Goal: Task Accomplishment & Management: Manage account settings

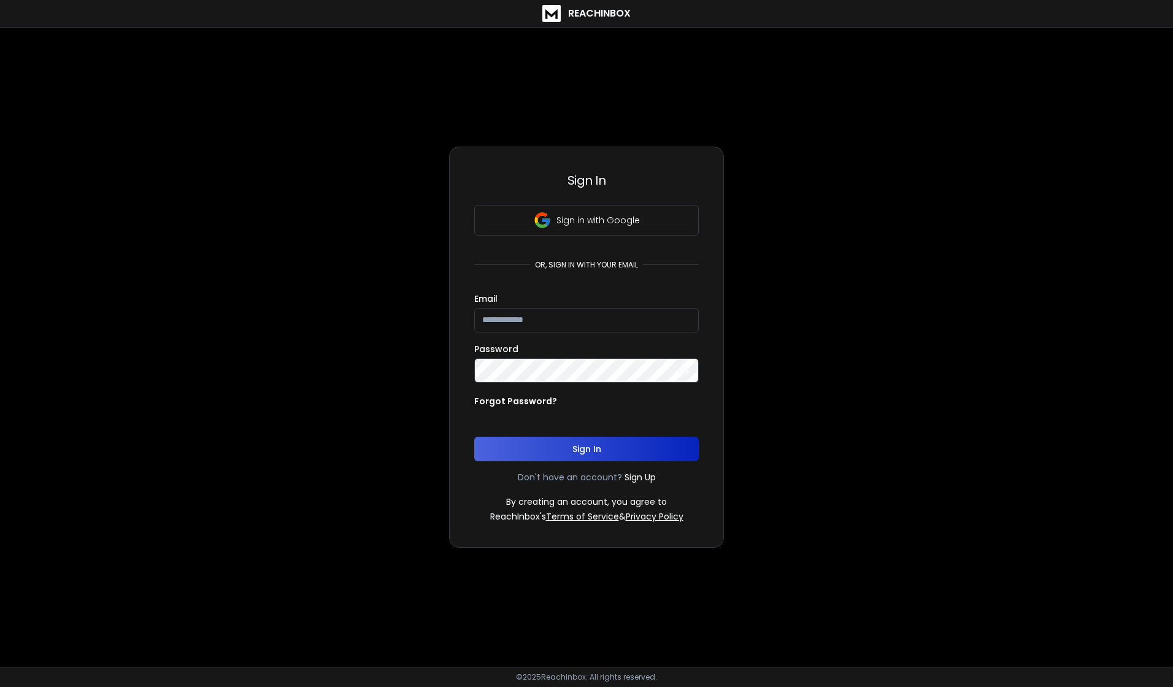
click at [512, 320] on input "email" at bounding box center [586, 320] width 225 height 25
paste input "**********"
type input "**********"
click at [476, 448] on button "Sign In" at bounding box center [586, 449] width 225 height 25
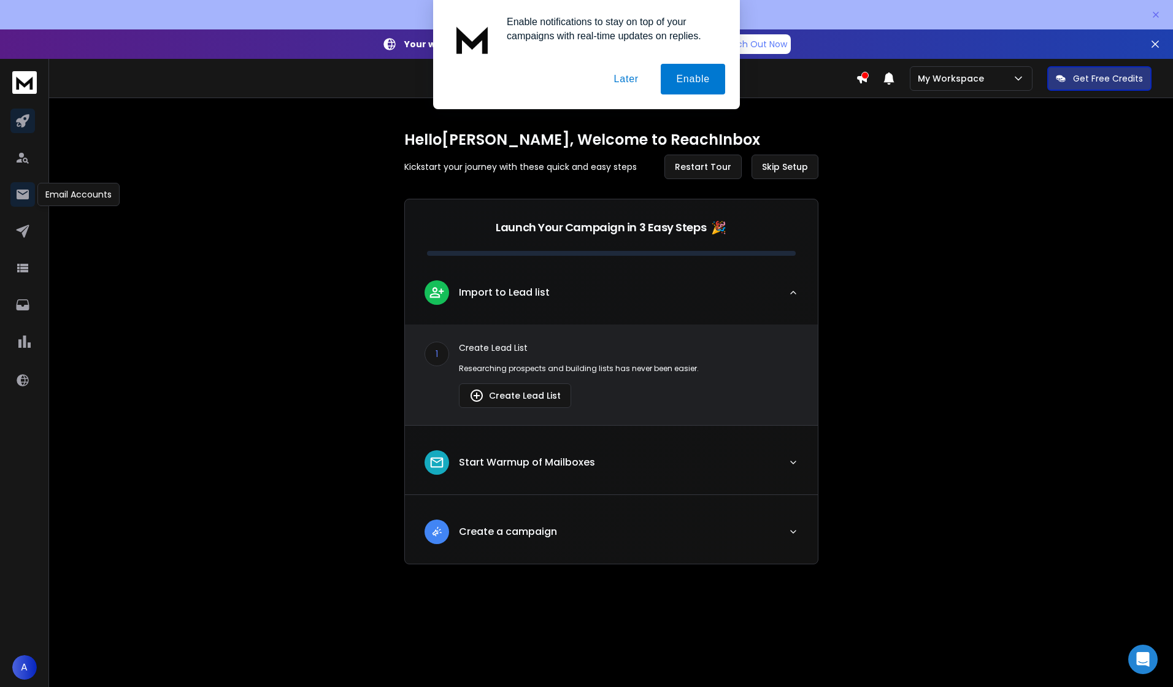
click at [15, 193] on icon at bounding box center [22, 194] width 15 height 15
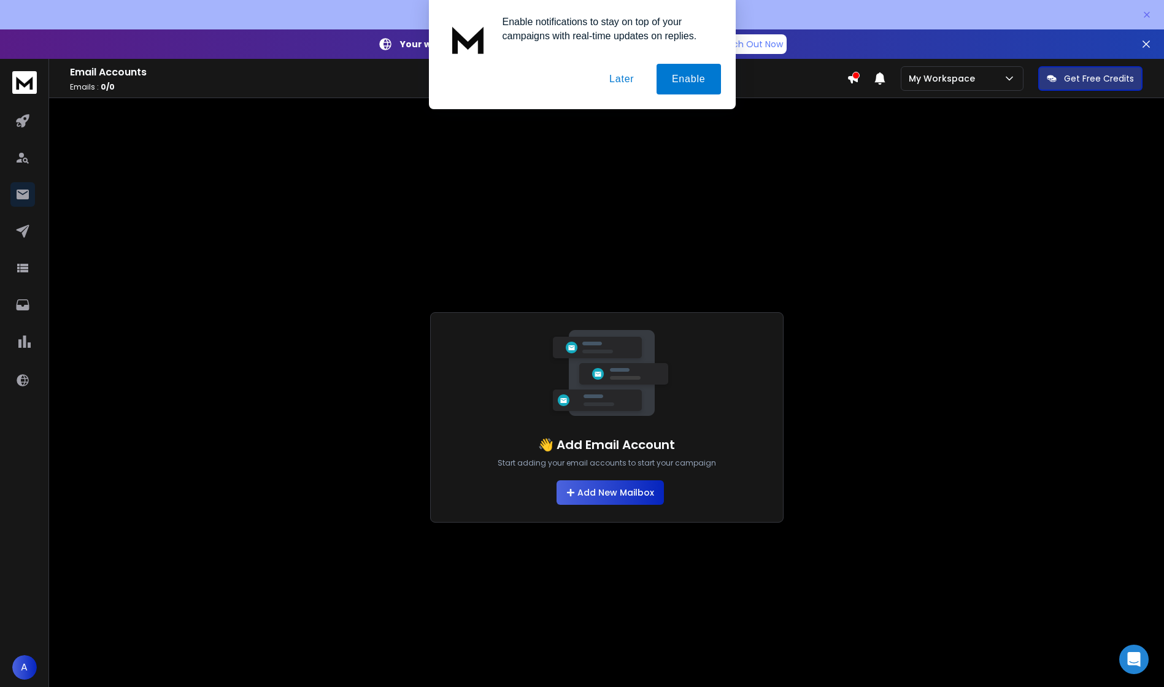
click at [978, 79] on div "Enable notifications to stay on top of your campaigns with real-time updates on…" at bounding box center [582, 54] width 1164 height 109
click at [617, 80] on button "Later" at bounding box center [621, 79] width 55 height 31
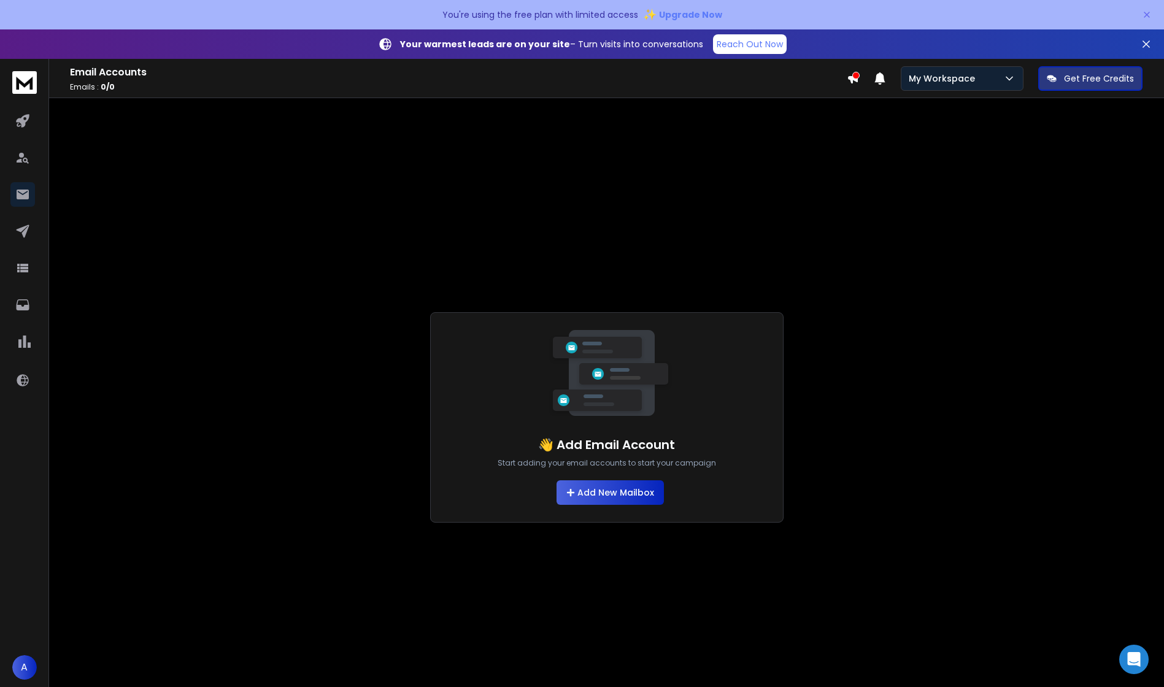
click at [942, 79] on p "My Workspace" at bounding box center [944, 78] width 71 height 12
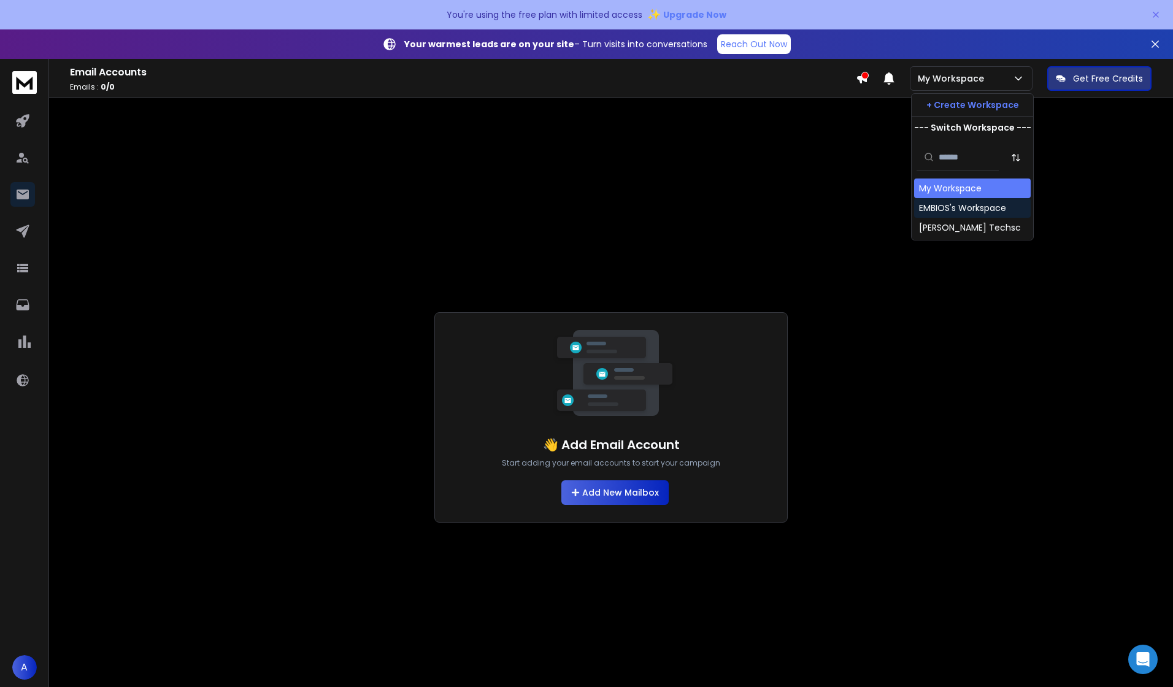
click at [938, 207] on div "EMBIOS's Workspace" at bounding box center [962, 208] width 87 height 12
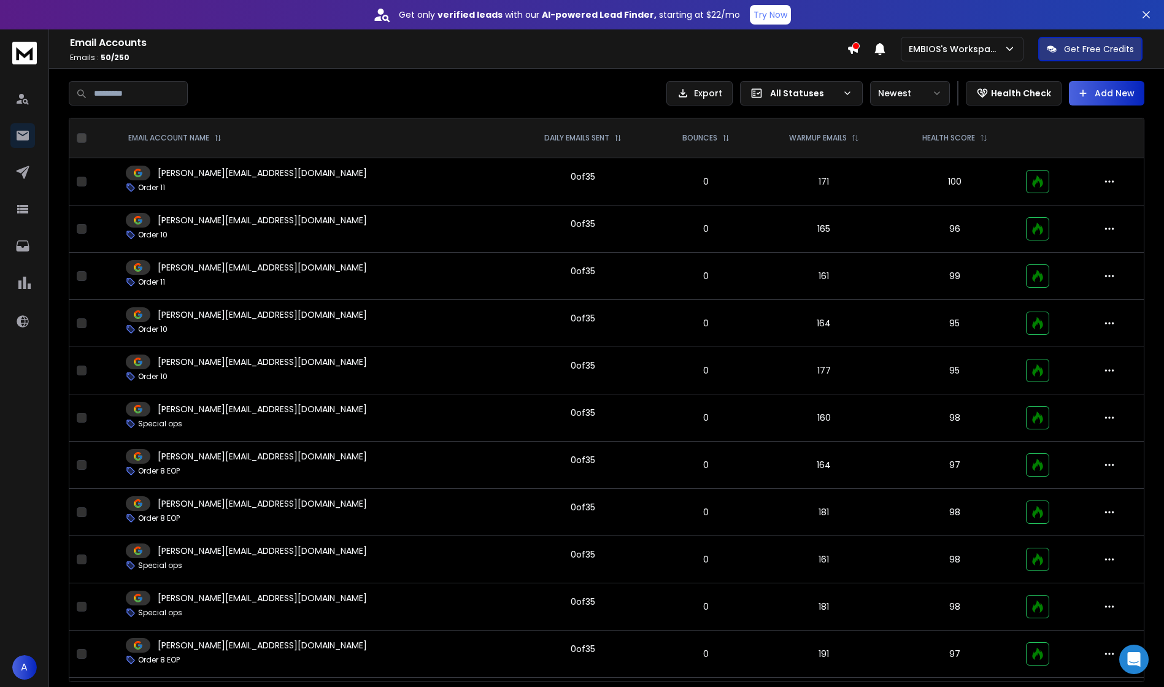
click at [109, 90] on input at bounding box center [128, 93] width 119 height 25
paste input "**********"
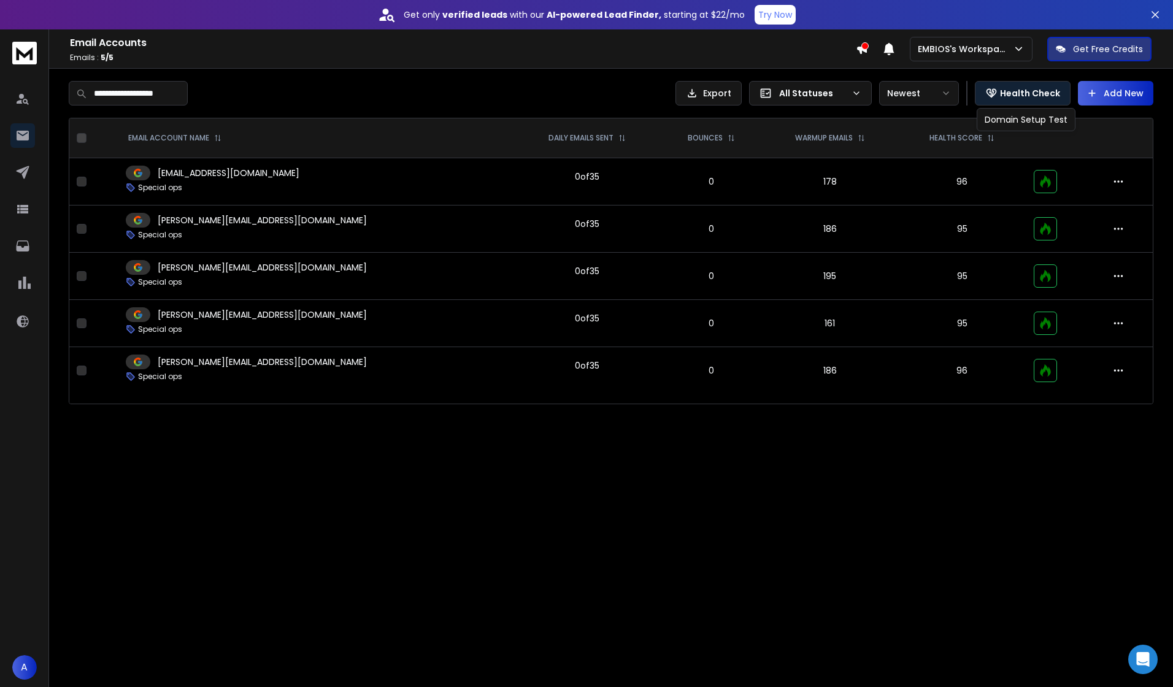
type input "**********"
click at [996, 93] on icon at bounding box center [992, 93] width 10 height 9
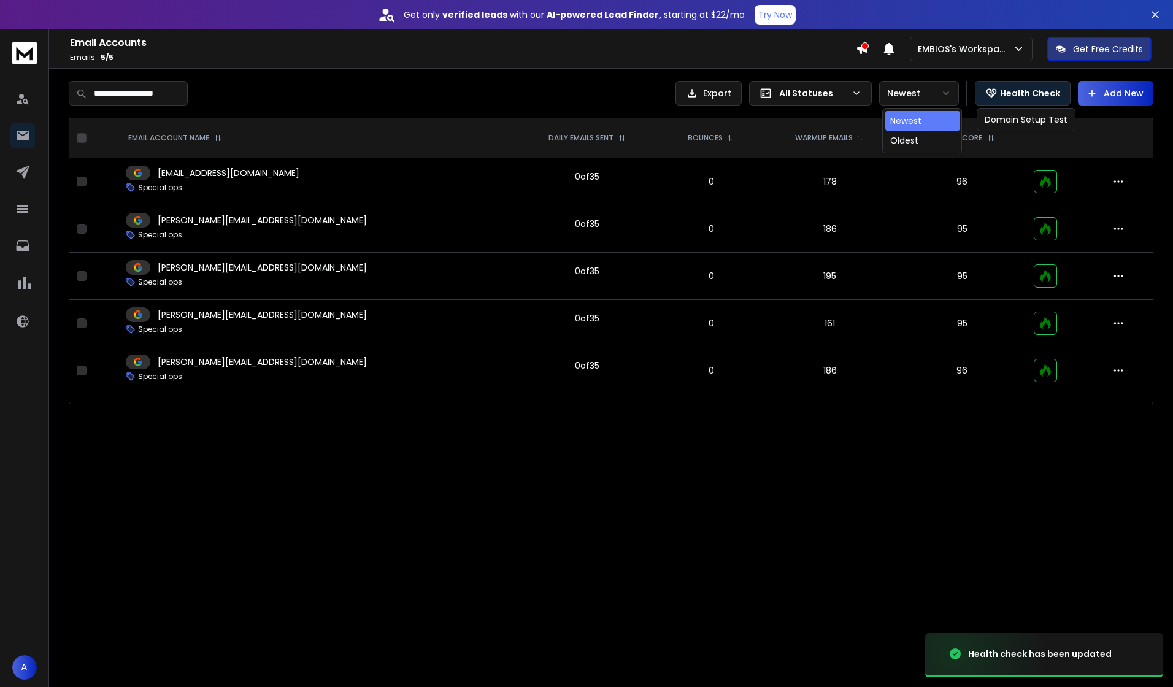
click at [917, 94] on button "Newest" at bounding box center [919, 93] width 80 height 25
click at [674, 479] on div "**********" at bounding box center [586, 343] width 1173 height 687
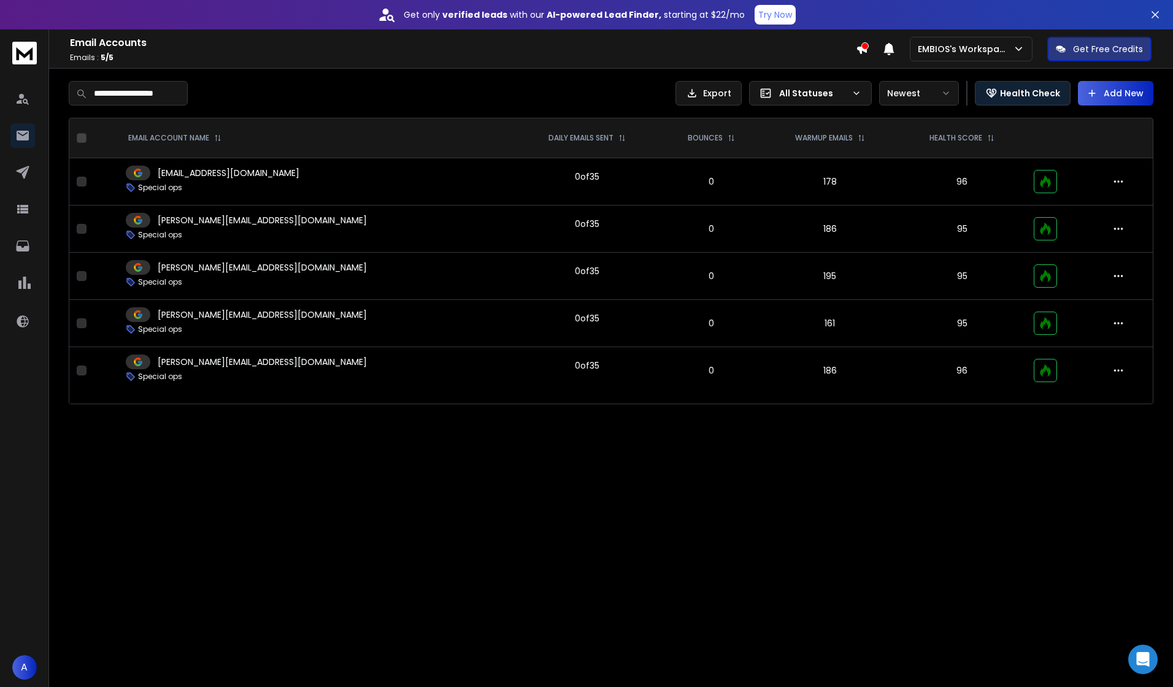
click at [171, 182] on td "missy.h@emailfunnelspro.org Special ops" at bounding box center [315, 181] width 395 height 47
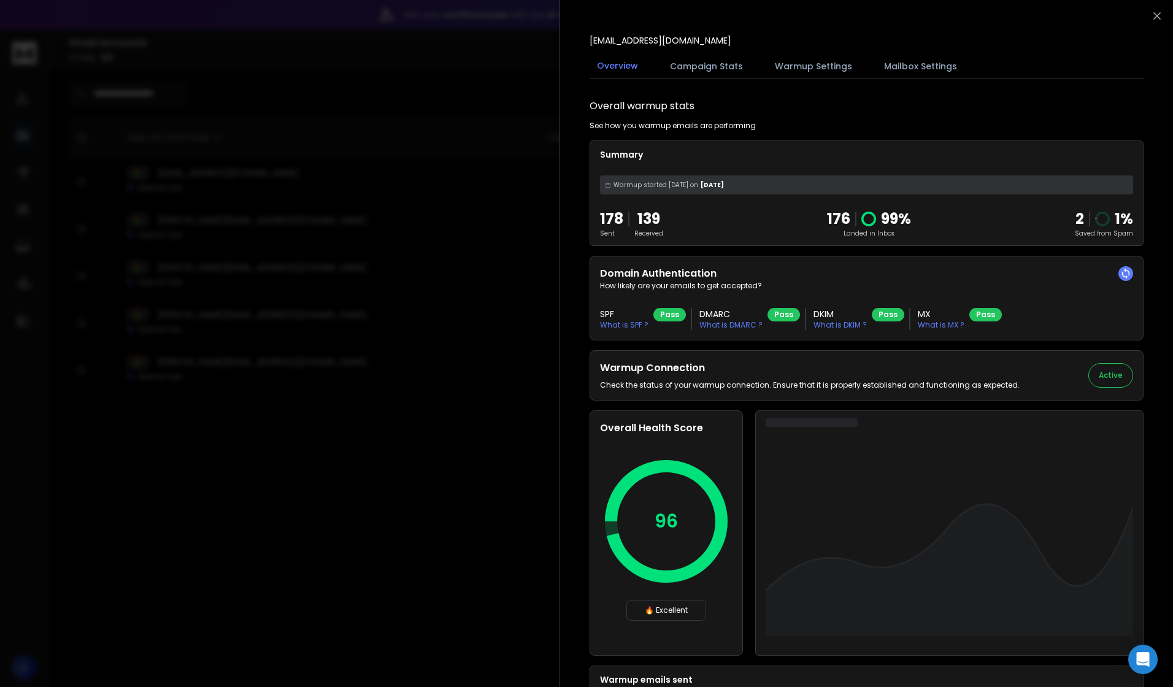
click at [385, 365] on div at bounding box center [586, 343] width 1173 height 687
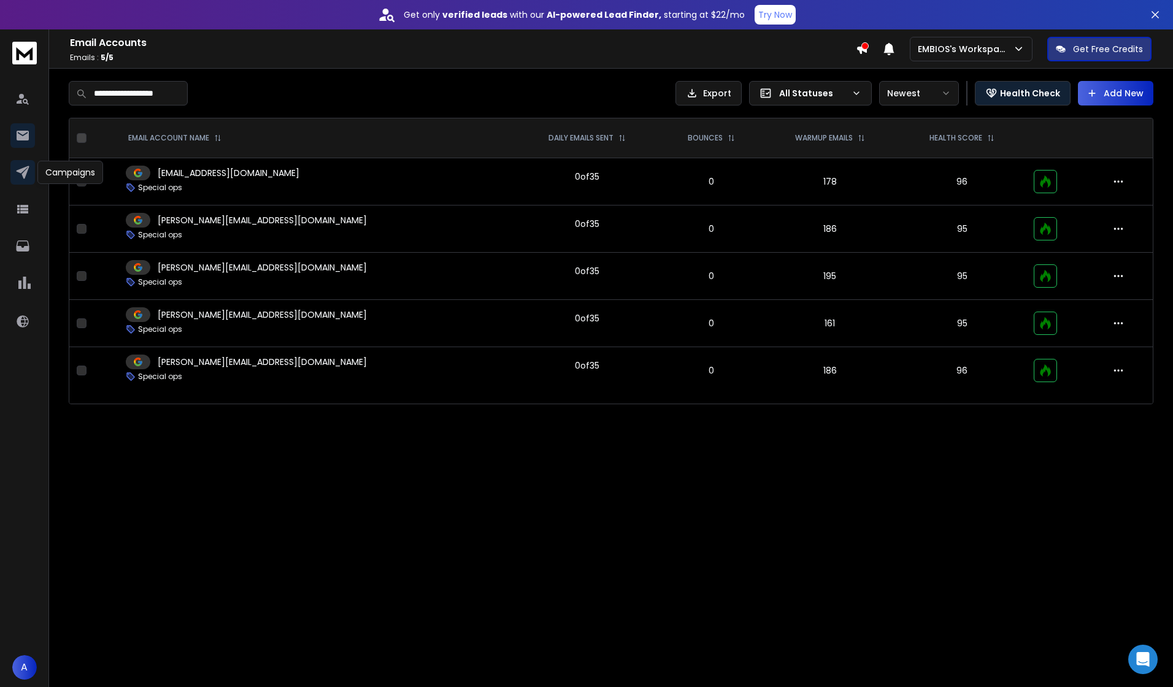
click at [21, 160] on link at bounding box center [22, 172] width 25 height 25
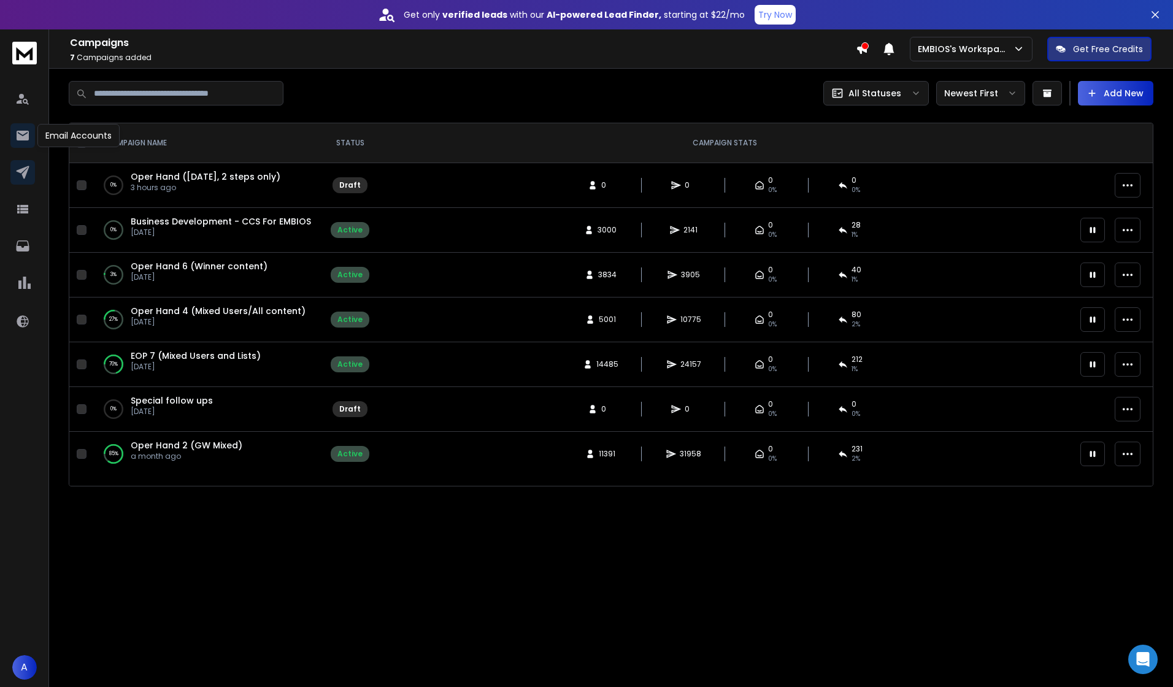
click at [14, 137] on link at bounding box center [22, 135] width 25 height 25
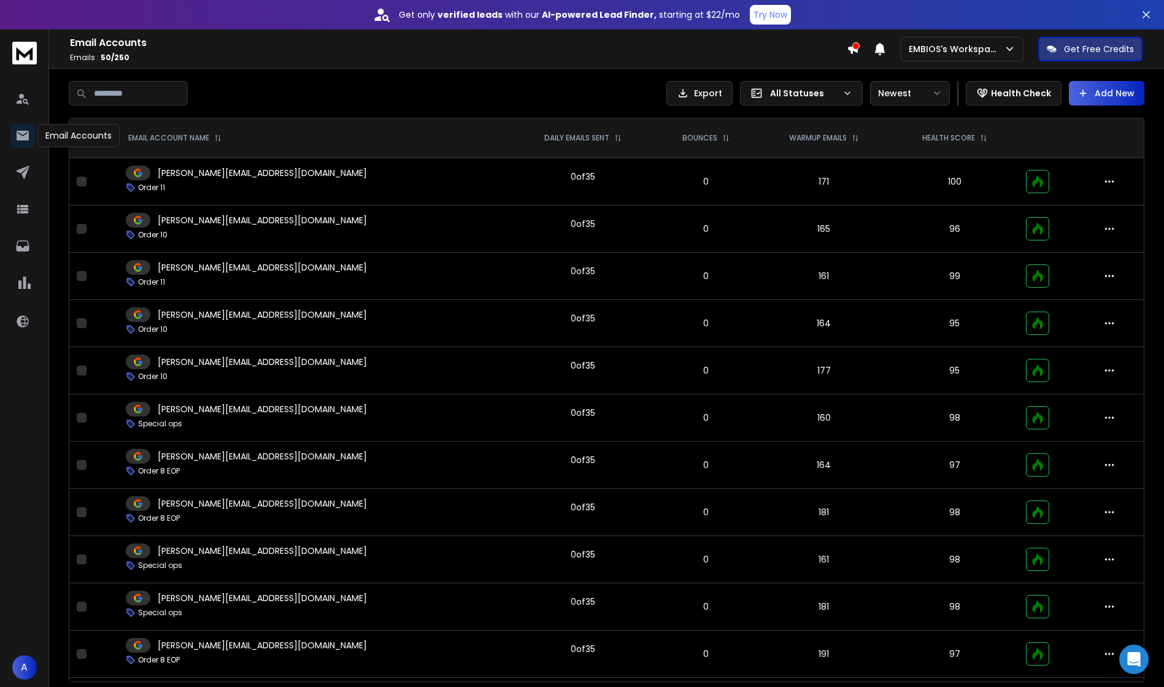
click at [22, 132] on icon at bounding box center [23, 136] width 12 height 10
click at [108, 90] on input at bounding box center [128, 93] width 119 height 25
paste input "**********"
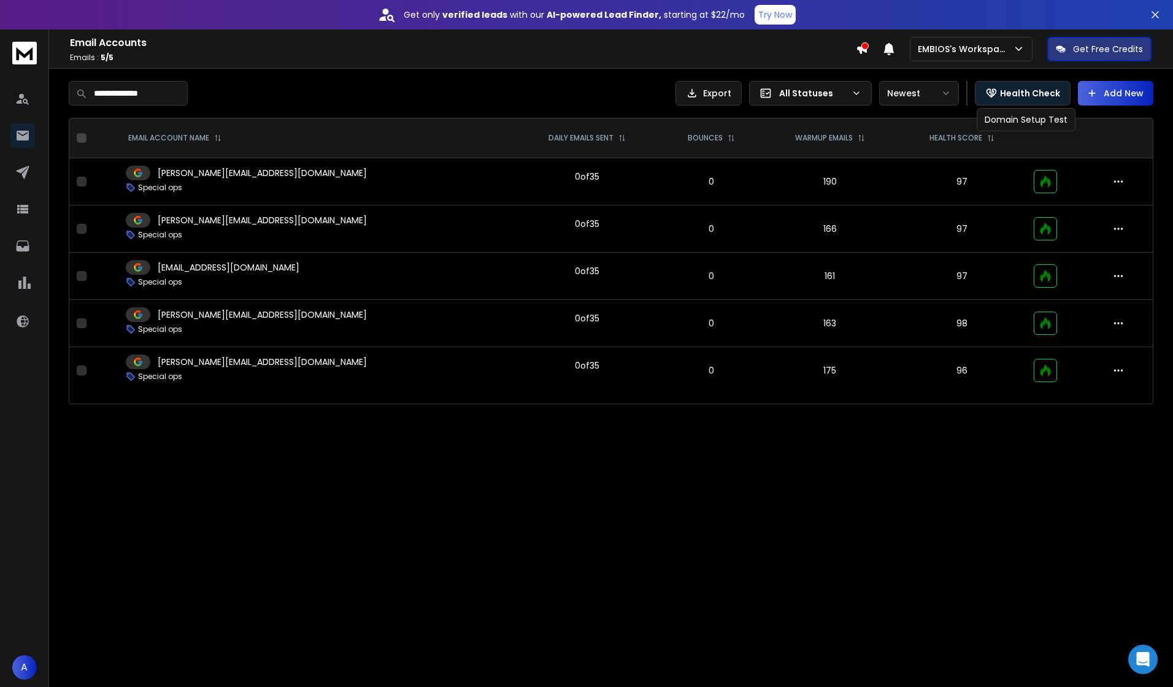
type input "**********"
click at [987, 90] on button "Health Check" at bounding box center [1023, 93] width 96 height 25
drag, startPoint x: 180, startPoint y: 99, endPoint x: 50, endPoint y: 104, distance: 130.2
click at [50, 104] on div "**********" at bounding box center [611, 243] width 1124 height 348
paste input "*****"
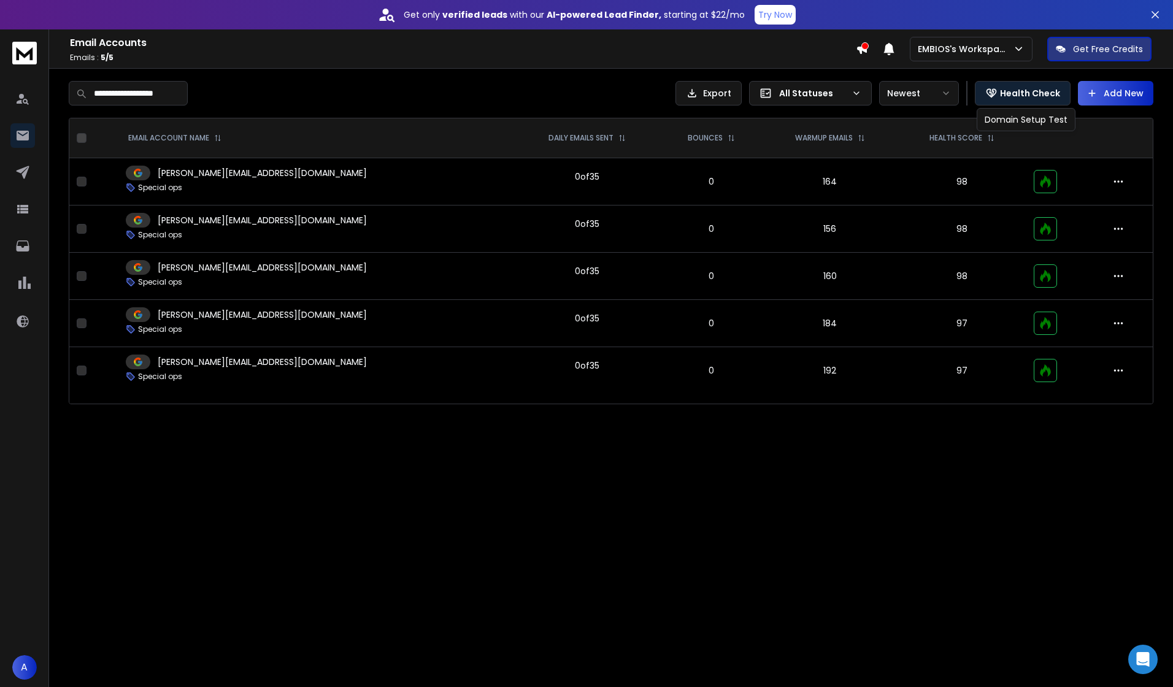
click at [996, 90] on icon at bounding box center [992, 93] width 10 height 9
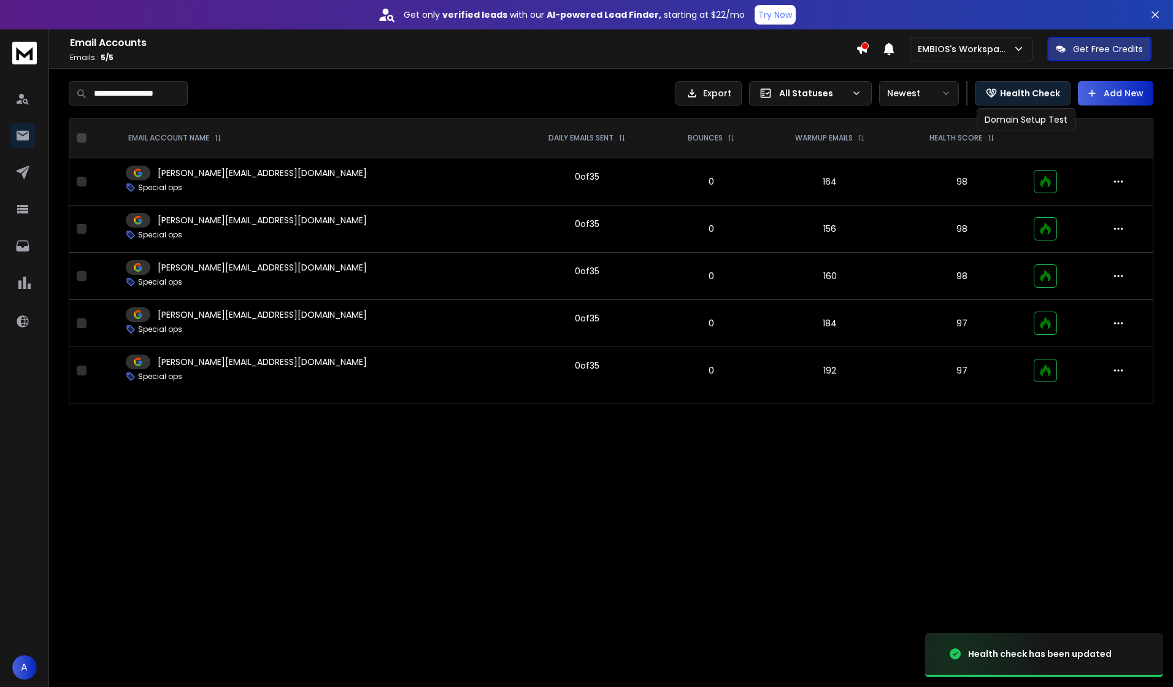
drag, startPoint x: 179, startPoint y: 92, endPoint x: 0, endPoint y: 86, distance: 178.6
click at [1, 90] on div "**********" at bounding box center [586, 222] width 1173 height 387
paste input
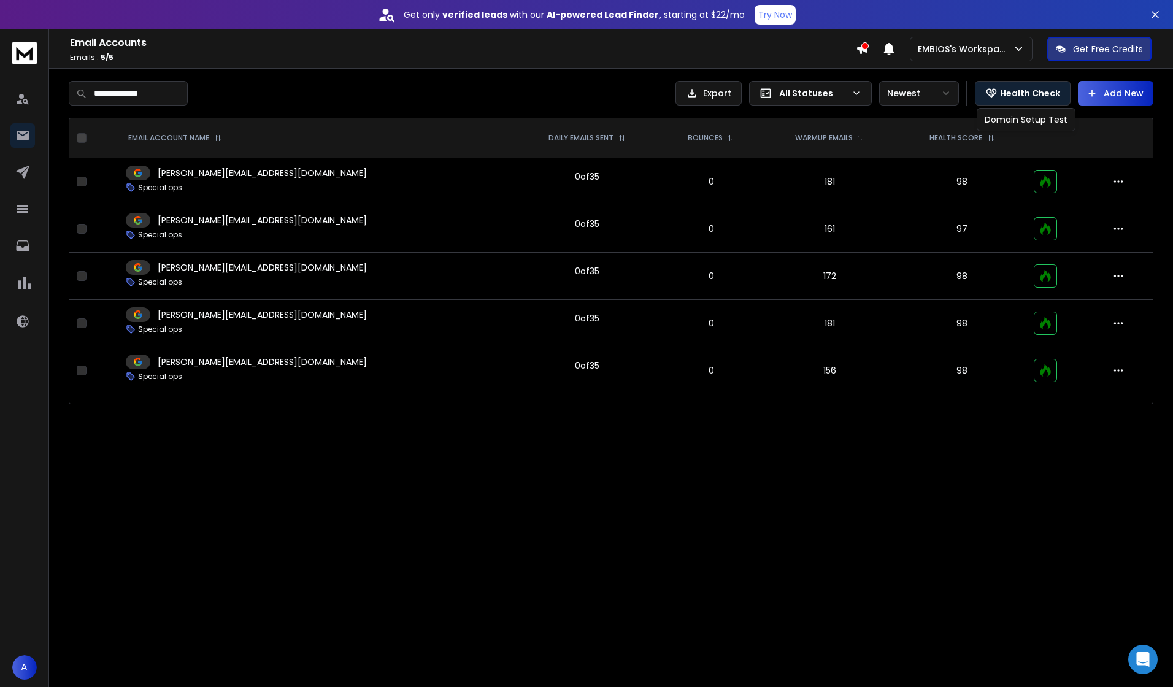
click at [1015, 89] on p "Health Check" at bounding box center [1030, 93] width 60 height 12
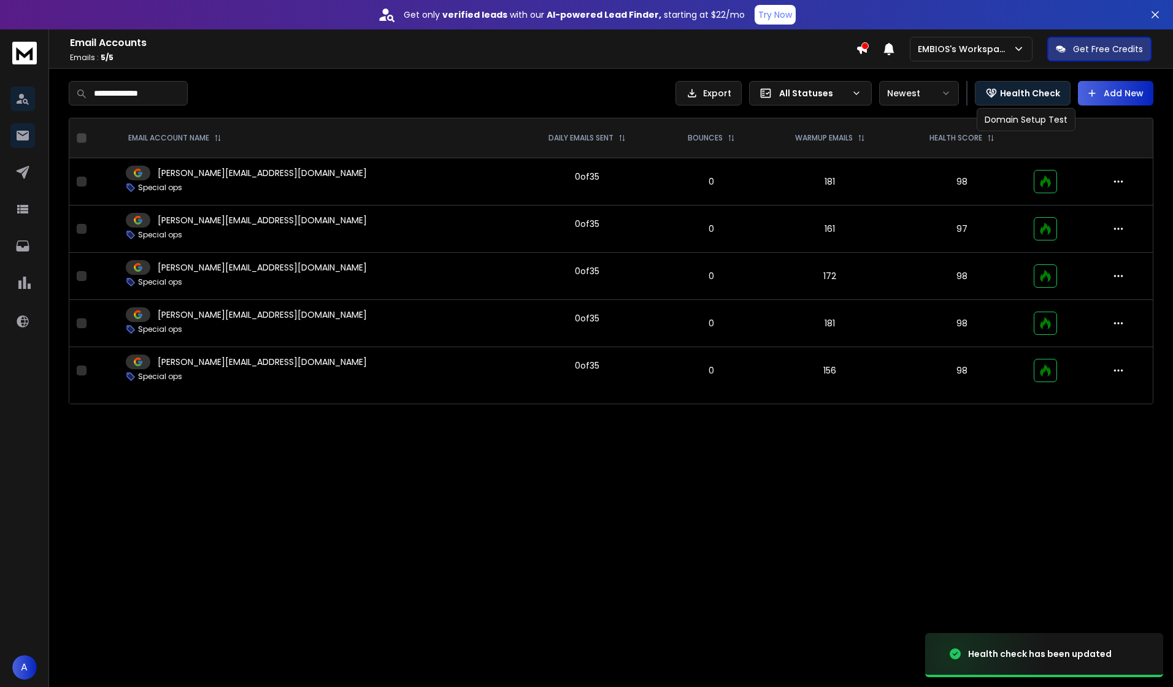
drag, startPoint x: 175, startPoint y: 91, endPoint x: 27, endPoint y: 102, distance: 148.9
click at [27, 102] on div "**********" at bounding box center [586, 222] width 1173 height 387
paste input
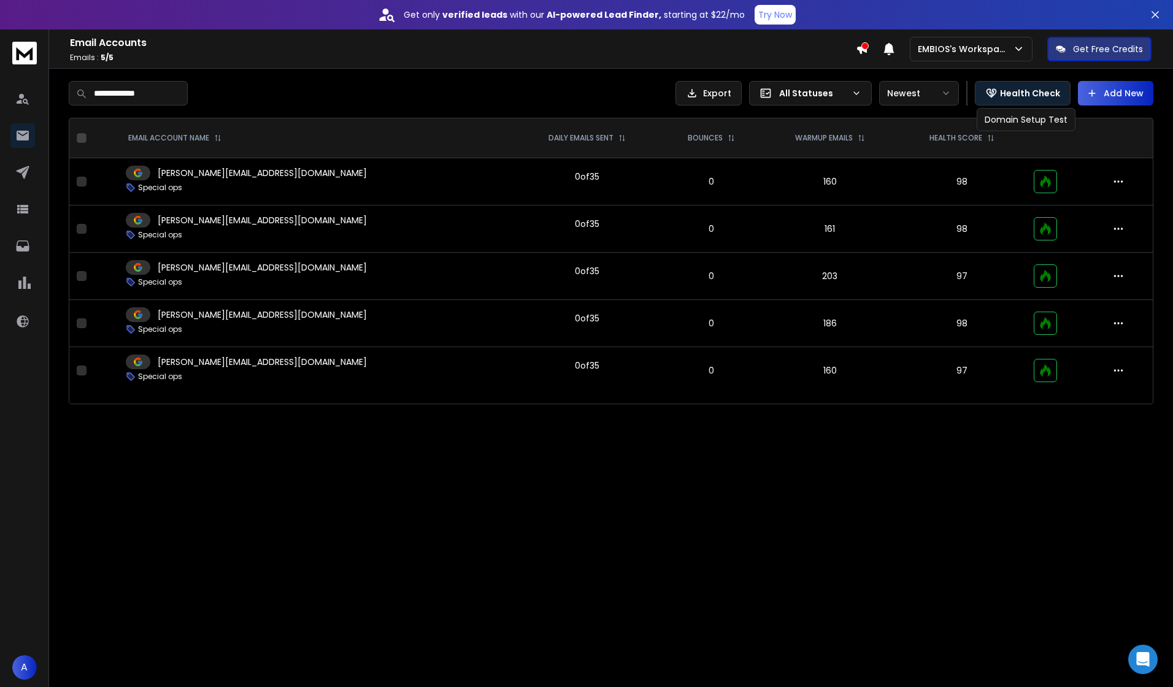
type input "**********"
click at [997, 98] on icon at bounding box center [991, 93] width 12 height 12
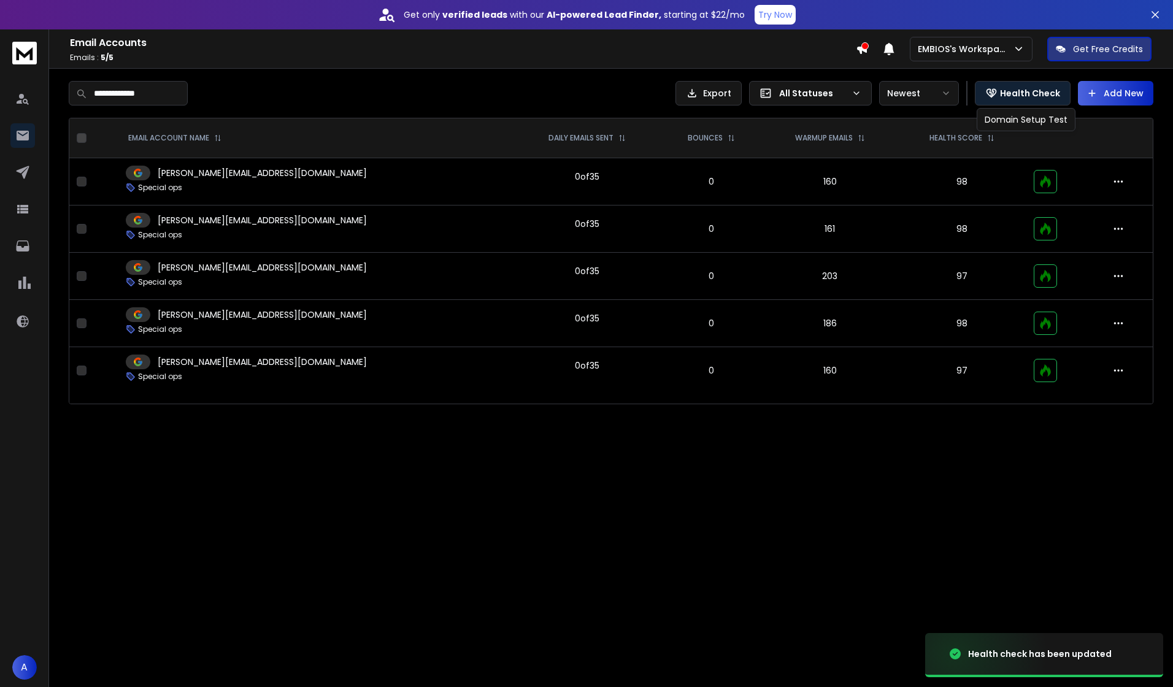
drag, startPoint x: 171, startPoint y: 91, endPoint x: 1, endPoint y: 42, distance: 177.3
click at [0, 45] on html "**********" at bounding box center [586, 343] width 1173 height 687
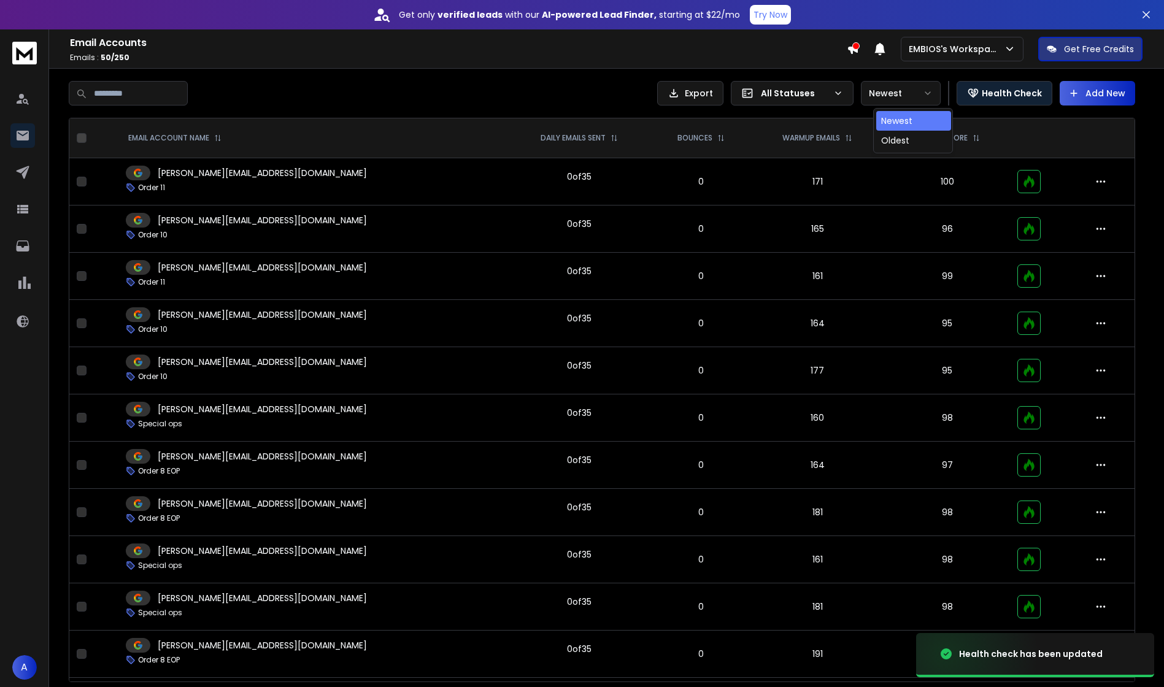
click at [888, 95] on button "Newest" at bounding box center [901, 93] width 80 height 25
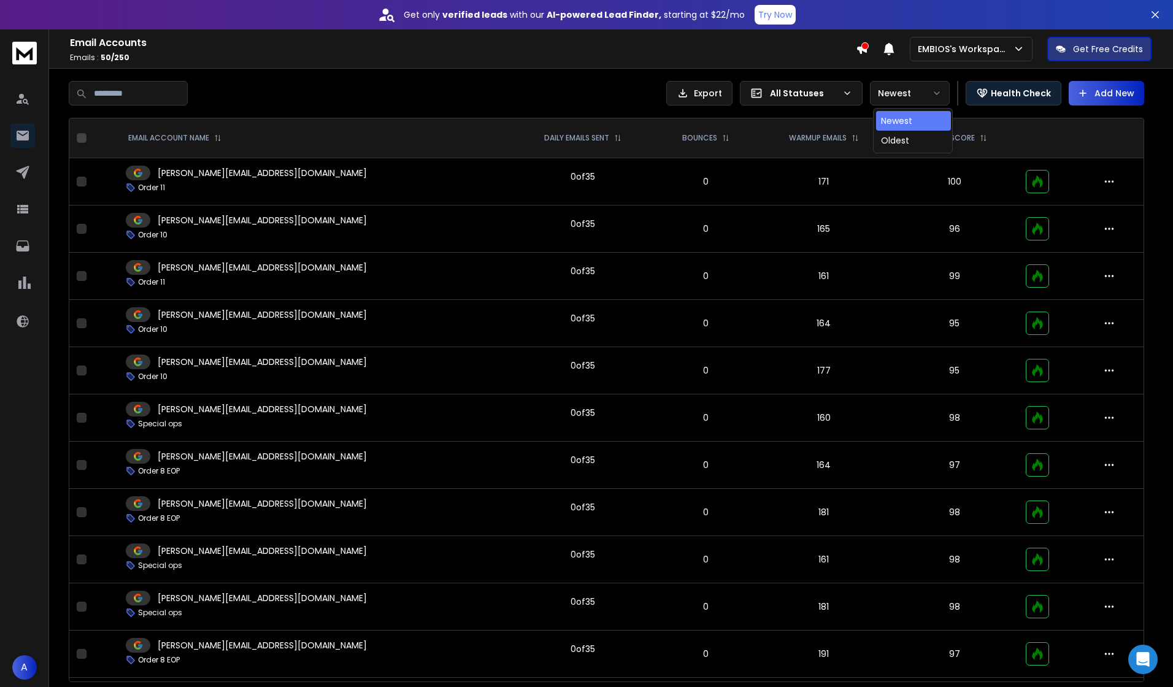
click at [848, 96] on icon at bounding box center [847, 93] width 10 height 10
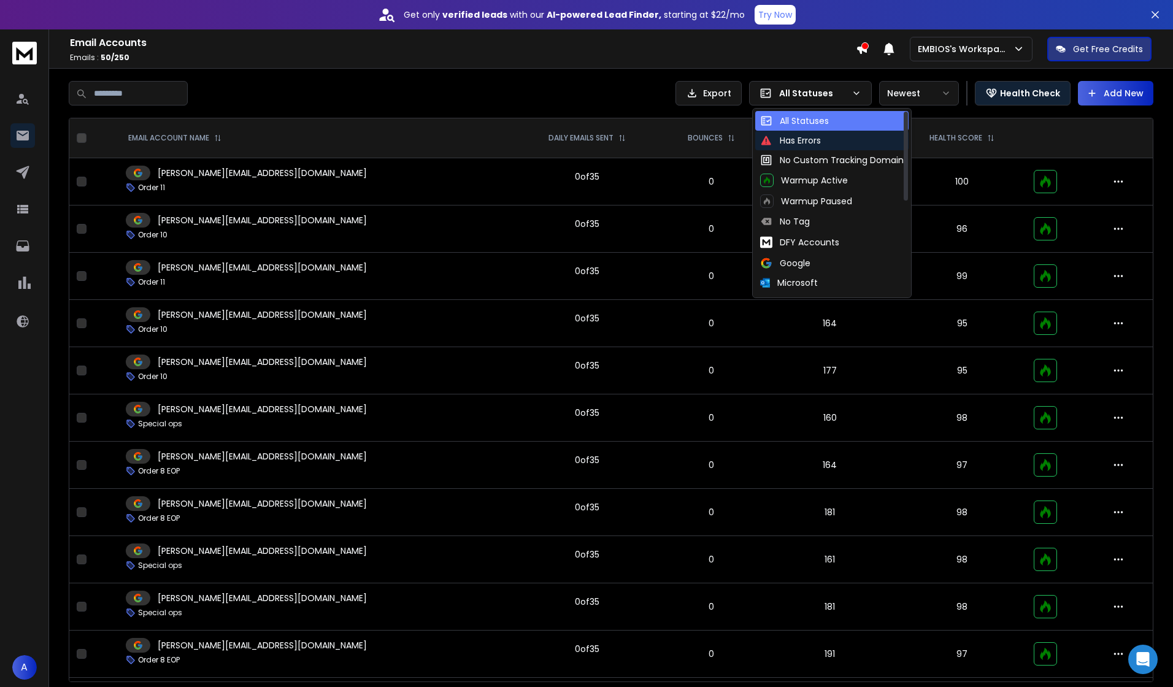
click at [804, 142] on div "Has Errors" at bounding box center [790, 140] width 61 height 12
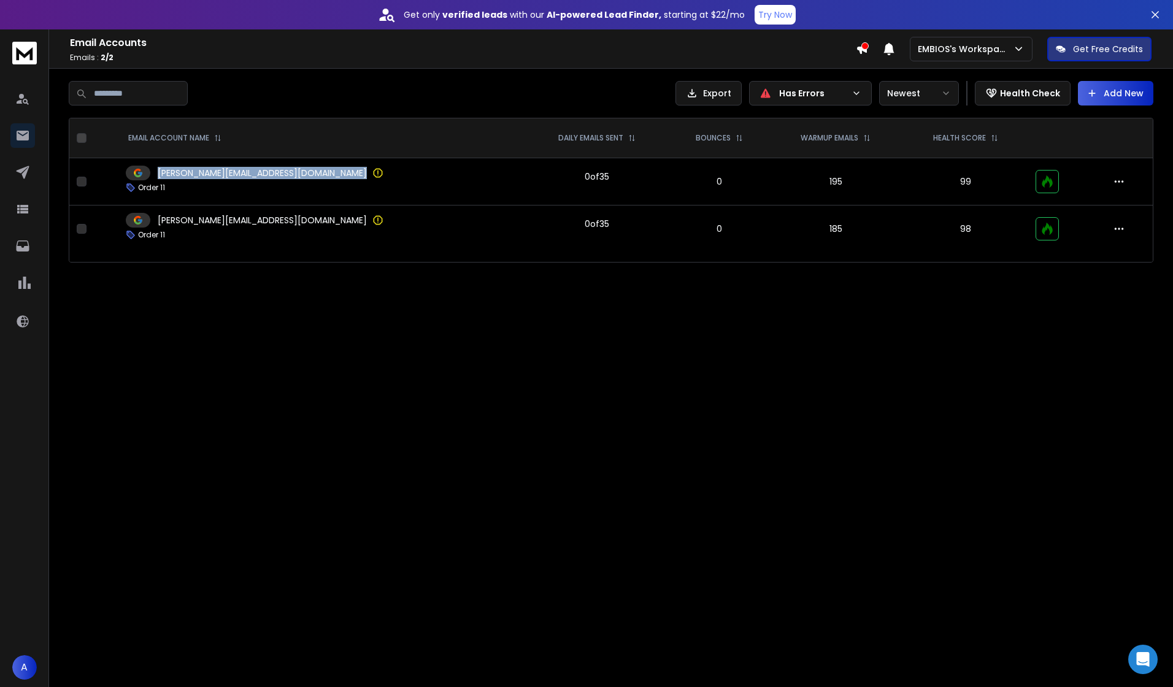
copy td "[PERSON_NAME][EMAIL_ADDRESS][DOMAIN_NAME]"
drag, startPoint x: 312, startPoint y: 174, endPoint x: 333, endPoint y: 380, distance: 207.7
click at [333, 380] on div "Get only verified leads with our AI-powered Lead Finder, starting at $22/mo Try…" at bounding box center [586, 343] width 1173 height 687
click at [826, 88] on p "Has Errors" at bounding box center [812, 93] width 67 height 12
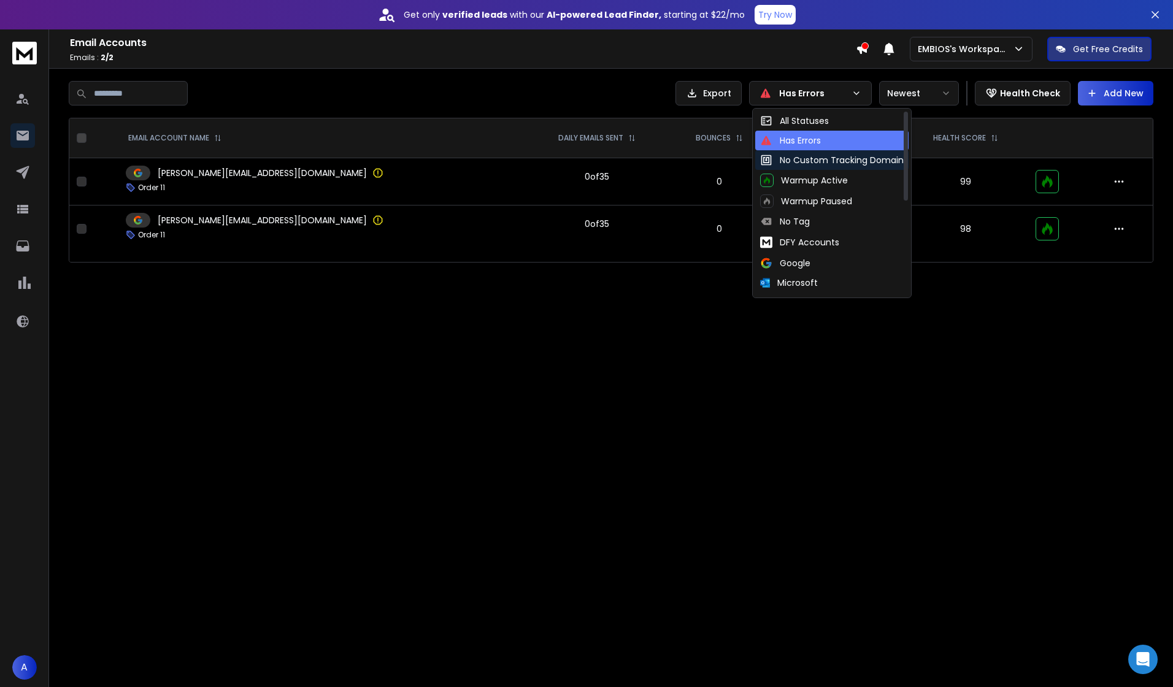
click at [794, 163] on div "No Custom Tracking Domain" at bounding box center [832, 160] width 144 height 12
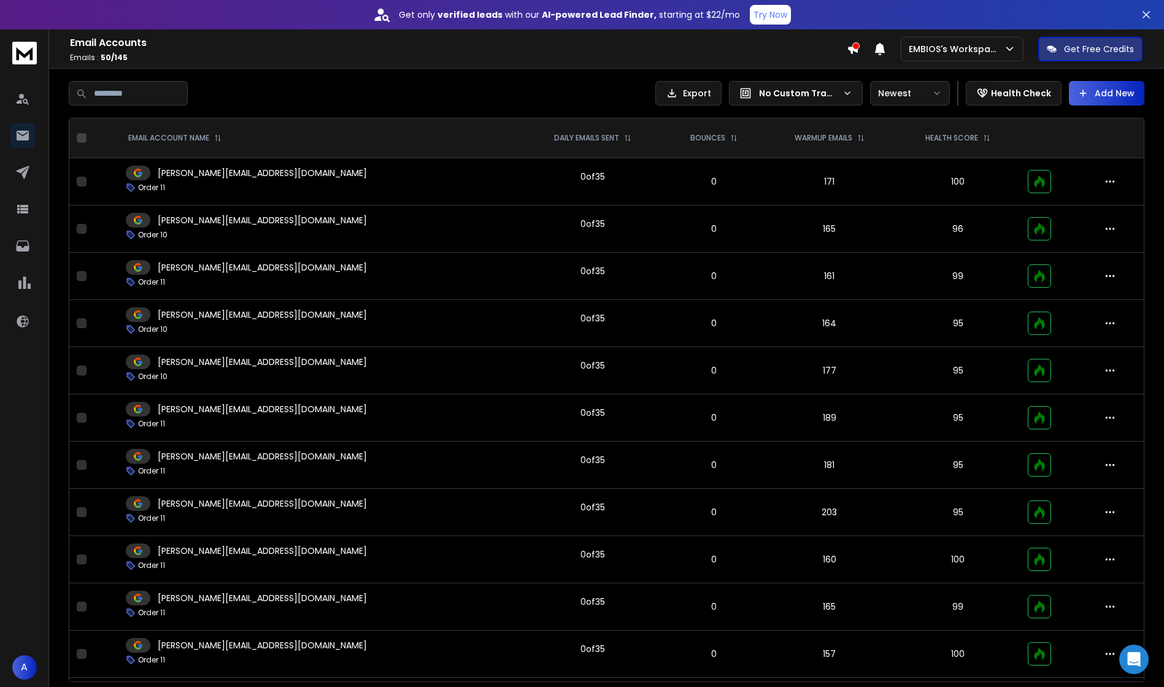
click at [796, 93] on p "No Custom Tracking Domain" at bounding box center [798, 93] width 79 height 12
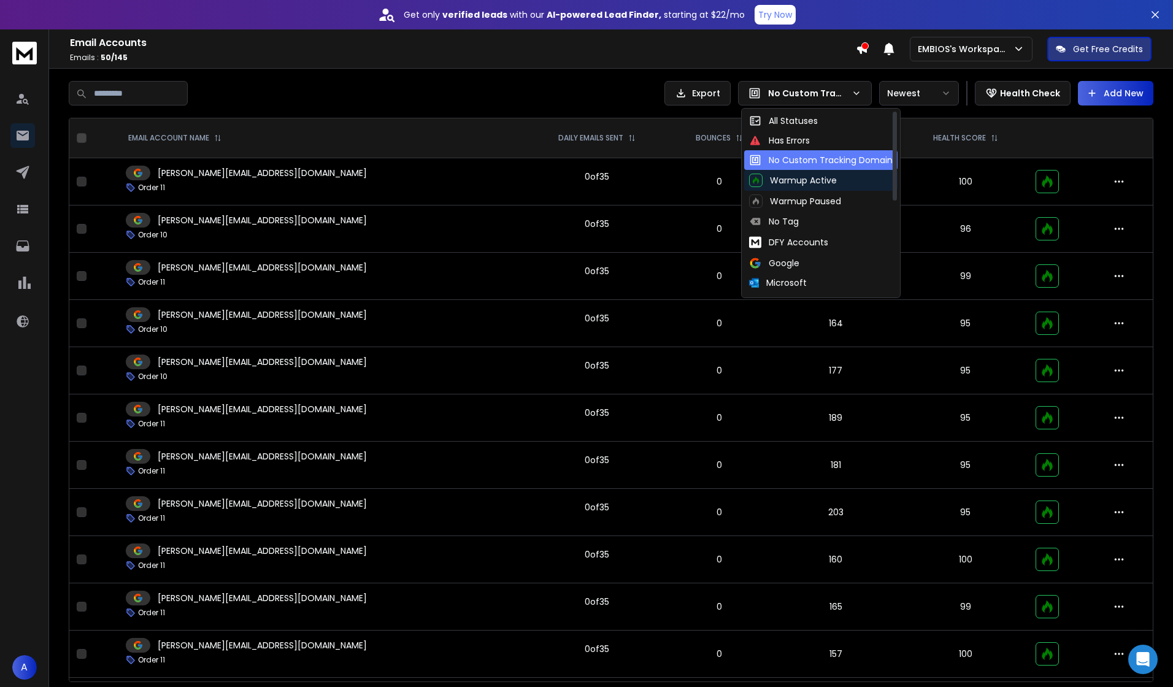
click at [783, 179] on div "Warmup Active" at bounding box center [793, 180] width 88 height 13
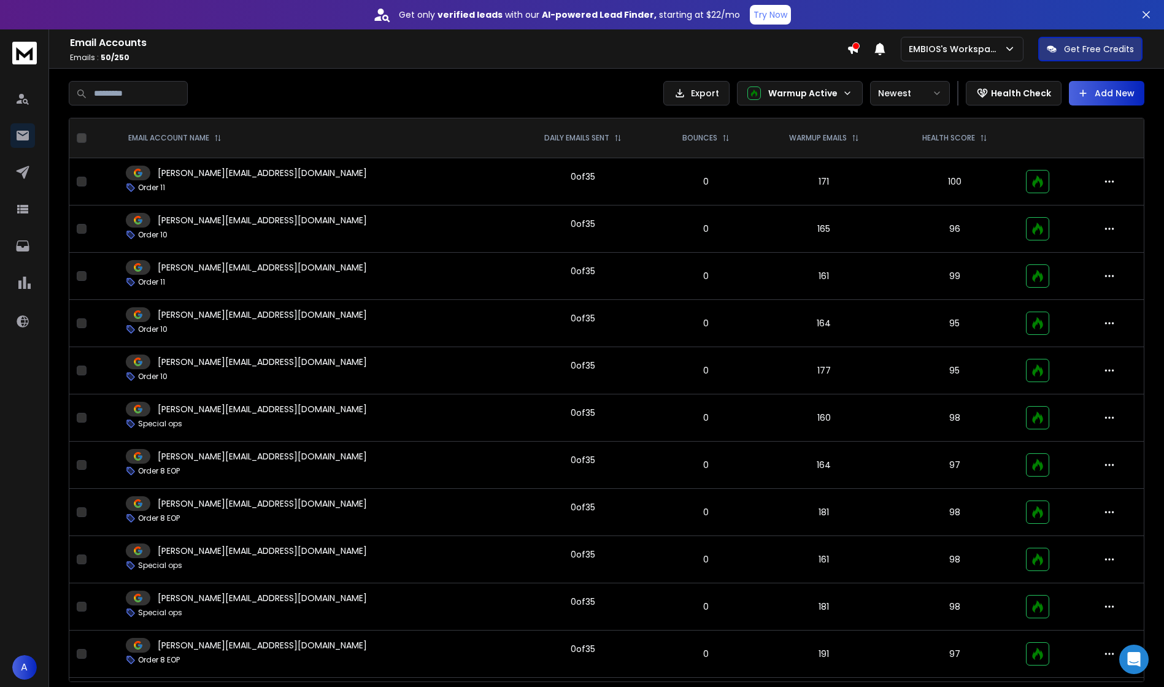
click at [807, 93] on p "Warmup Active" at bounding box center [802, 93] width 69 height 12
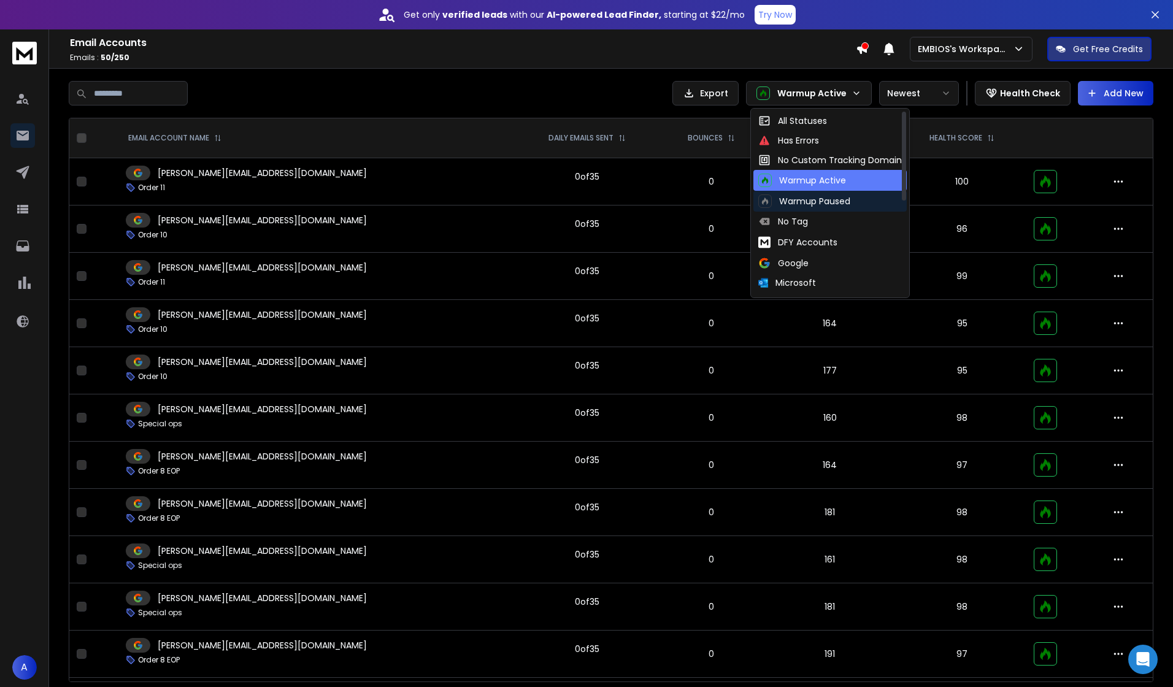
click at [787, 202] on div "Warmup Paused" at bounding box center [804, 200] width 92 height 13
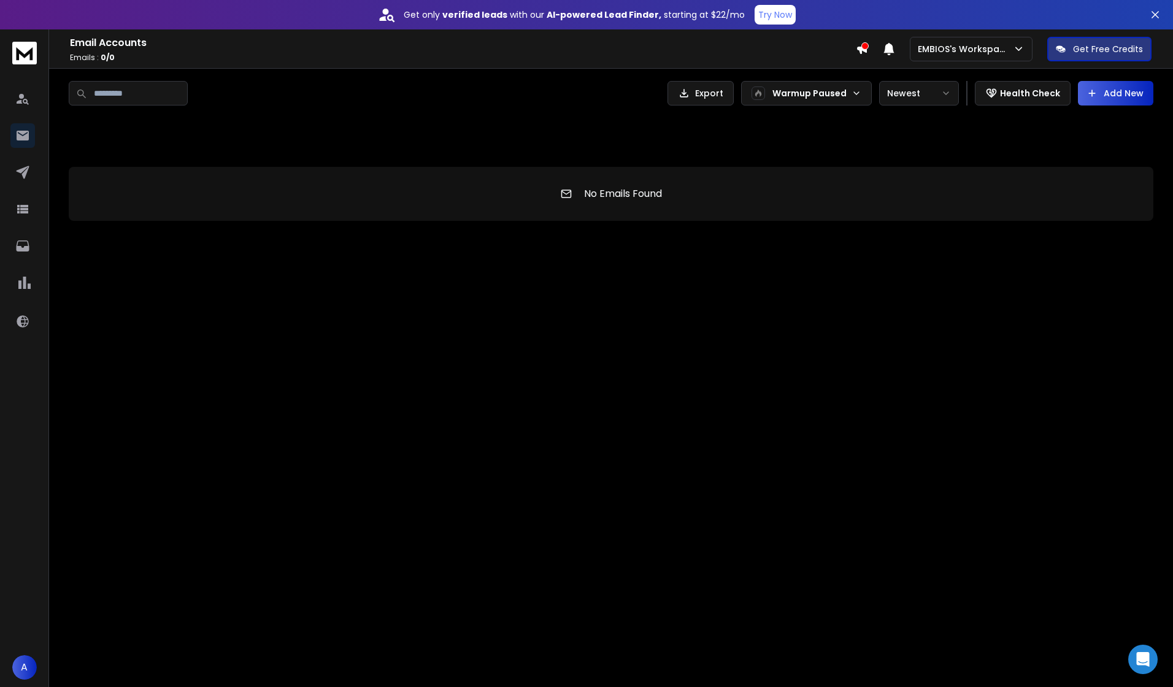
click at [782, 98] on p "Warmup Paused" at bounding box center [809, 93] width 74 height 12
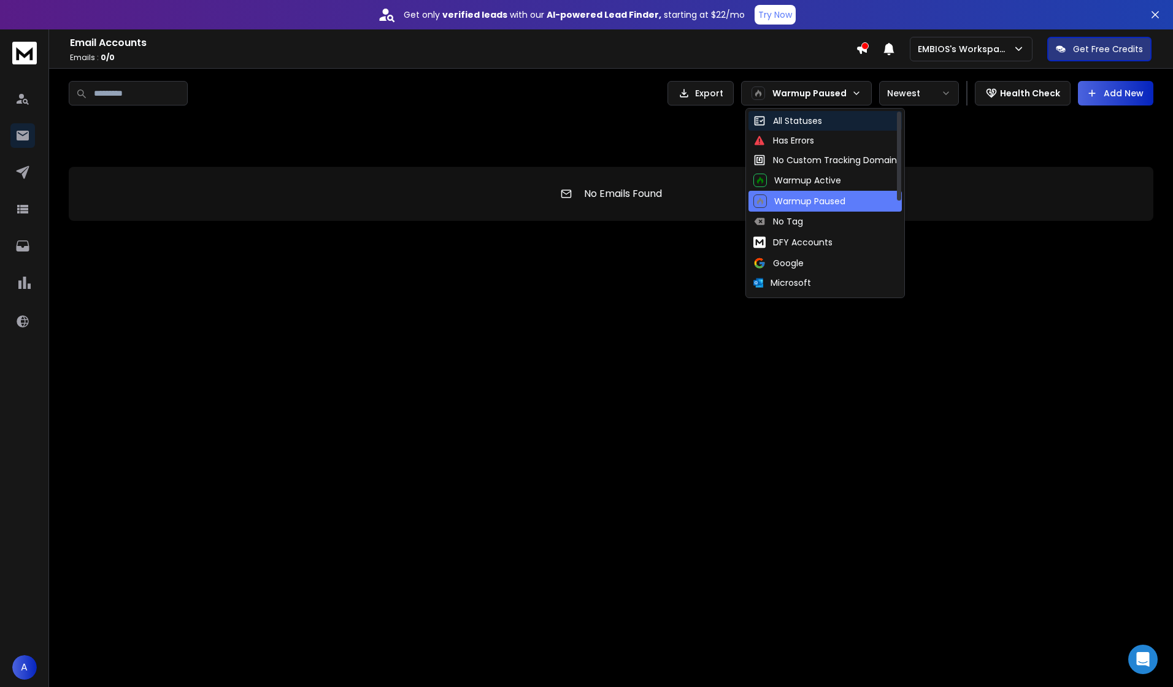
drag, startPoint x: 783, startPoint y: 92, endPoint x: 783, endPoint y: 131, distance: 38.7
click at [782, 92] on p "Warmup Paused" at bounding box center [809, 93] width 74 height 12
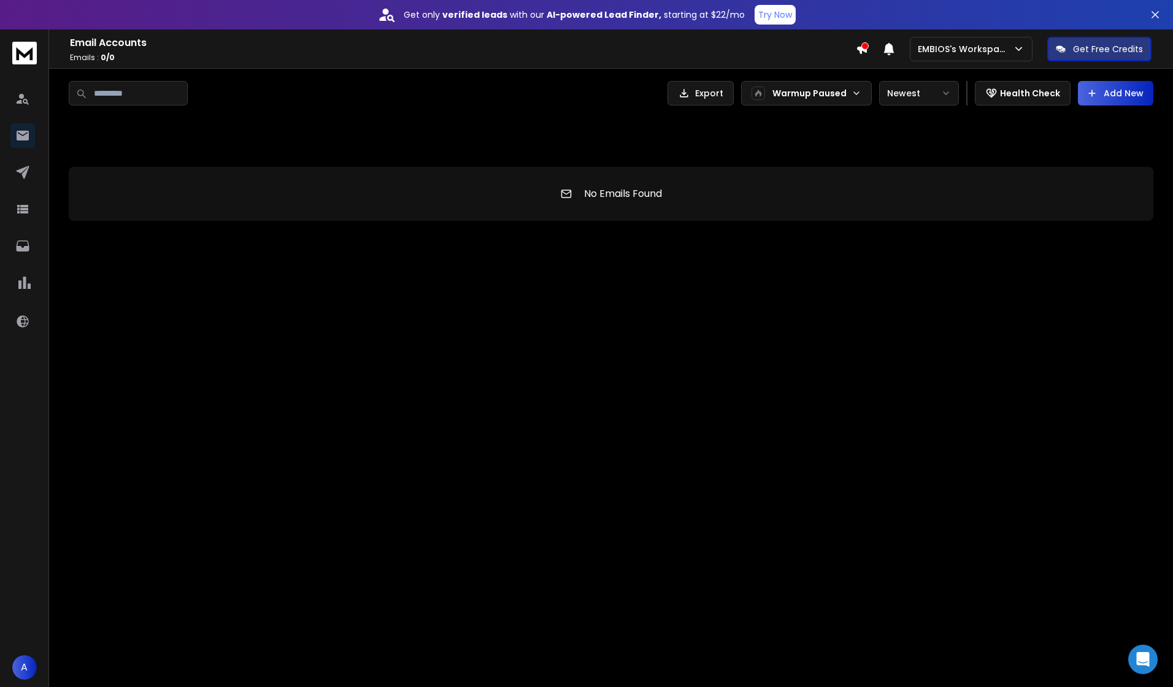
click at [787, 90] on p "Warmup Paused" at bounding box center [809, 93] width 74 height 12
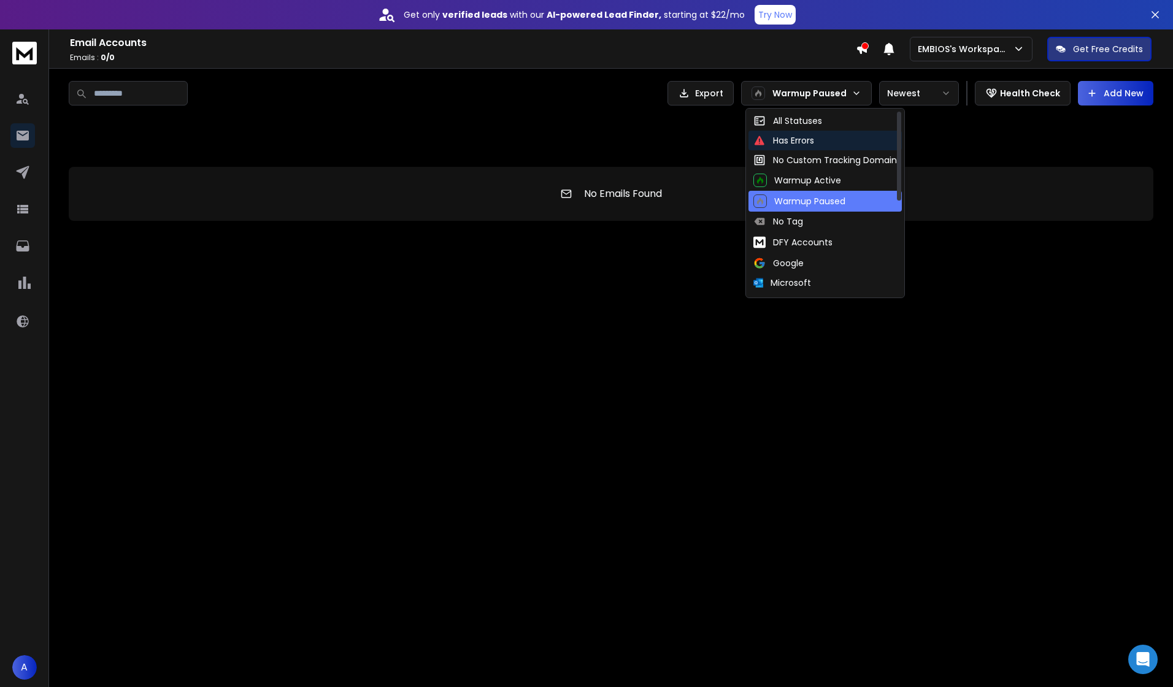
click at [785, 136] on div "Has Errors" at bounding box center [783, 140] width 61 height 12
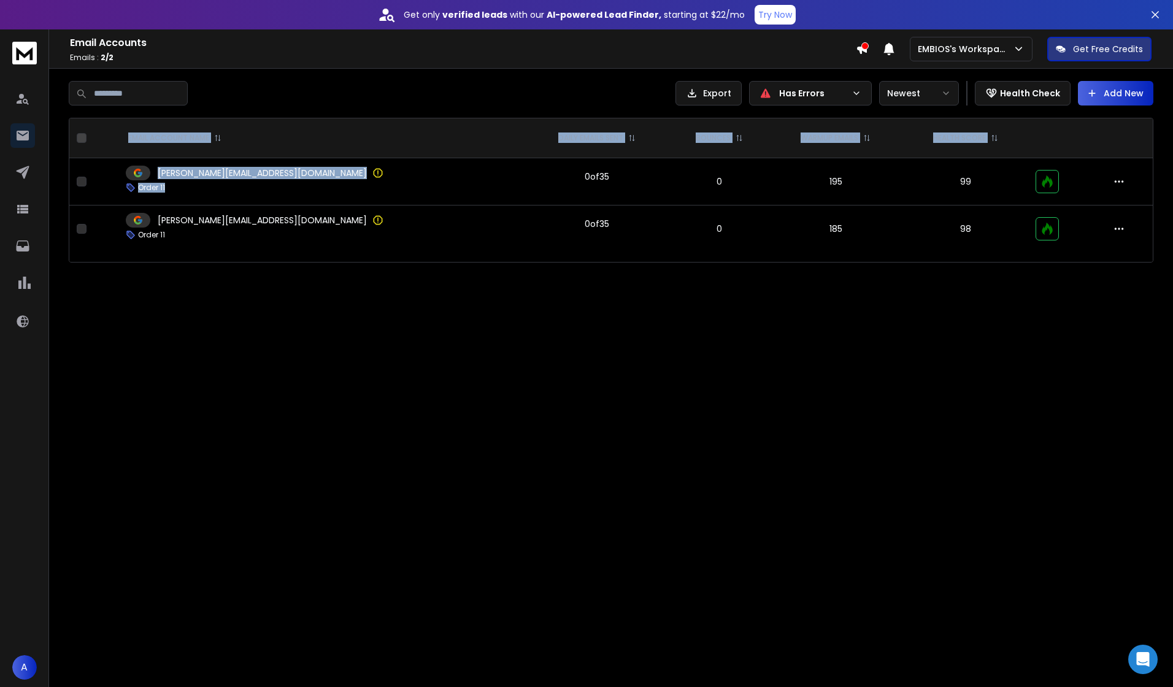
drag, startPoint x: 280, startPoint y: 183, endPoint x: 213, endPoint y: 302, distance: 136.0
click at [213, 302] on div "Get only verified leads with our AI-powered Lead Finder, starting at $22/mo Try…" at bounding box center [586, 343] width 1173 height 687
drag, startPoint x: 213, startPoint y: 302, endPoint x: 199, endPoint y: 284, distance: 22.7
click at [215, 312] on div "Get only verified leads with our AI-powered Lead Finder, starting at $22/mo Try…" at bounding box center [586, 343] width 1173 height 687
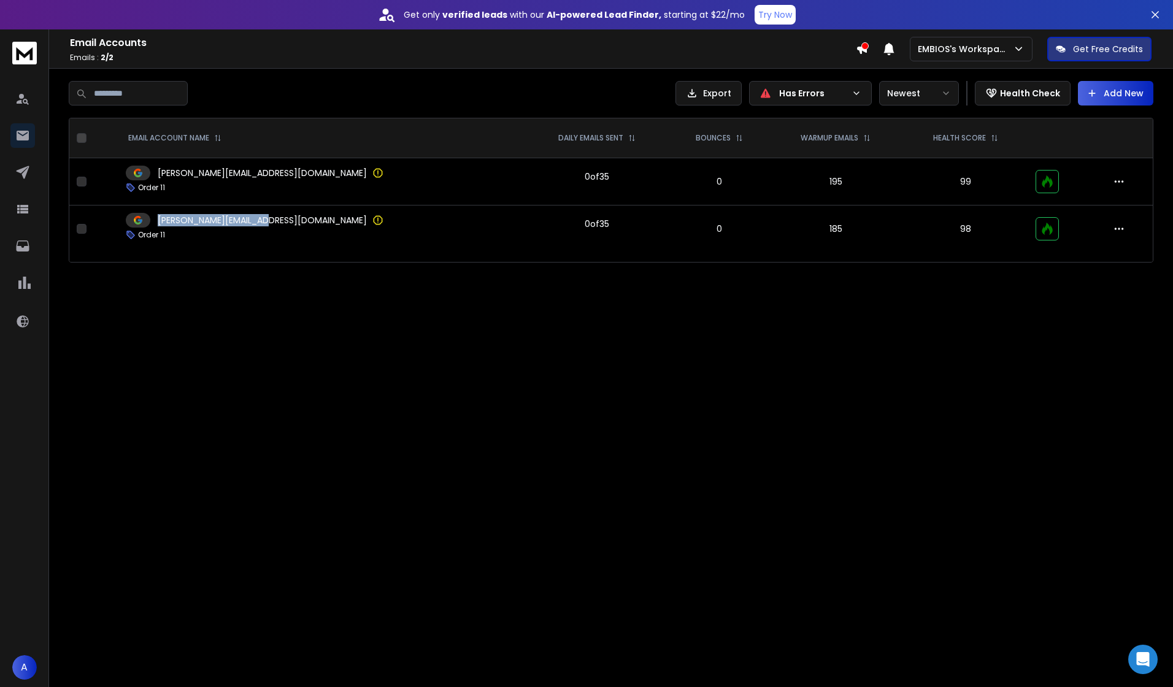
copy p "simon@exitreadyops.biz"
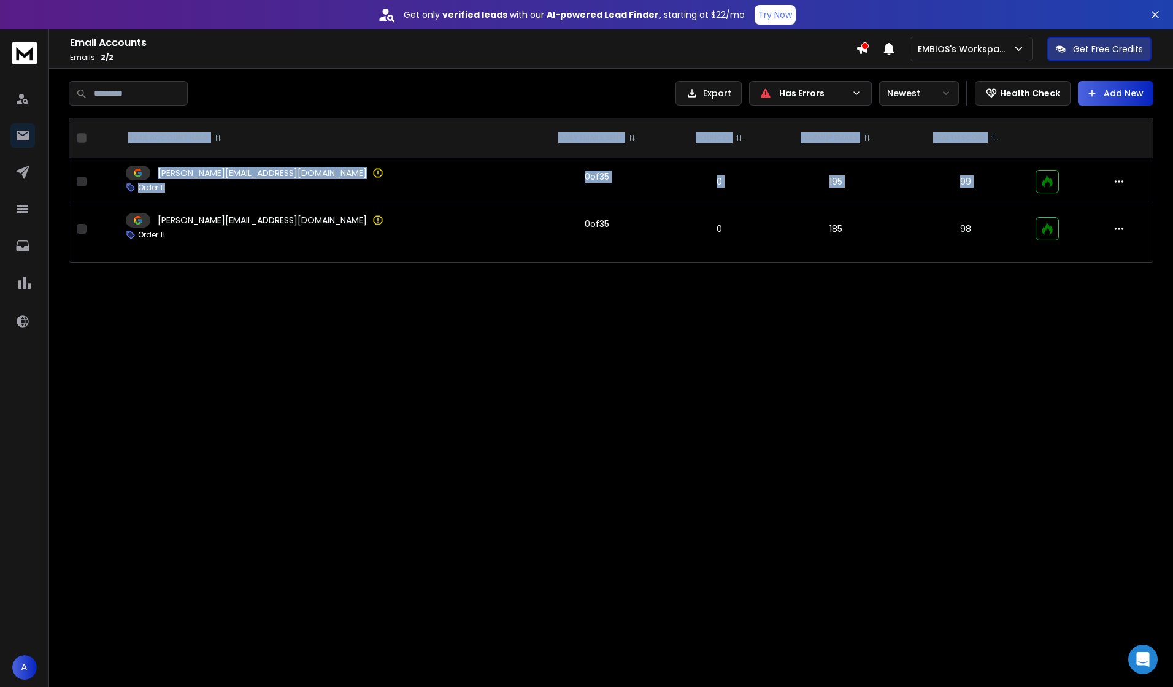
drag, startPoint x: 157, startPoint y: 221, endPoint x: 277, endPoint y: 343, distance: 170.5
click at [277, 343] on div "Get only verified leads with our AI-powered Lead Finder, starting at $22/mo Try…" at bounding box center [586, 343] width 1173 height 687
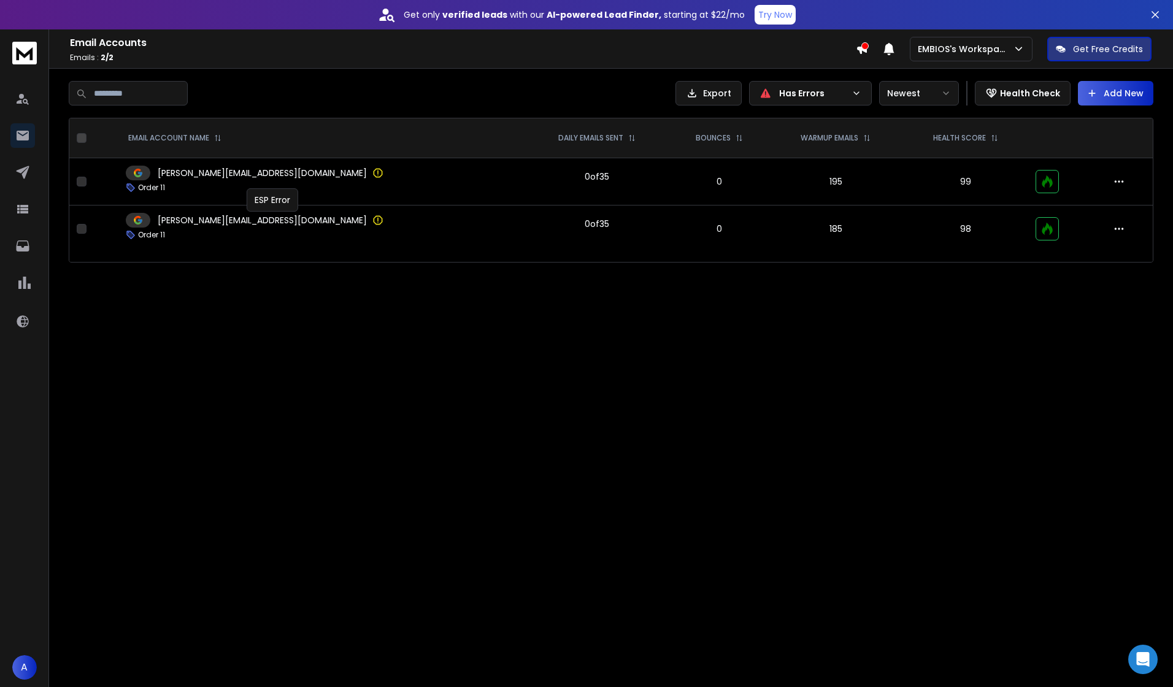
click at [372, 219] on icon at bounding box center [378, 220] width 12 height 12
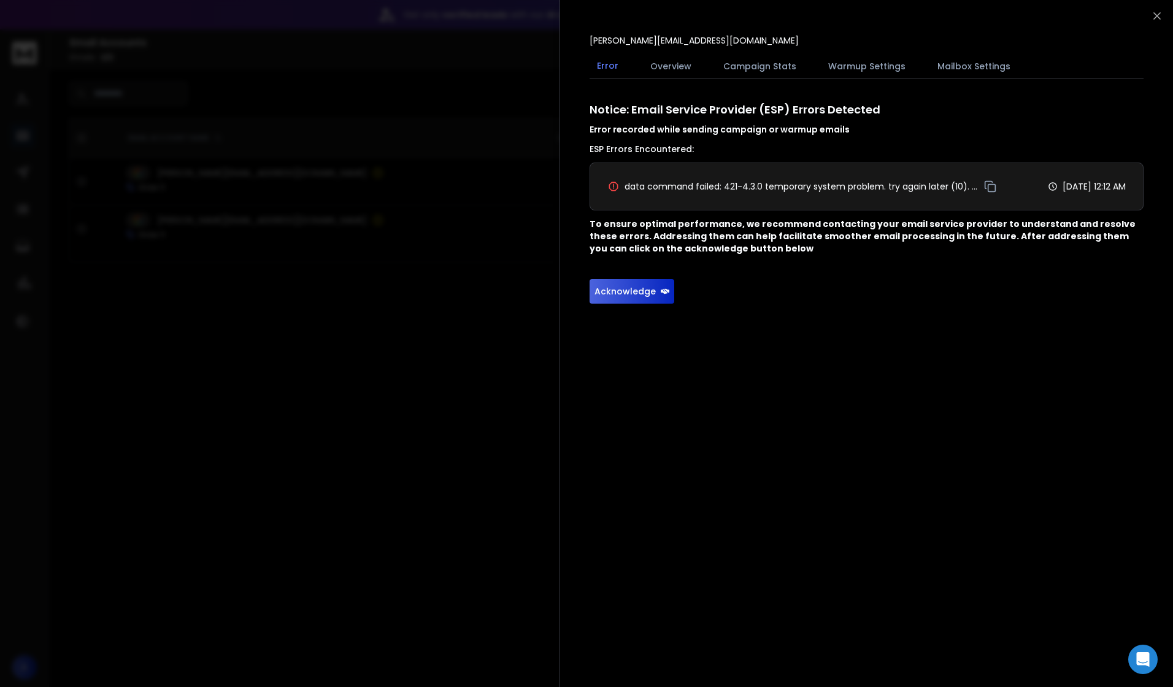
click at [617, 293] on button "Acknowledge" at bounding box center [632, 291] width 85 height 25
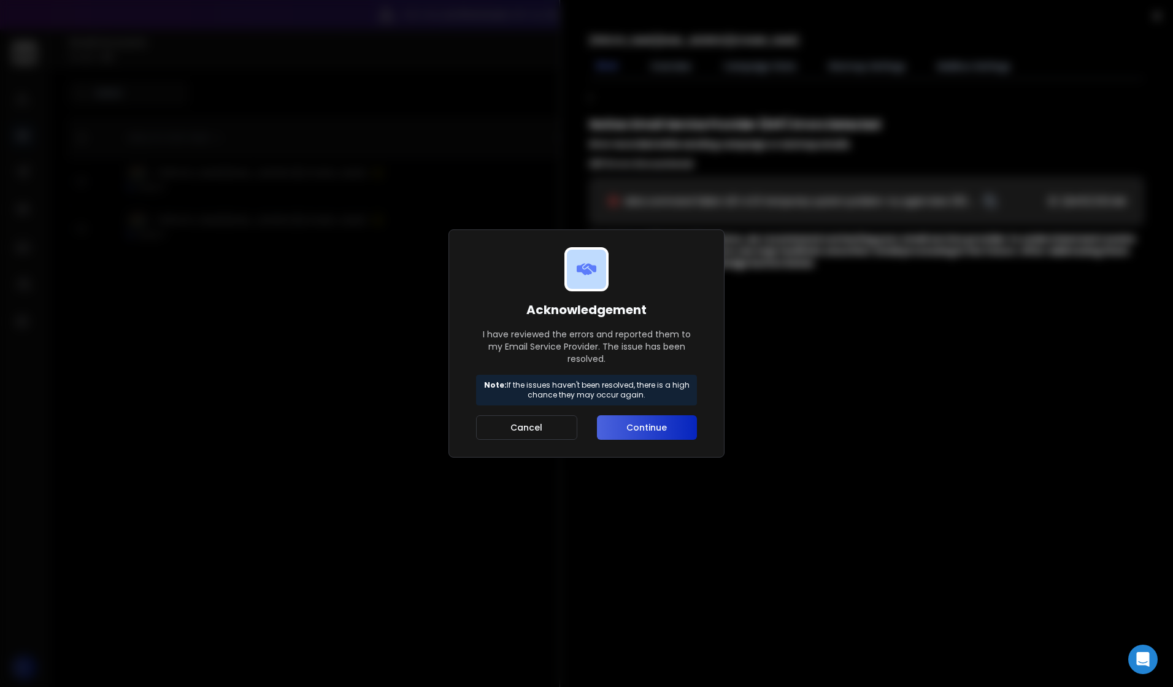
click at [626, 425] on button "Continue" at bounding box center [647, 427] width 100 height 25
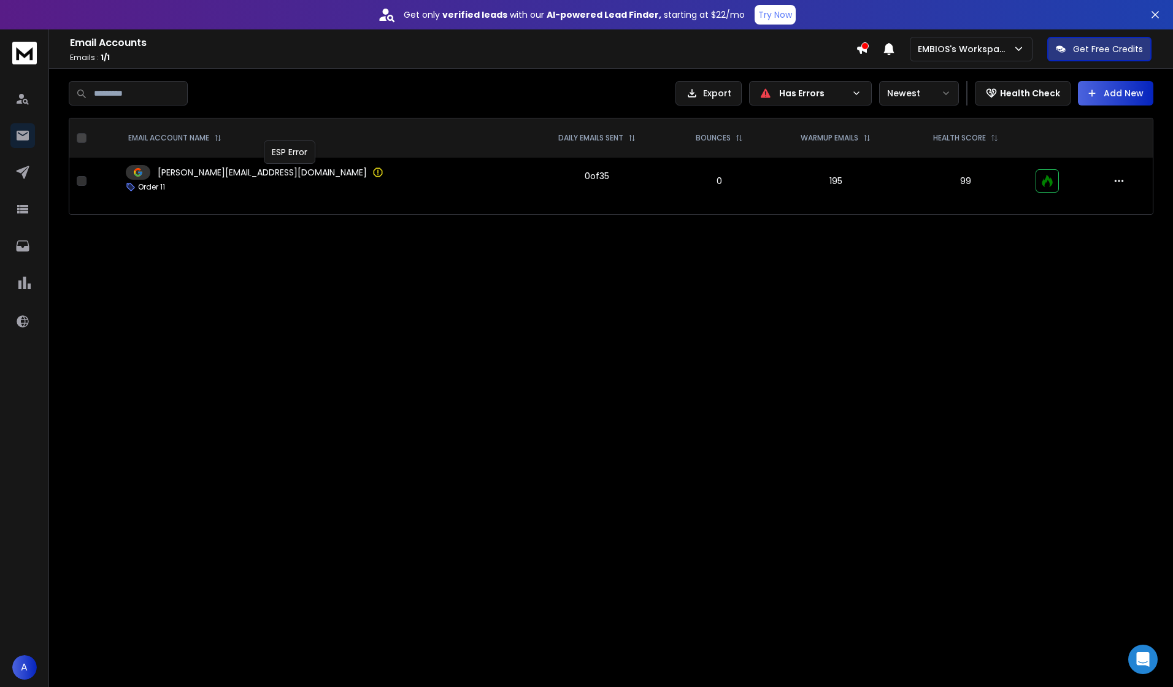
click at [372, 172] on icon at bounding box center [378, 172] width 12 height 12
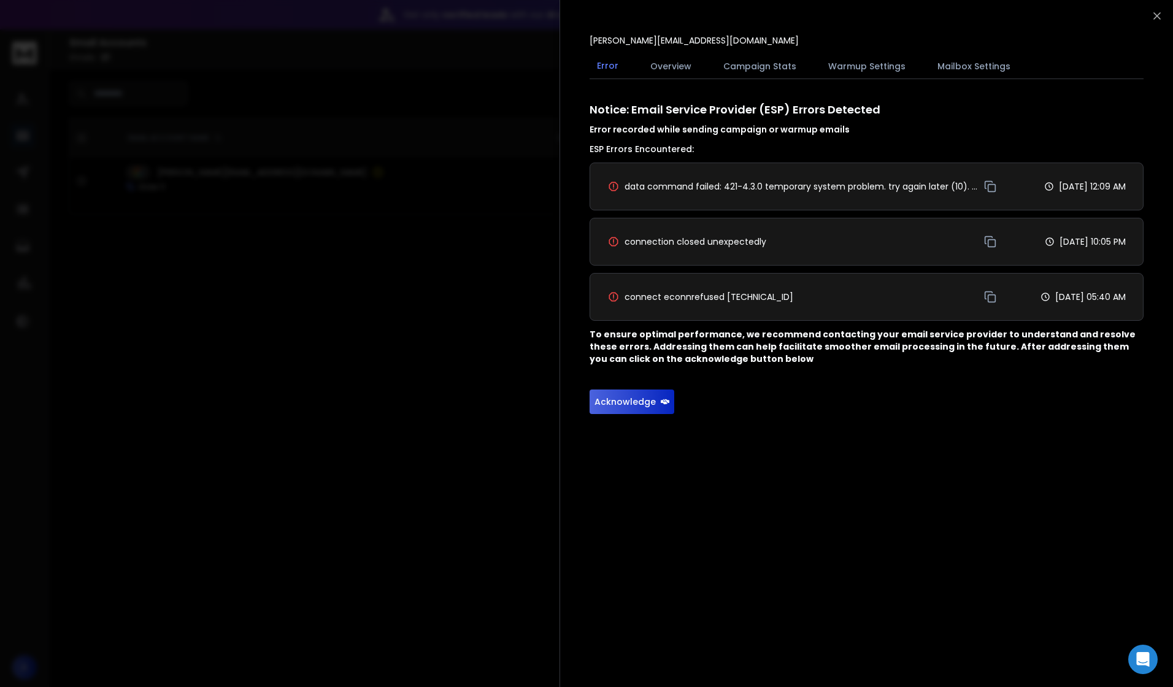
click at [623, 403] on button "Acknowledge" at bounding box center [632, 402] width 85 height 25
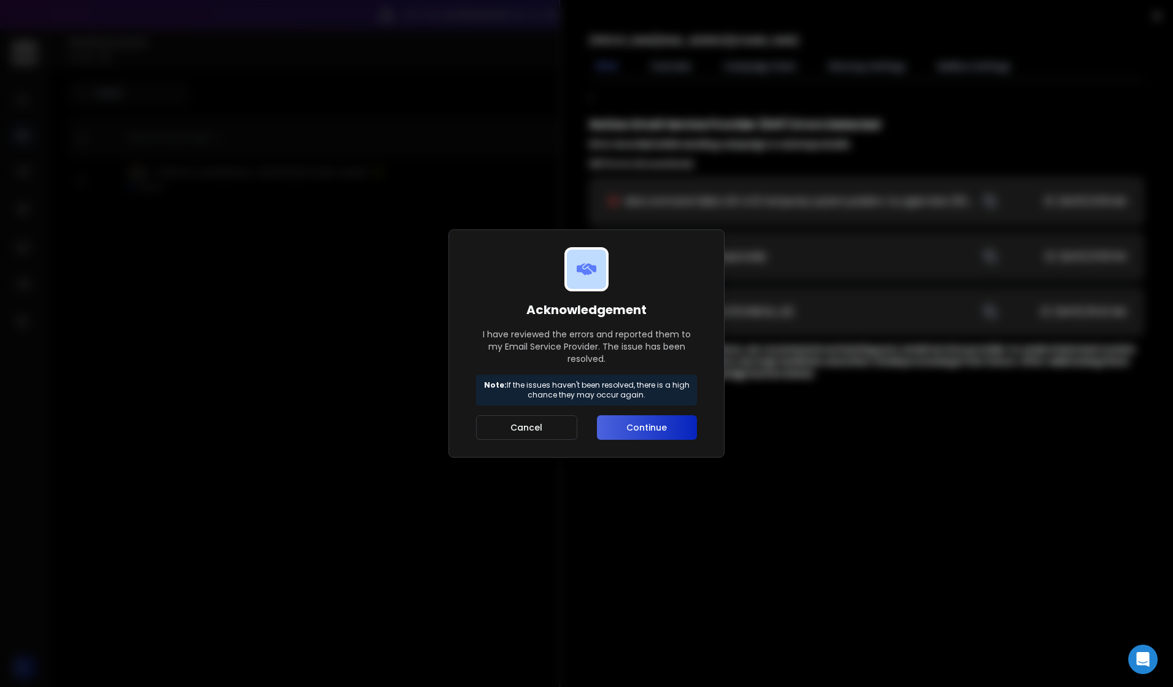
click at [619, 423] on button "Continue" at bounding box center [647, 427] width 100 height 25
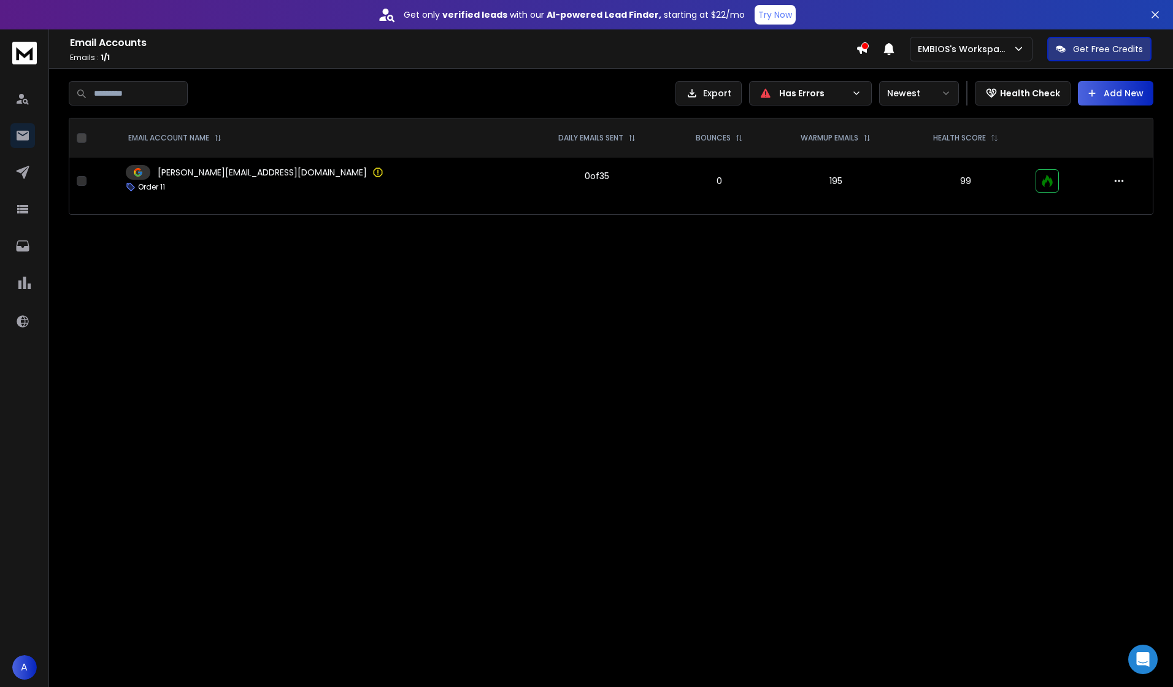
click at [377, 170] on icon at bounding box center [377, 172] width 1 height 4
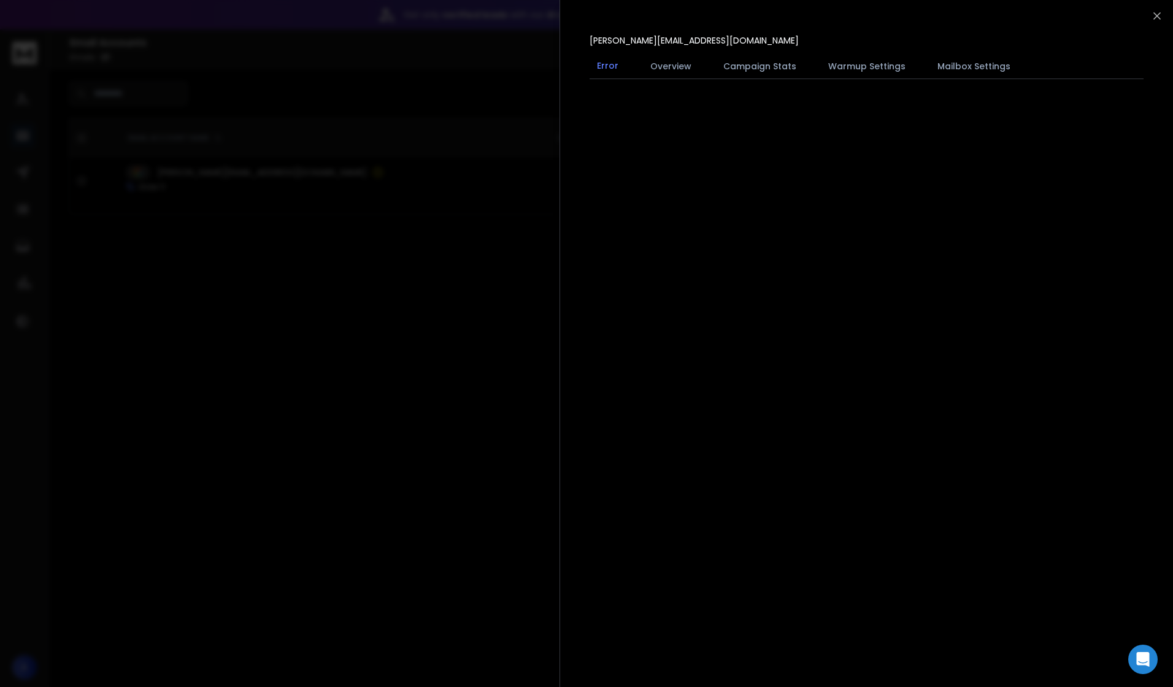
click at [327, 279] on div at bounding box center [586, 343] width 1173 height 687
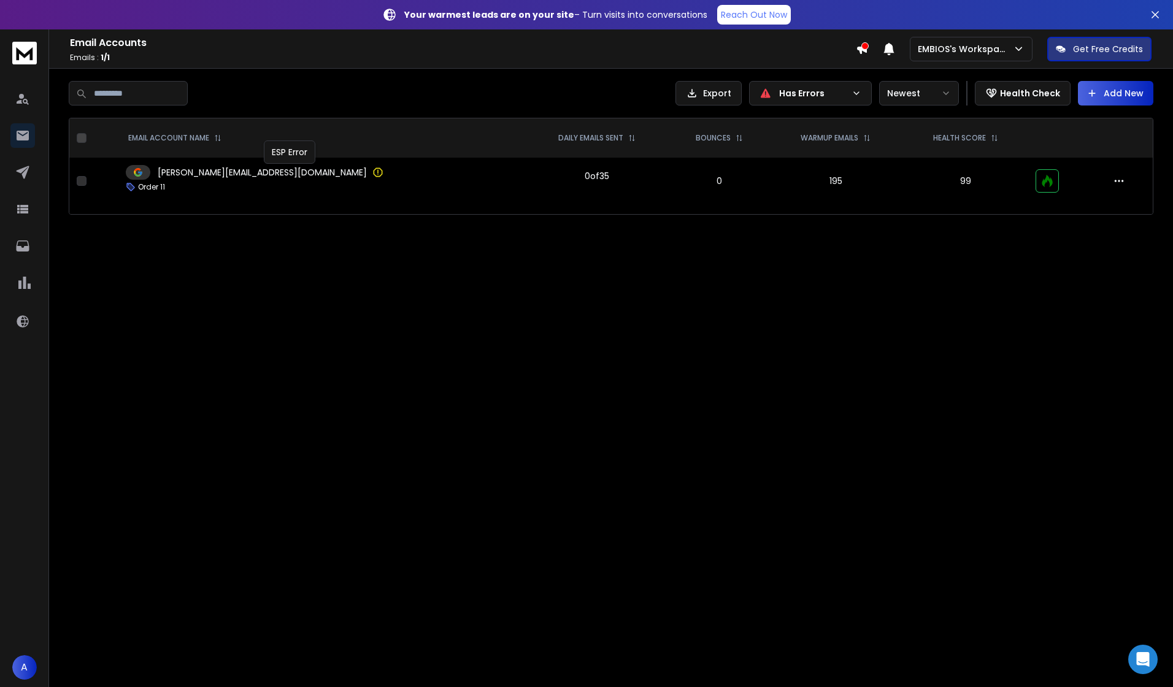
click at [372, 172] on icon at bounding box center [378, 172] width 12 height 12
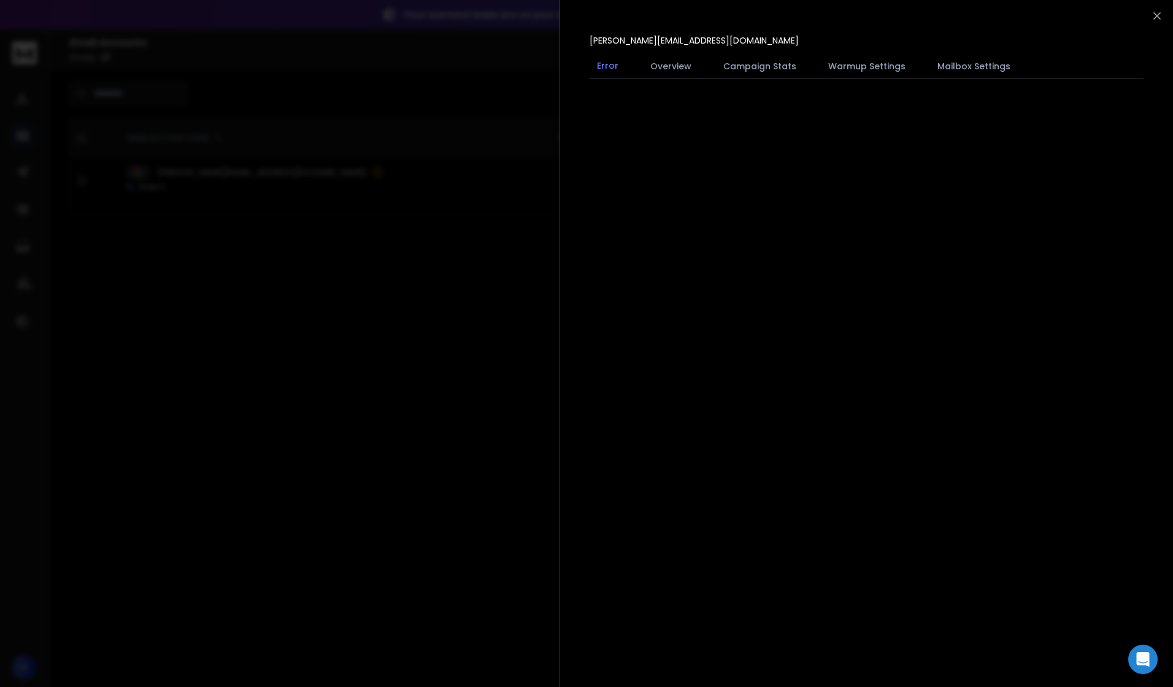
click at [690, 64] on button "Overview" at bounding box center [671, 66] width 56 height 27
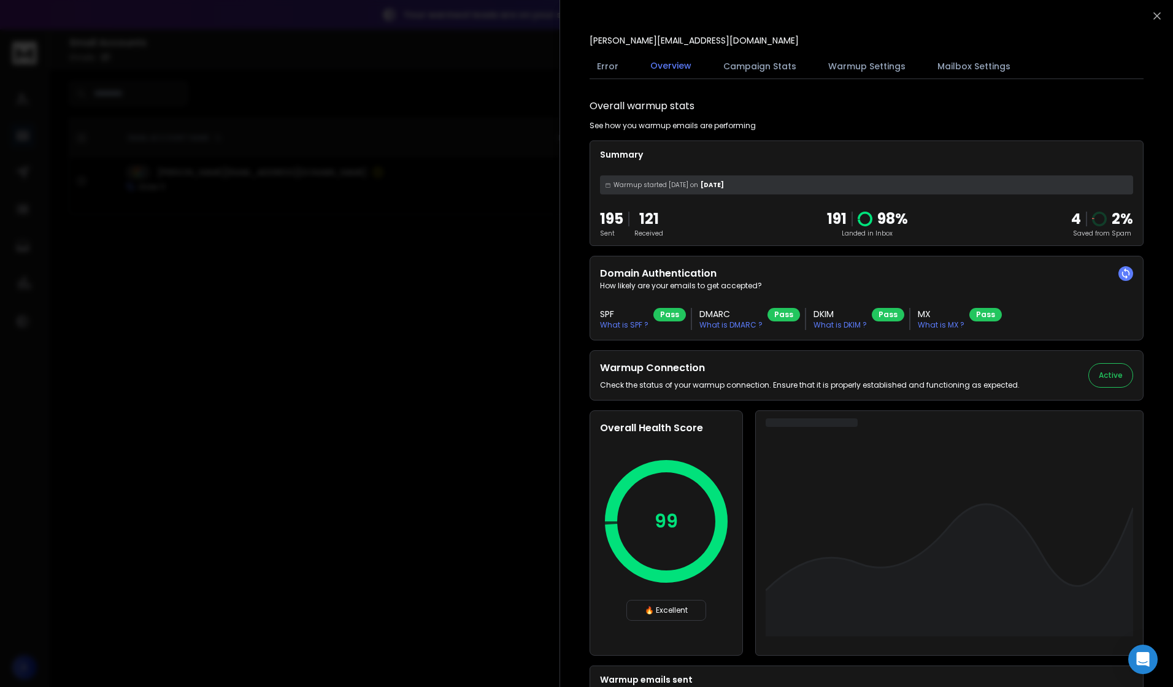
click at [598, 60] on button "Error" at bounding box center [608, 66] width 36 height 27
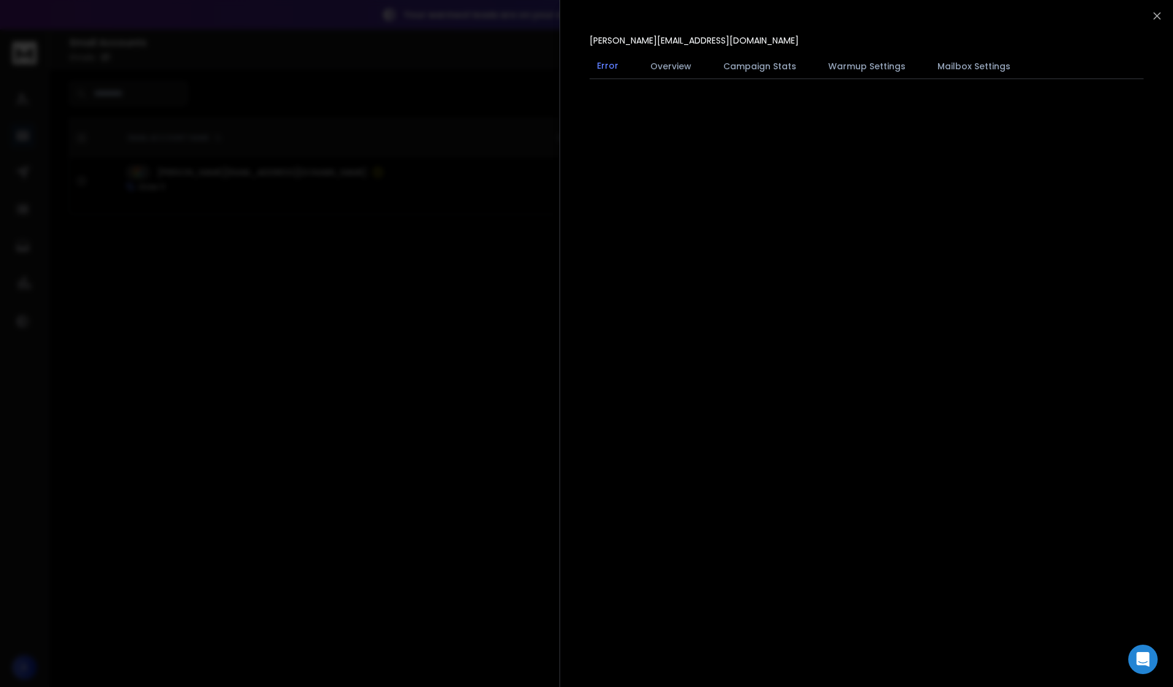
click at [706, 178] on div "Multi Select Table Sheet [PERSON_NAME][EMAIL_ADDRESS][DOMAIN_NAME] Error Overvi…" at bounding box center [867, 343] width 614 height 687
click at [1151, 15] on icon "button" at bounding box center [1157, 16] width 12 height 12
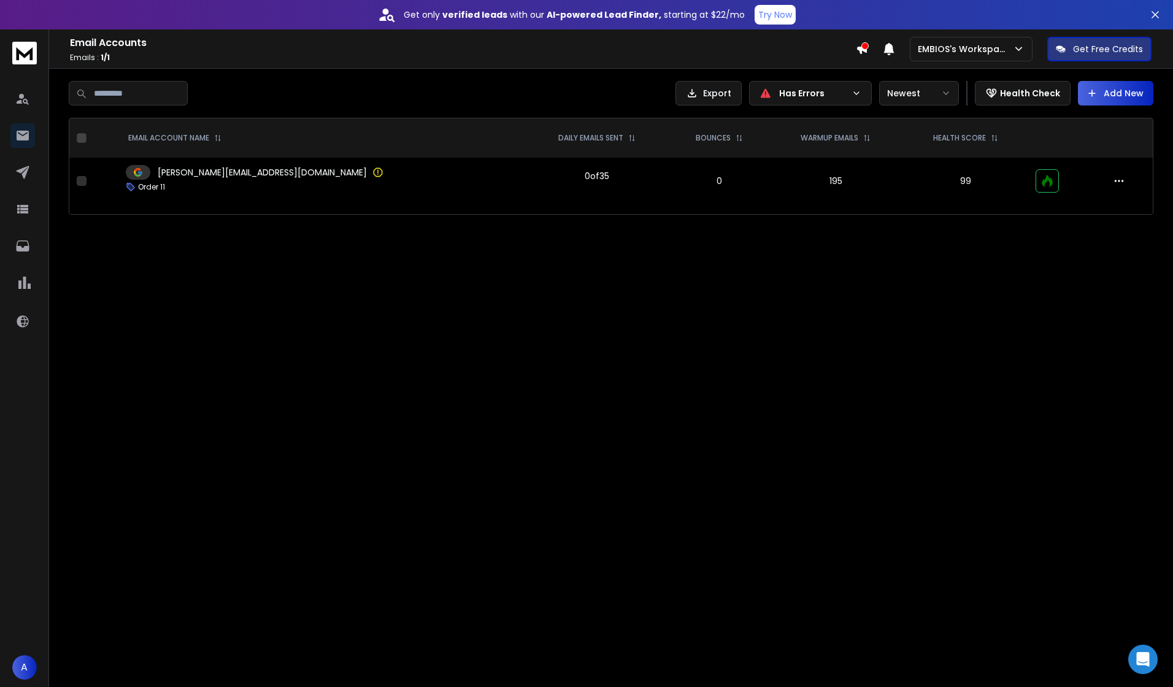
click at [782, 94] on div "Has Errors" at bounding box center [803, 93] width 87 height 12
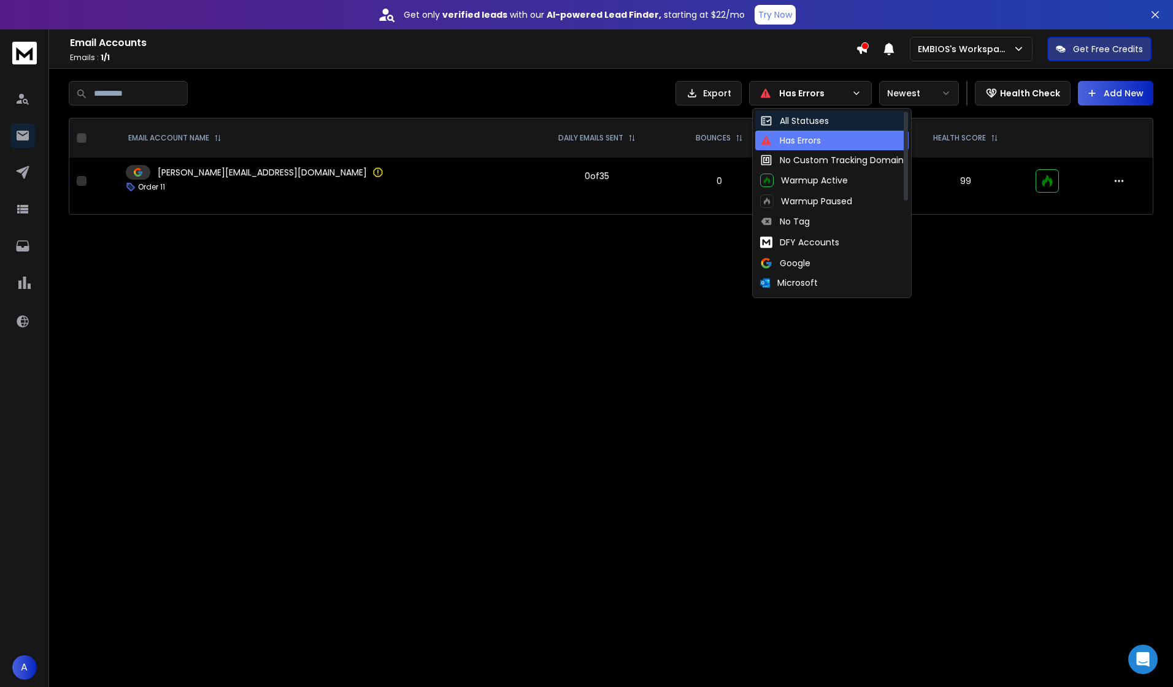
click at [777, 115] on div "All Statuses" at bounding box center [794, 121] width 69 height 12
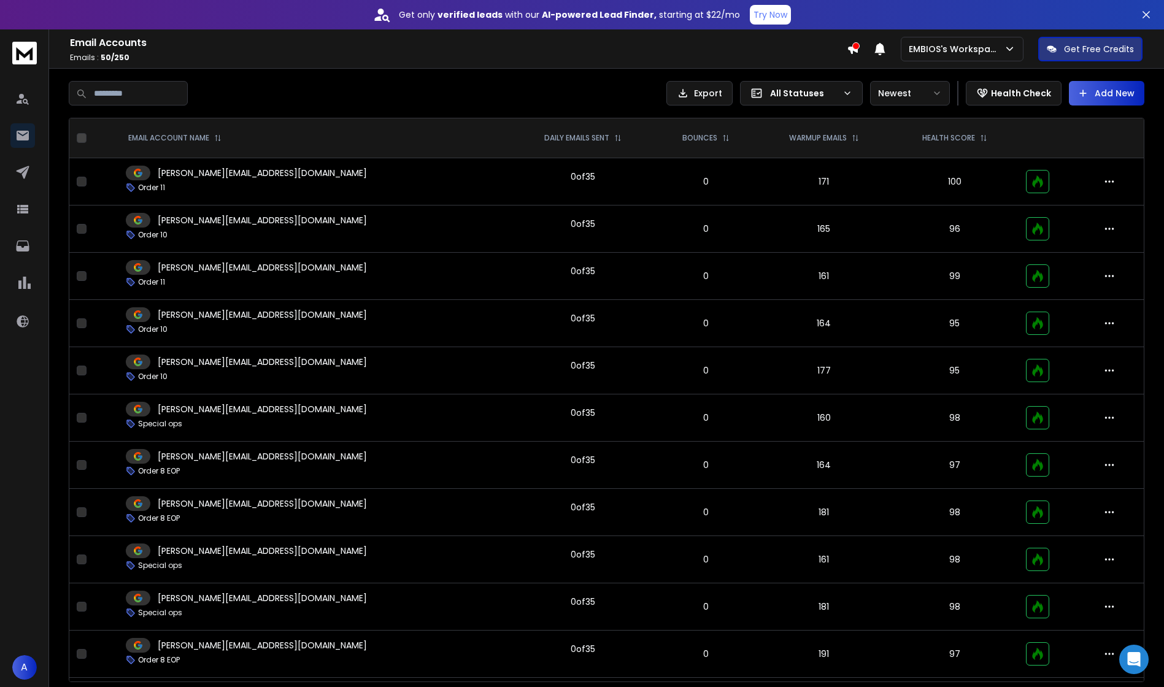
drag, startPoint x: 809, startPoint y: 90, endPoint x: 801, endPoint y: 99, distance: 12.6
click at [809, 90] on p "All Statuses" at bounding box center [803, 93] width 67 height 12
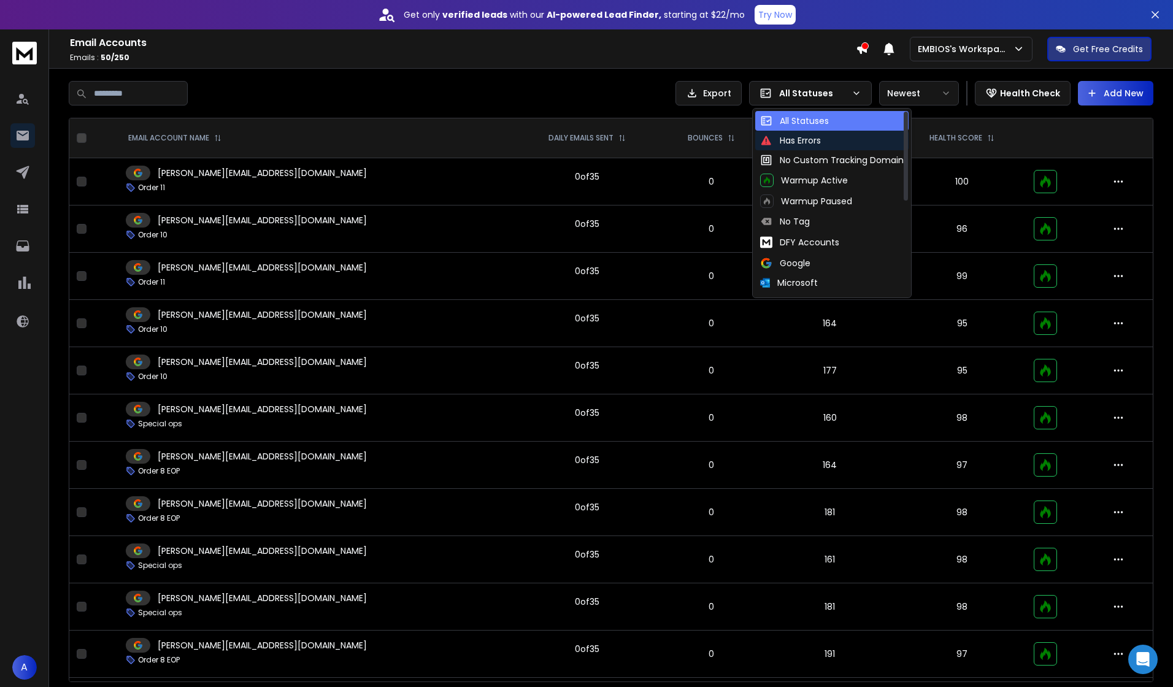
click at [777, 139] on div "Has Errors" at bounding box center [790, 140] width 61 height 12
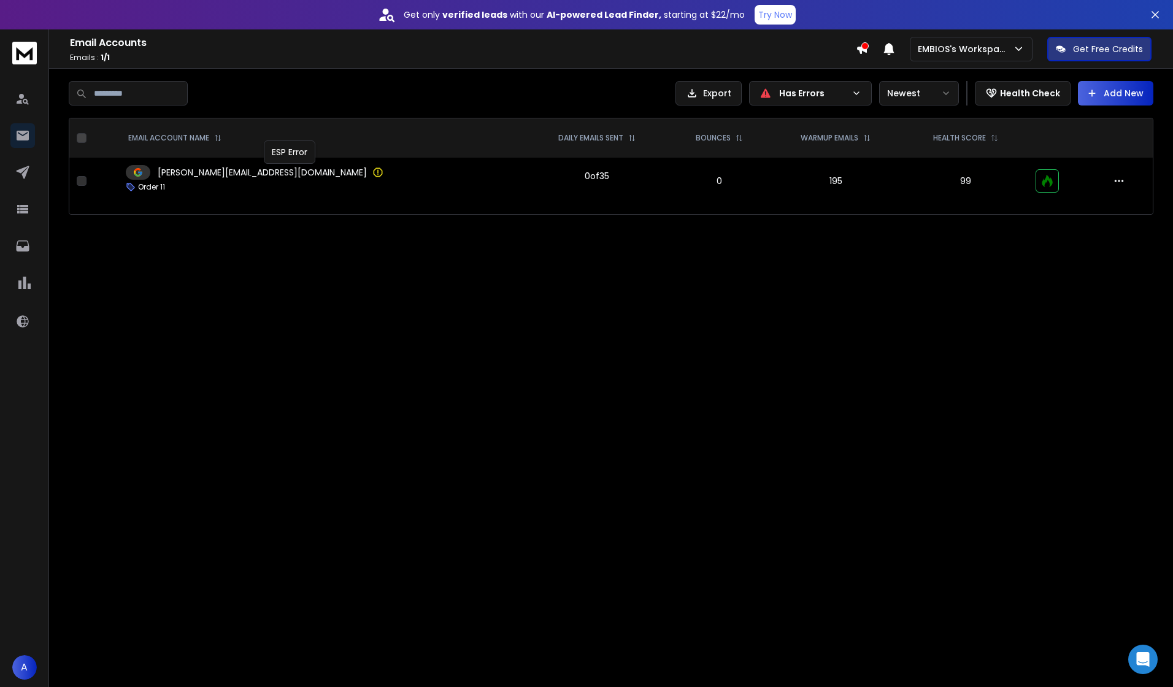
click at [374, 169] on icon at bounding box center [378, 172] width 9 height 9
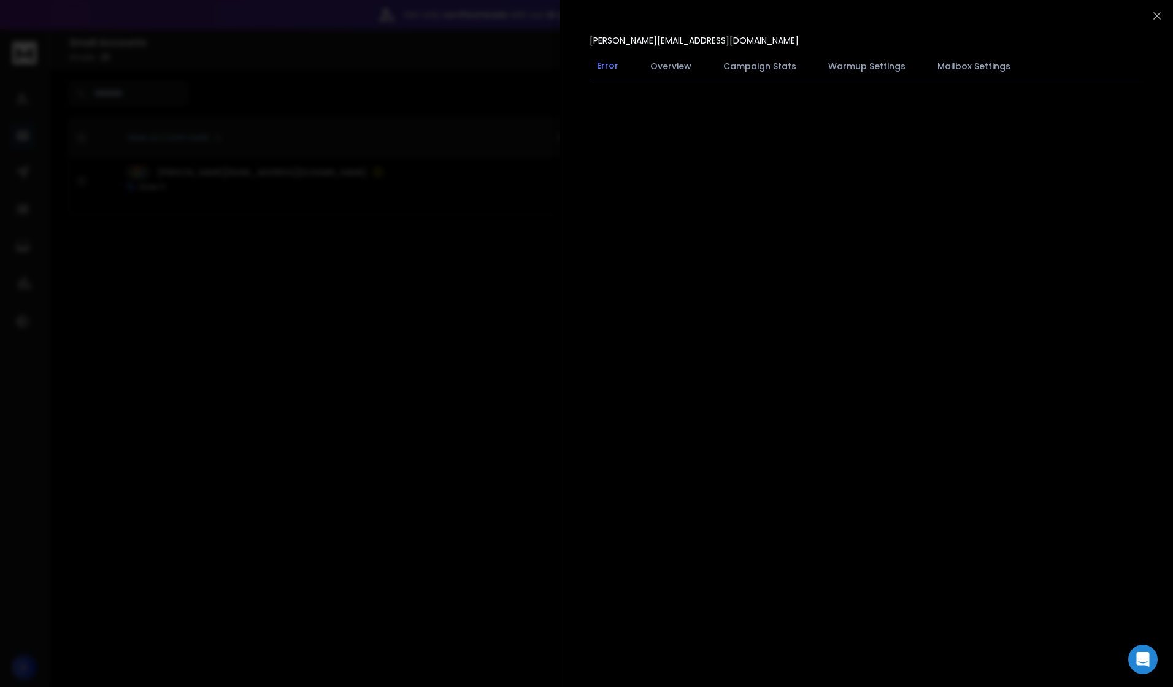
click at [610, 59] on button "Error" at bounding box center [608, 66] width 36 height 28
click at [609, 60] on button "Error" at bounding box center [608, 66] width 36 height 28
click at [658, 59] on button "Overview" at bounding box center [671, 66] width 56 height 27
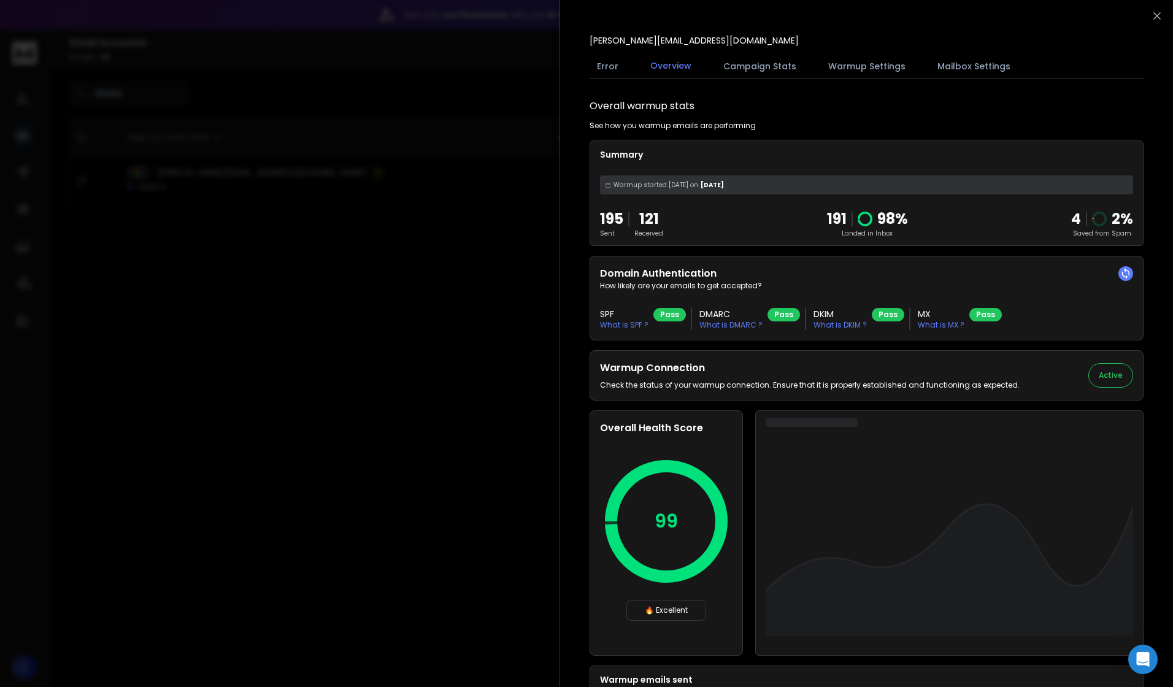
click at [761, 57] on button "Campaign Stats" at bounding box center [760, 66] width 88 height 27
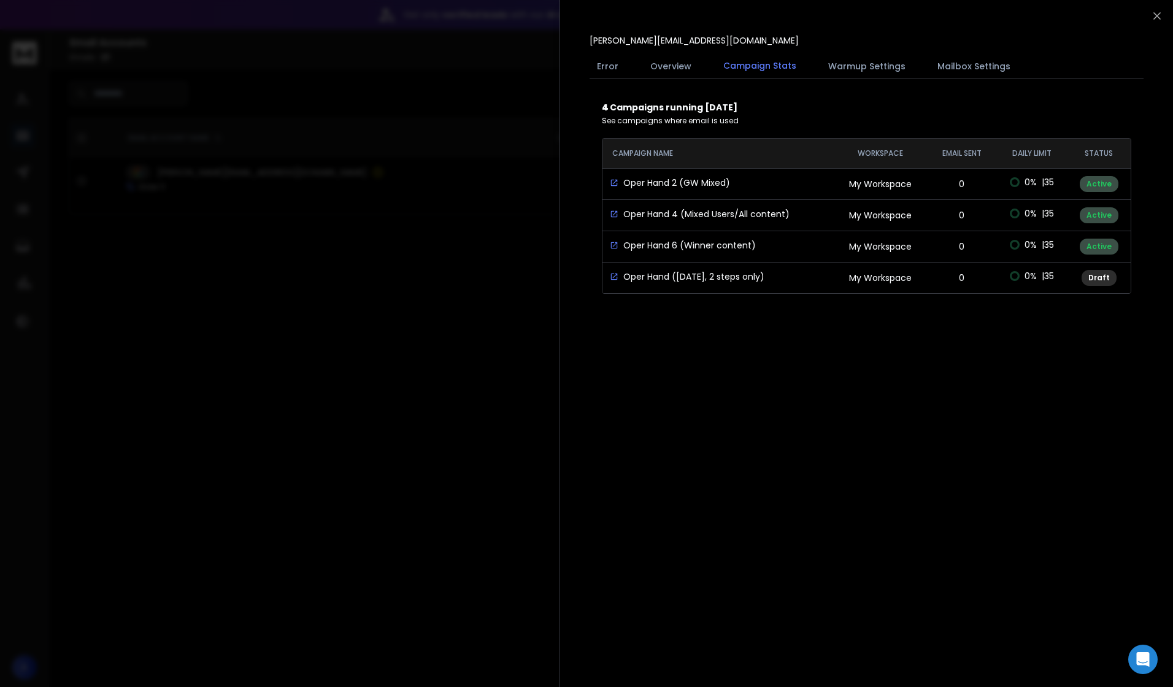
click at [852, 63] on button "Warmup Settings" at bounding box center [867, 66] width 92 height 27
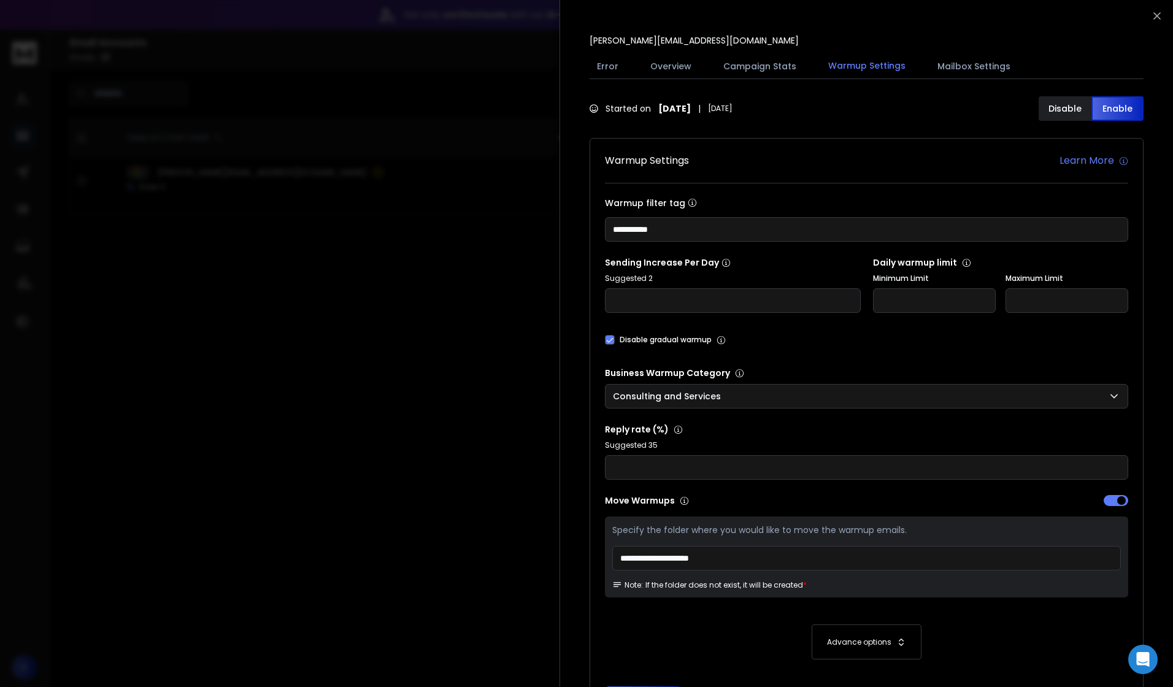
click at [944, 62] on button "Mailbox Settings" at bounding box center [974, 66] width 88 height 27
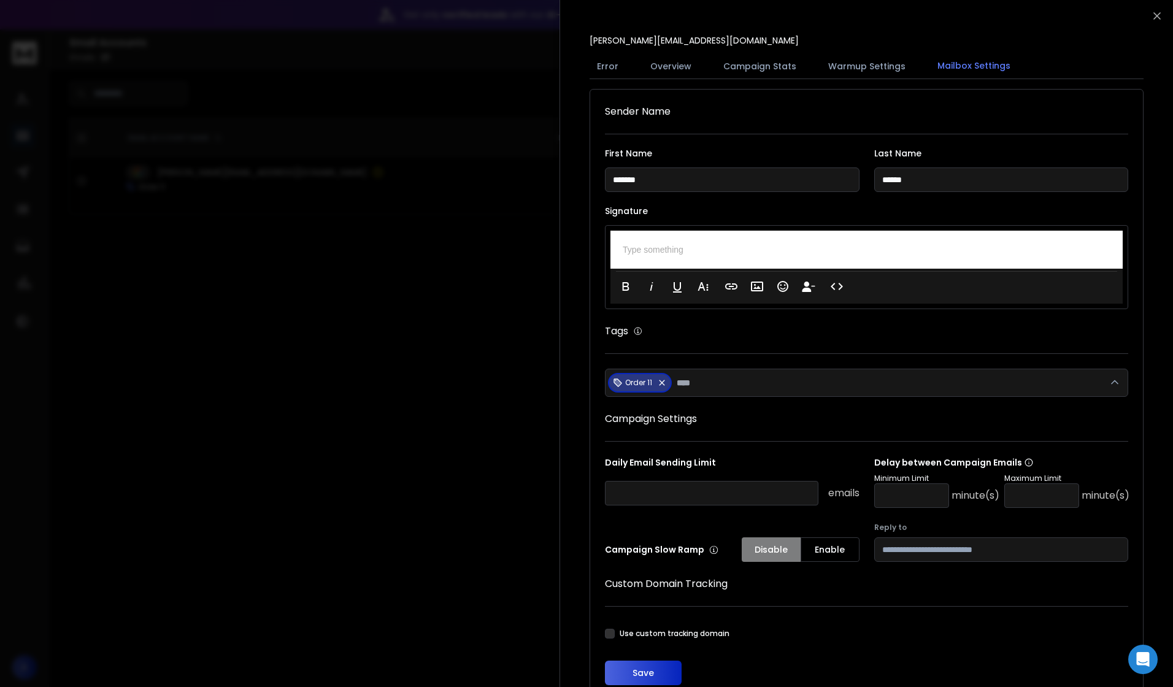
click at [606, 59] on button "Error" at bounding box center [608, 66] width 36 height 27
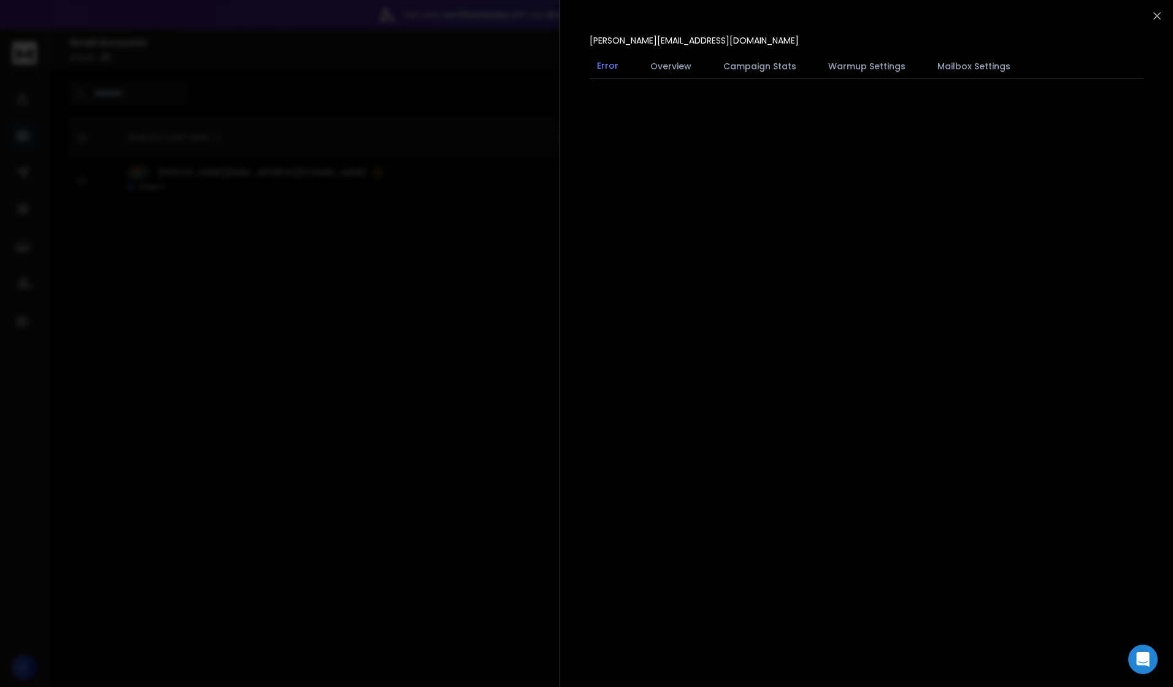
click at [653, 268] on div "Multi Select Table Sheet [PERSON_NAME][EMAIL_ADDRESS][DOMAIN_NAME] Error Overvi…" at bounding box center [867, 343] width 614 height 687
drag, startPoint x: 653, startPoint y: 268, endPoint x: 519, endPoint y: 287, distance: 135.6
click at [510, 285] on div at bounding box center [586, 343] width 1173 height 687
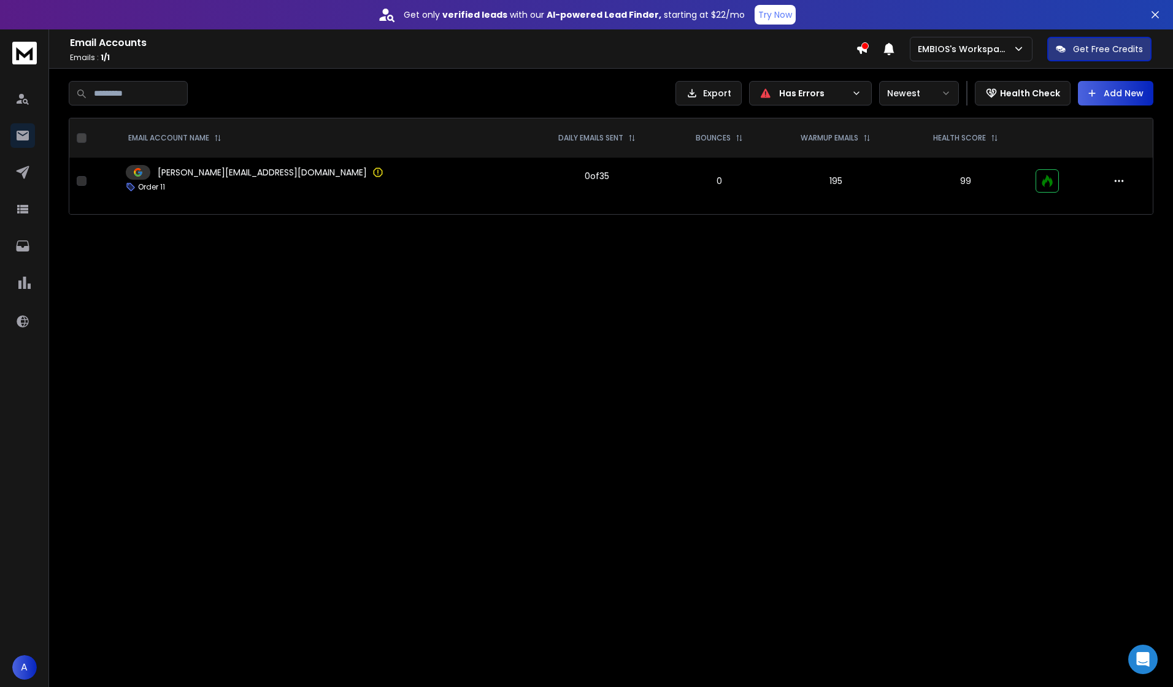
click at [198, 171] on p "[PERSON_NAME][EMAIL_ADDRESS][DOMAIN_NAME]" at bounding box center [262, 172] width 209 height 12
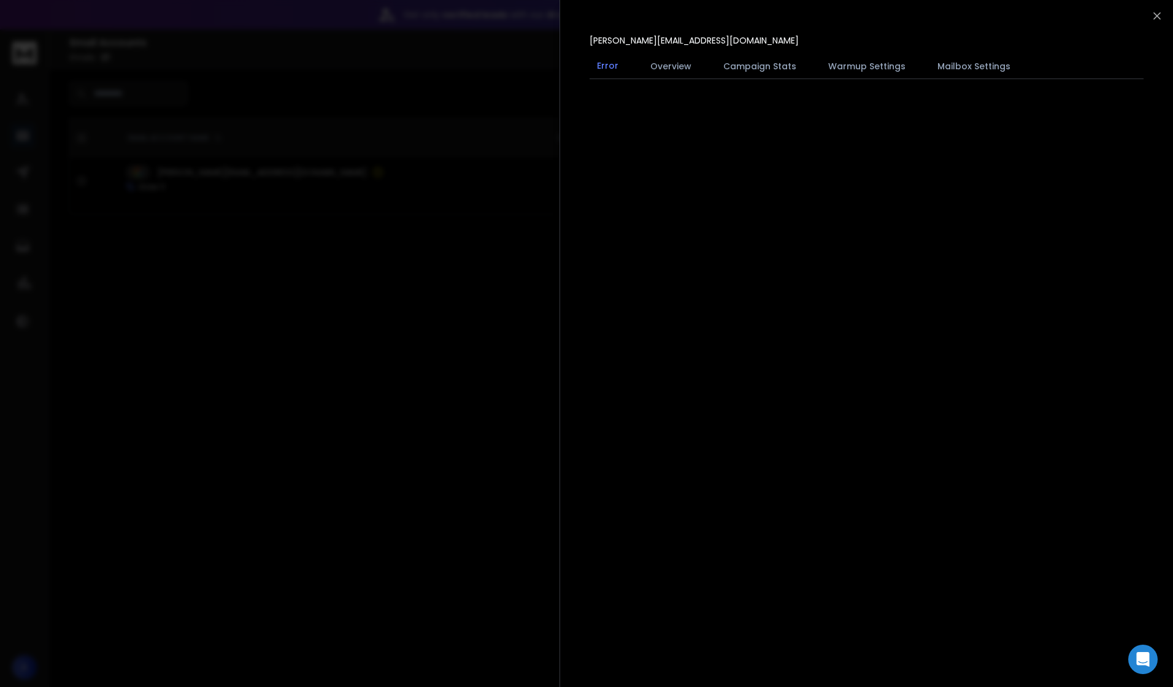
click at [247, 233] on div at bounding box center [586, 343] width 1173 height 687
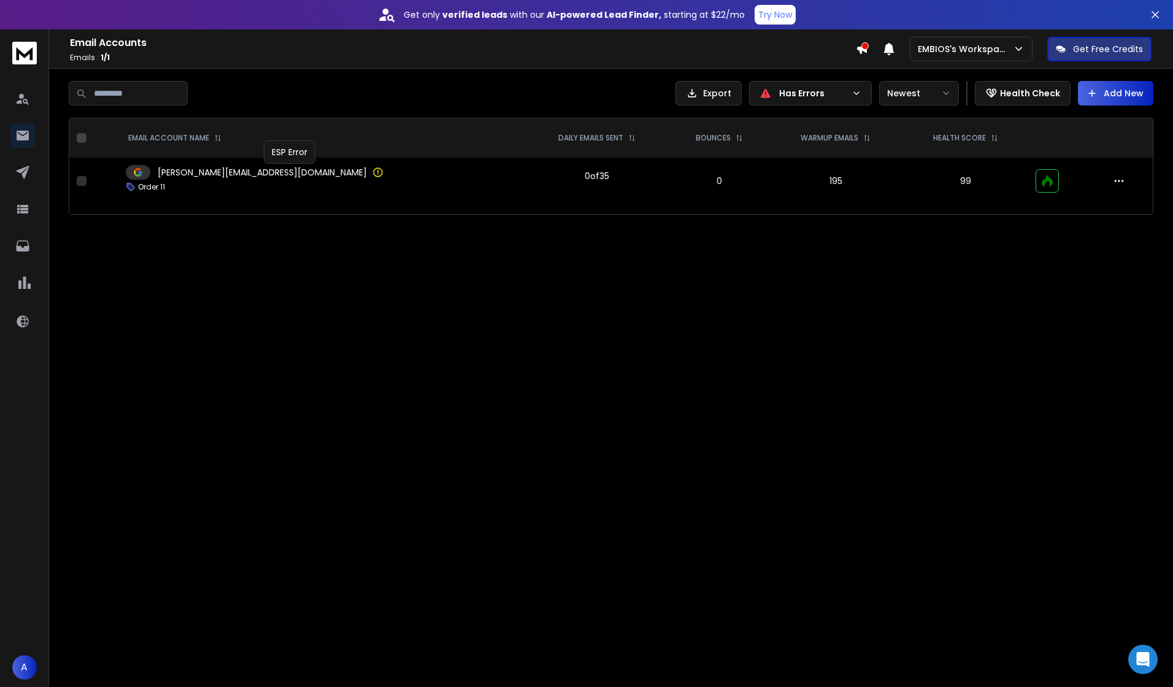
click at [372, 171] on icon at bounding box center [378, 172] width 12 height 12
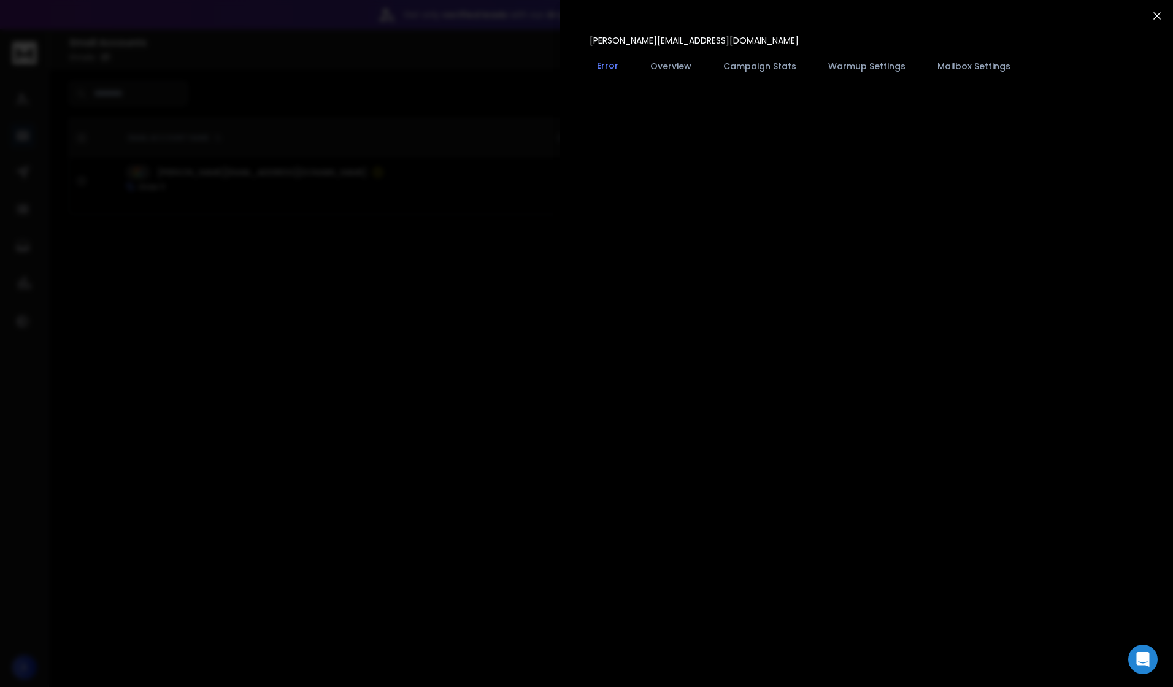
click at [1154, 16] on icon "button" at bounding box center [1157, 16] width 6 height 6
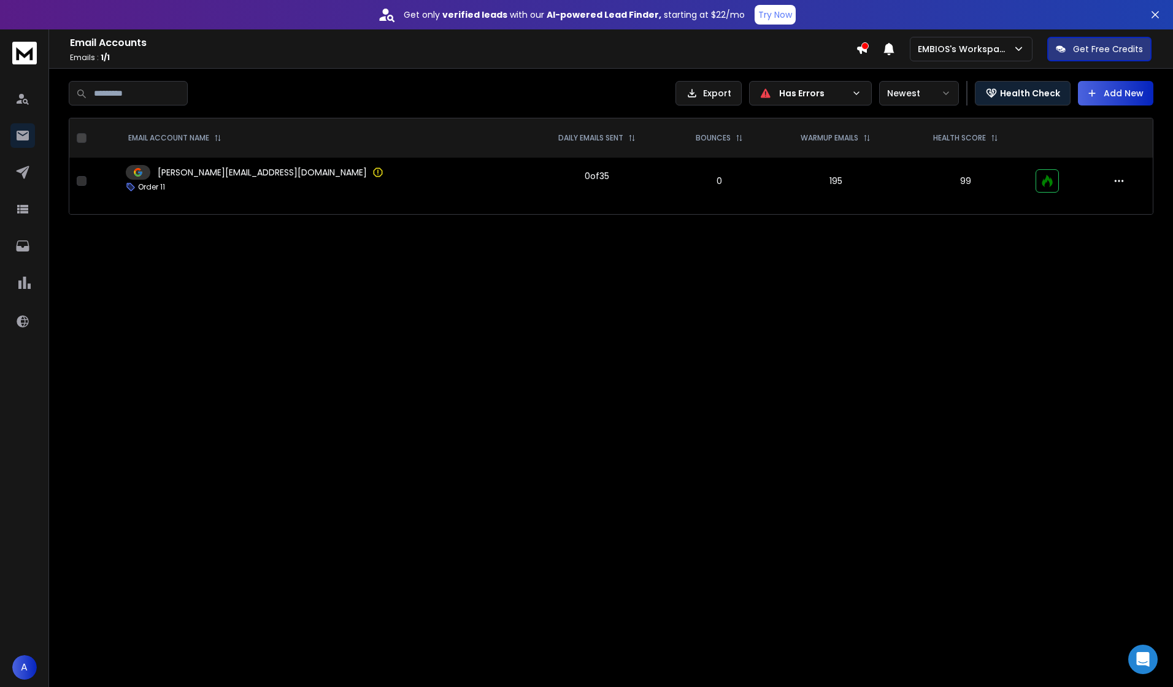
click at [1030, 101] on button "Health Check" at bounding box center [1023, 93] width 96 height 25
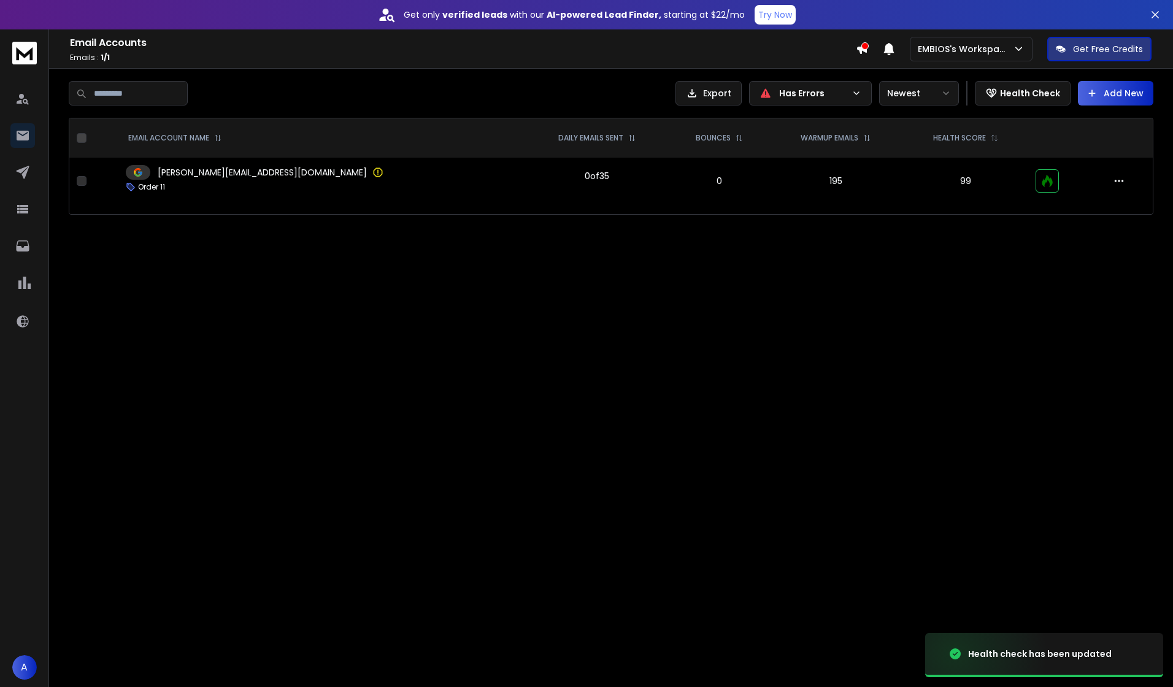
click at [823, 92] on p "Has Errors" at bounding box center [812, 93] width 67 height 12
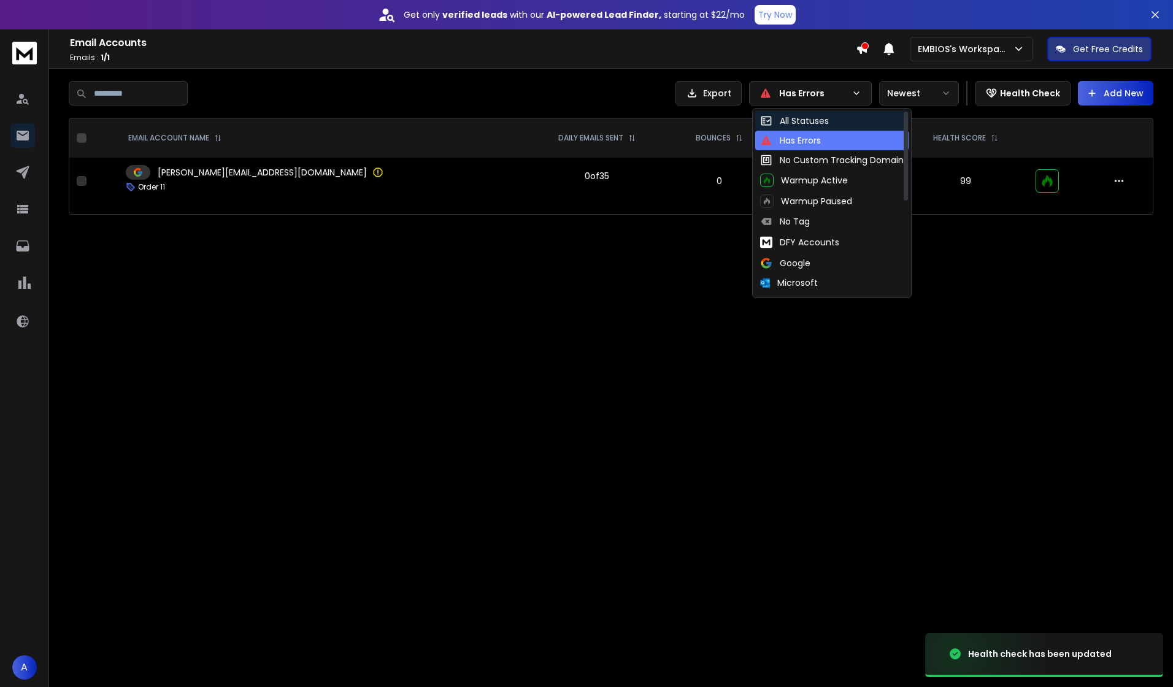
click at [794, 117] on div "All Statuses" at bounding box center [794, 121] width 69 height 12
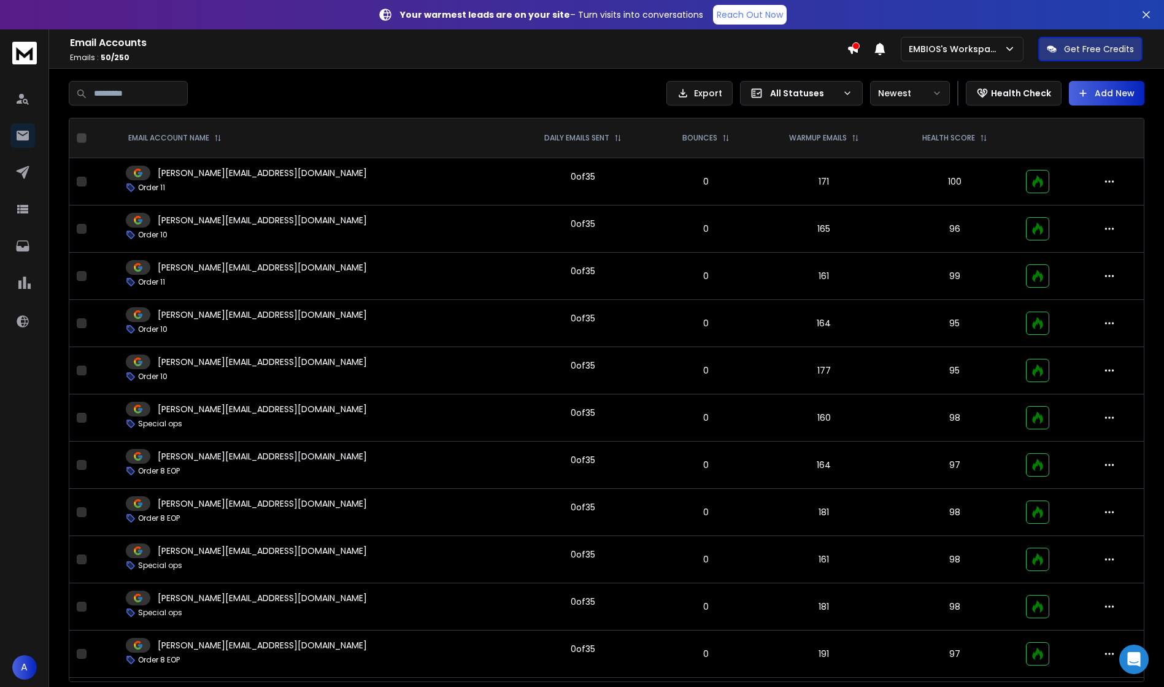
click at [809, 96] on p "All Statuses" at bounding box center [803, 93] width 67 height 12
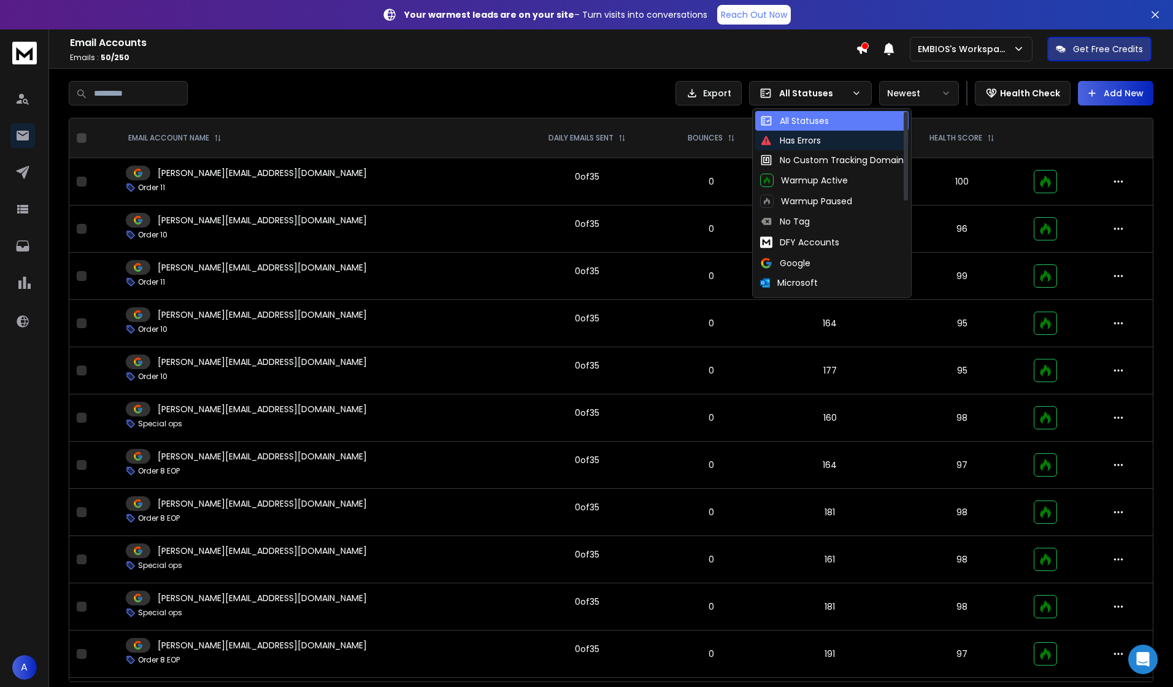
click at [782, 140] on div "Has Errors" at bounding box center [790, 140] width 61 height 12
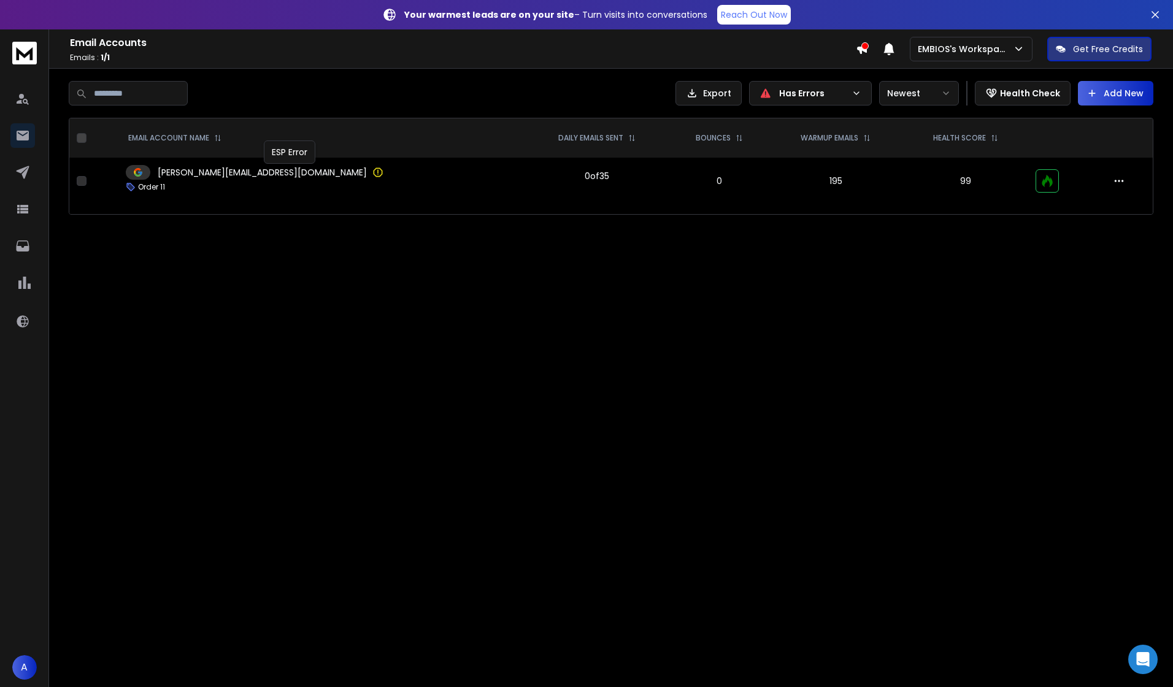
click at [372, 172] on icon at bounding box center [378, 172] width 12 height 12
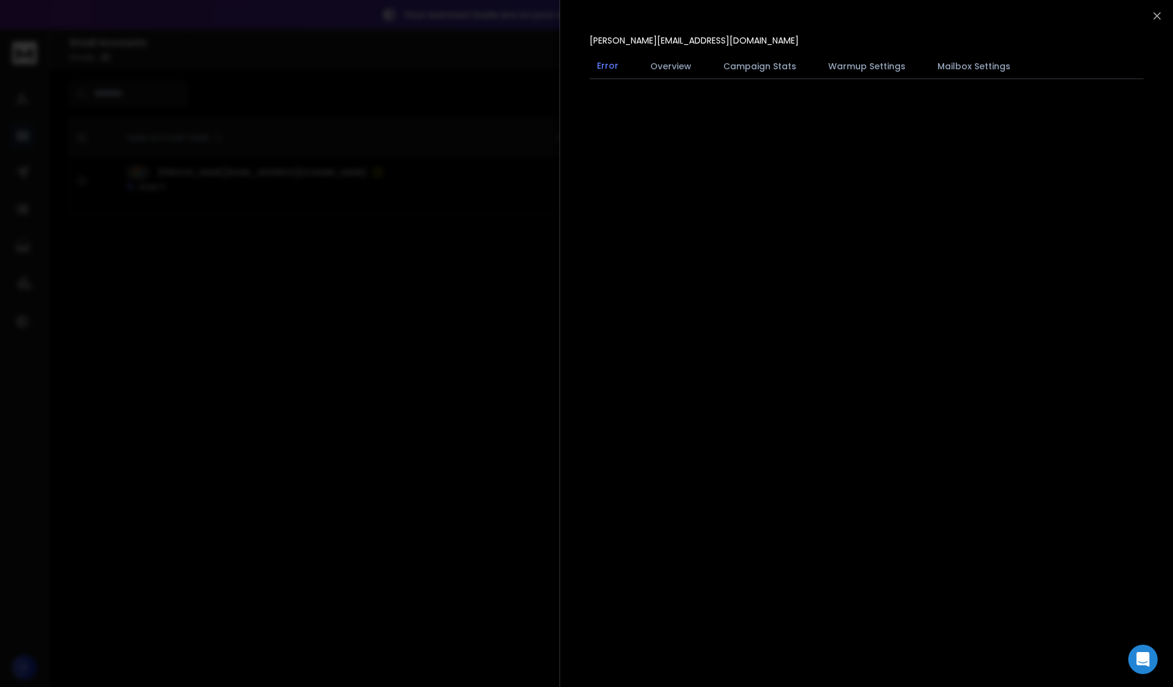
click at [602, 60] on button "Error" at bounding box center [608, 66] width 36 height 28
drag, startPoint x: 831, startPoint y: 289, endPoint x: 787, endPoint y: 437, distance: 154.3
click at [792, 437] on div "Multi Select Table Sheet deborah.h@leadsystems.biz Error Overview Campaign Stat…" at bounding box center [867, 343] width 614 height 687
click at [691, 35] on p "[PERSON_NAME][EMAIL_ADDRESS][DOMAIN_NAME]" at bounding box center [694, 40] width 209 height 12
click at [1146, 10] on div "Multi Select Table Sheet deborah.h@leadsystems.biz Error Overview Campaign Stat…" at bounding box center [867, 343] width 614 height 687
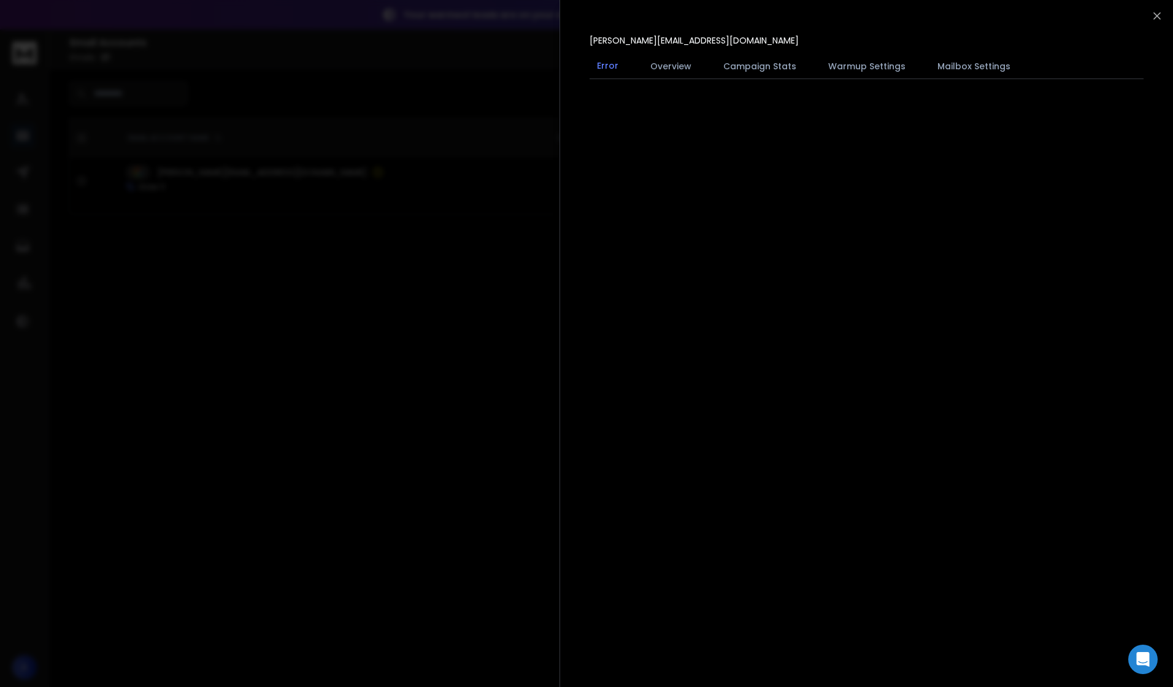
click at [1151, 10] on icon "button" at bounding box center [1157, 16] width 12 height 12
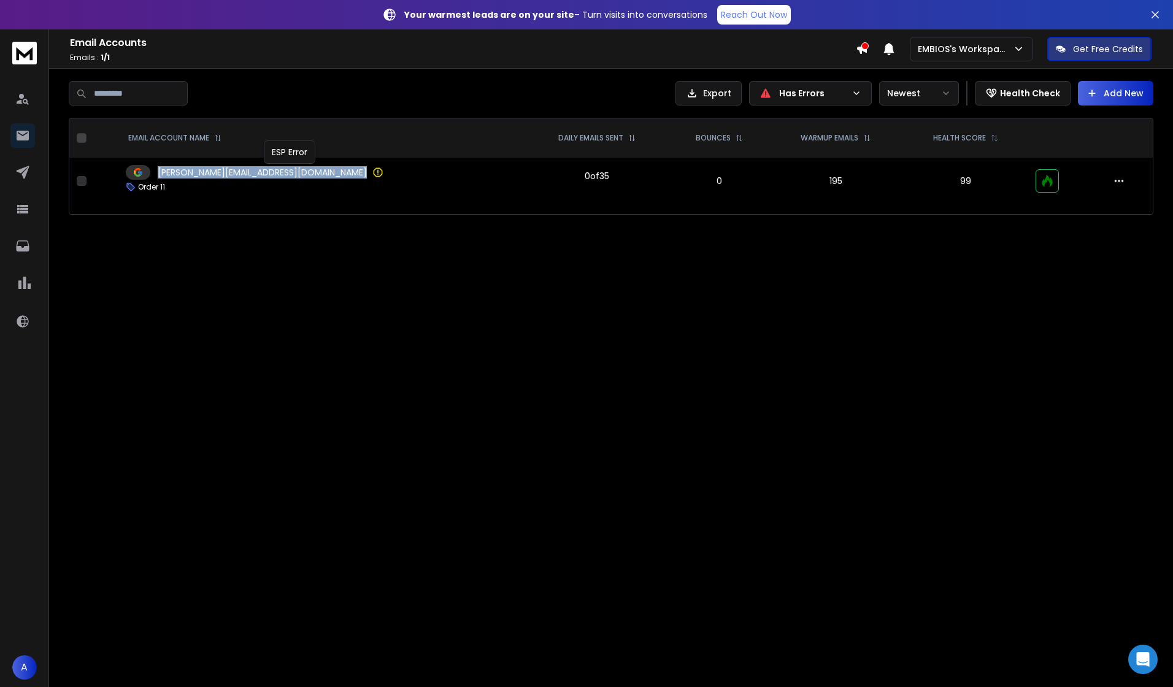
copy td "[PERSON_NAME][EMAIL_ADDRESS][DOMAIN_NAME]"
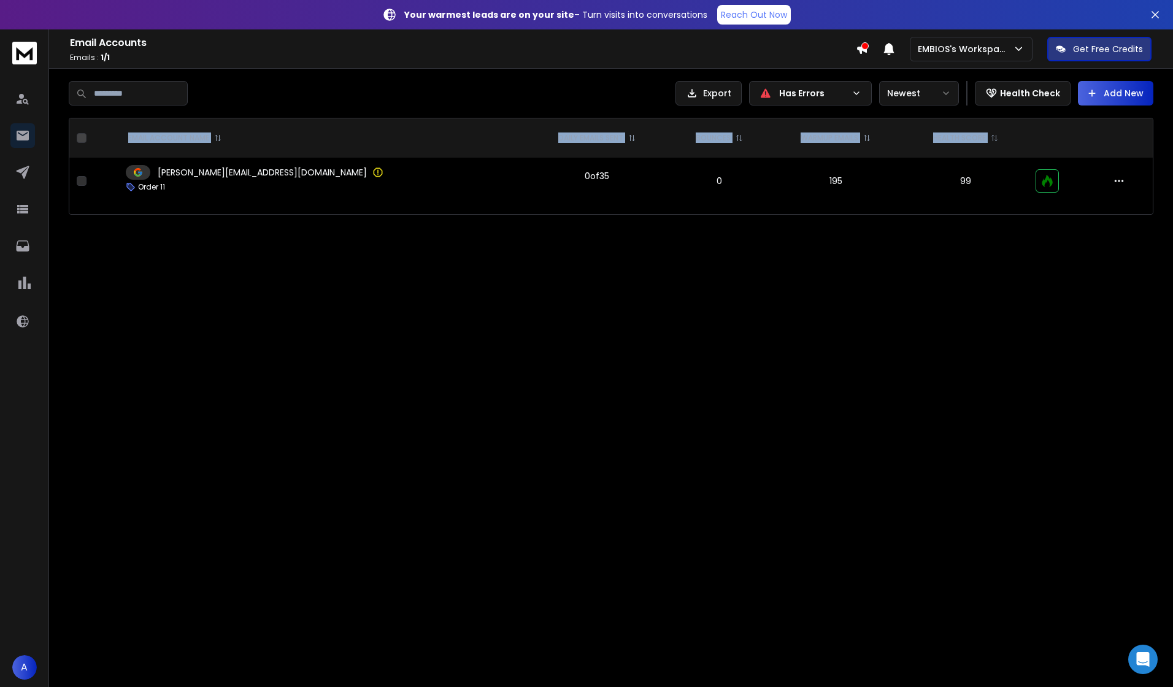
drag, startPoint x: 155, startPoint y: 176, endPoint x: 335, endPoint y: 315, distance: 227.9
click at [335, 315] on div "Your warmest leads are on your site – Turn visits into conversations Reach Out …" at bounding box center [586, 343] width 1173 height 687
click at [1114, 180] on icon at bounding box center [1119, 180] width 11 height 11
click at [1071, 246] on div "Delete Account" at bounding box center [1100, 246] width 85 height 20
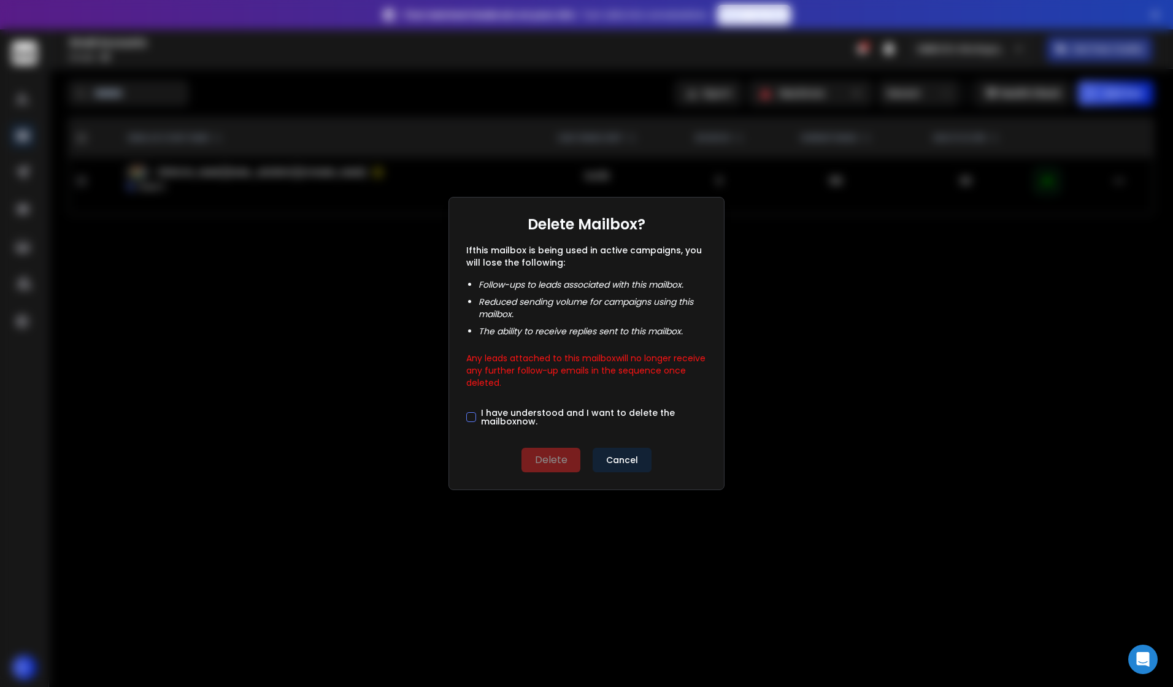
click at [536, 409] on label "I have understood and I want to delete the mailbox now." at bounding box center [594, 417] width 226 height 17
click at [476, 412] on button "I have understood and I want to delete the mailbox now." at bounding box center [471, 417] width 10 height 10
click at [547, 461] on button "Delete" at bounding box center [550, 460] width 59 height 25
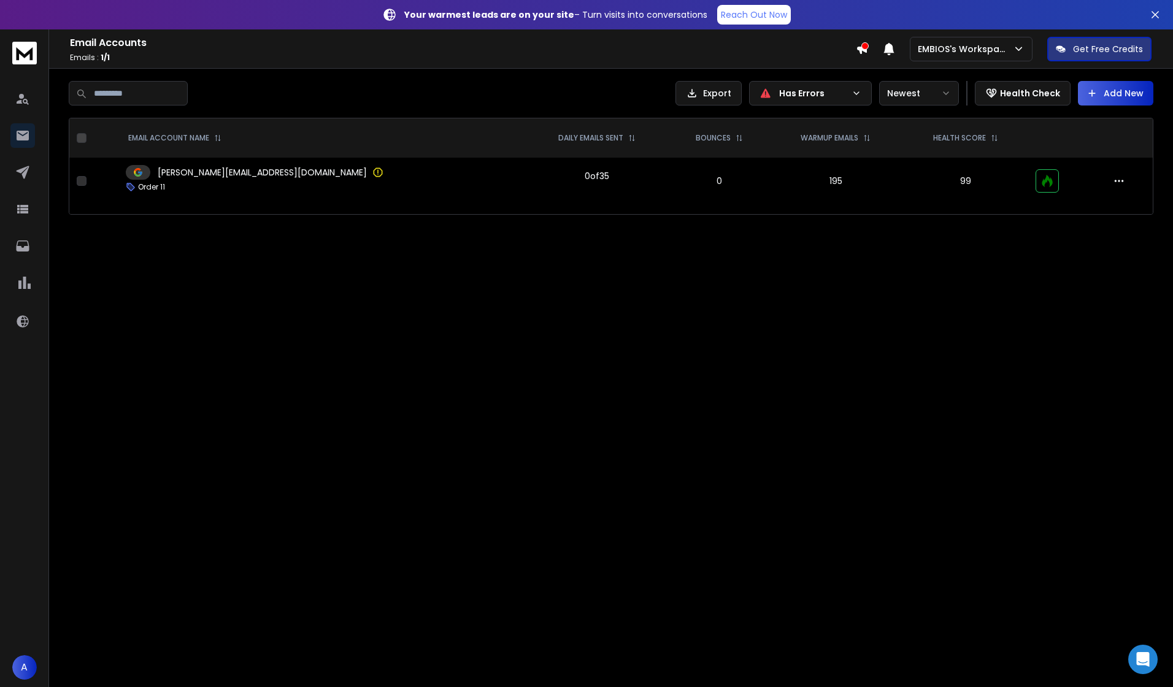
click at [1094, 95] on icon at bounding box center [1092, 93] width 9 height 9
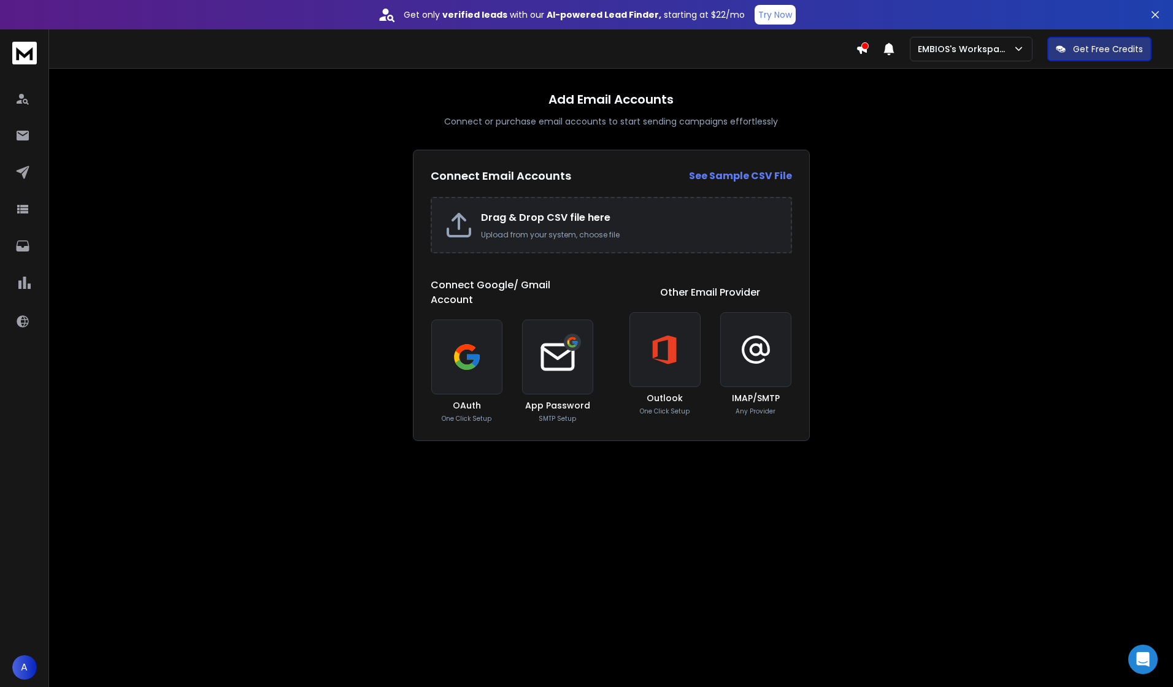
click at [479, 355] on icon at bounding box center [473, 361] width 13 height 12
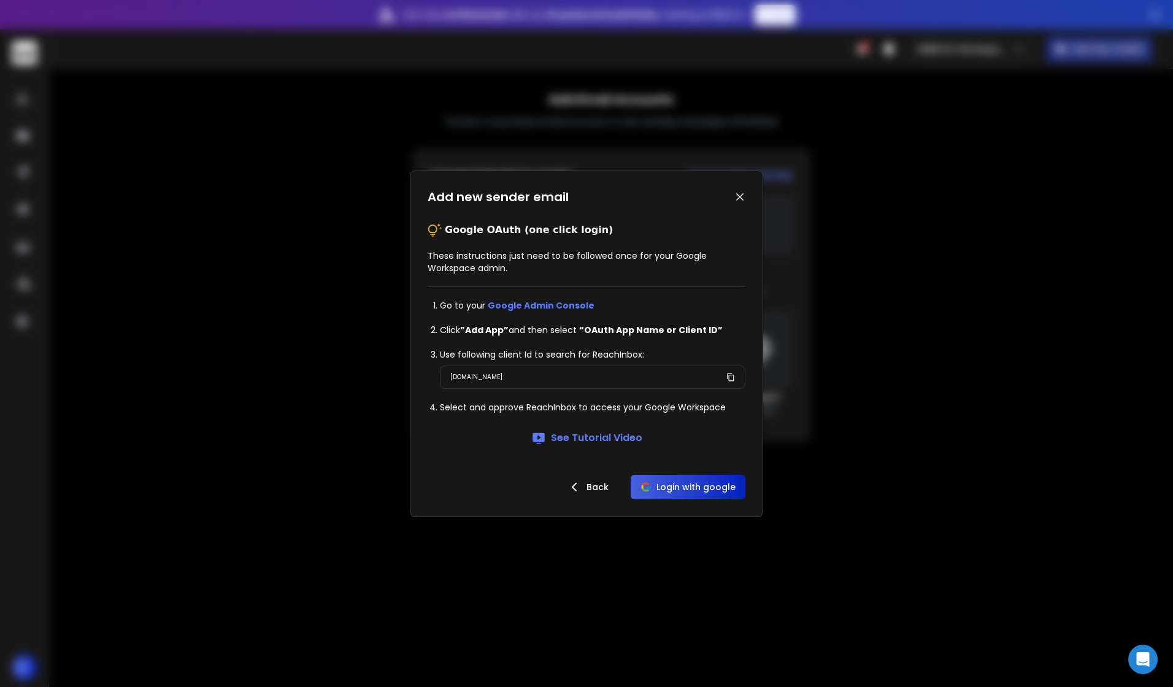
click at [677, 494] on button "Login with google" at bounding box center [688, 487] width 115 height 25
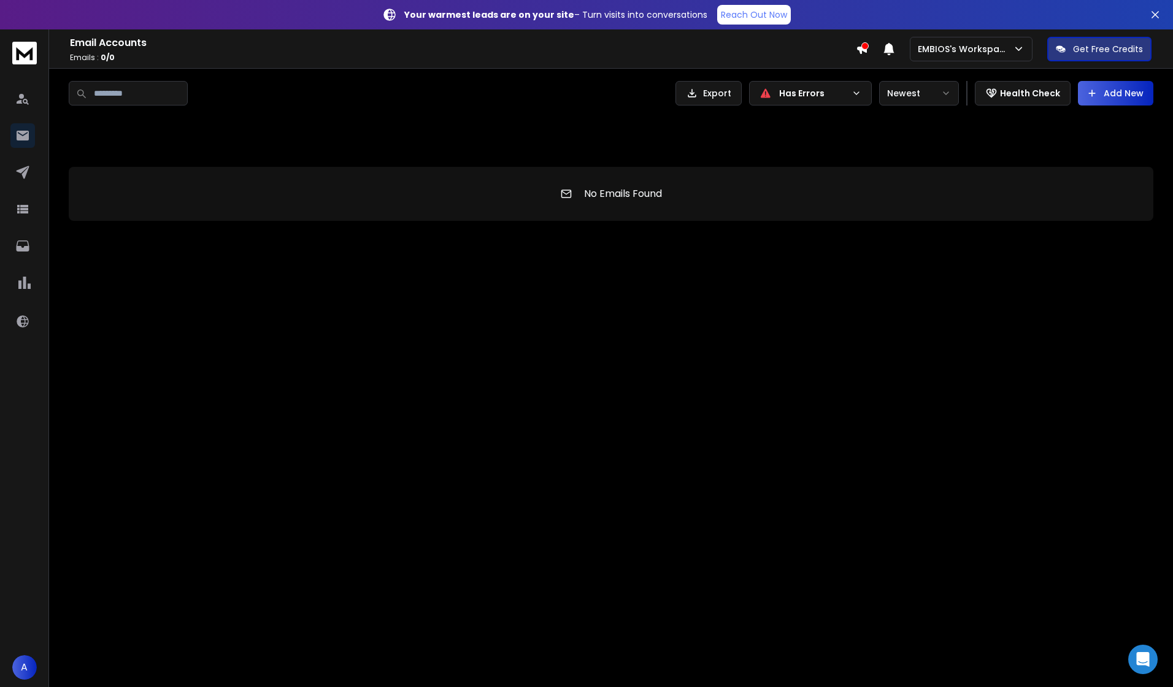
click at [816, 94] on p "Has Errors" at bounding box center [812, 93] width 67 height 12
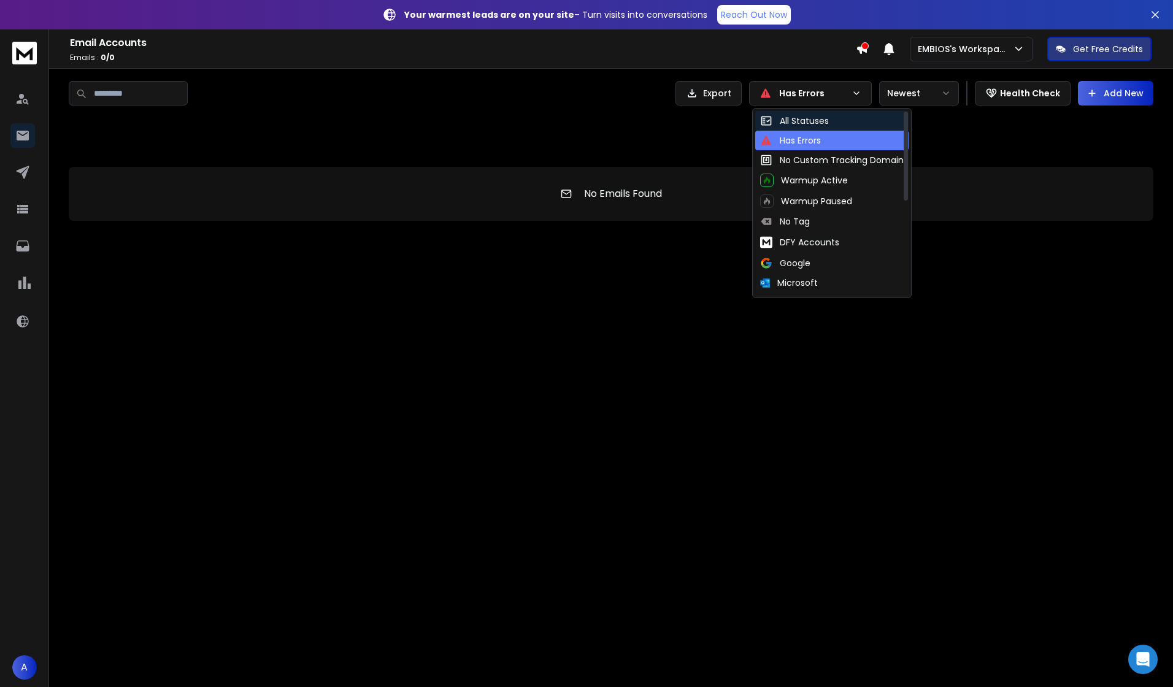
click at [789, 117] on div "All Statuses" at bounding box center [794, 121] width 69 height 12
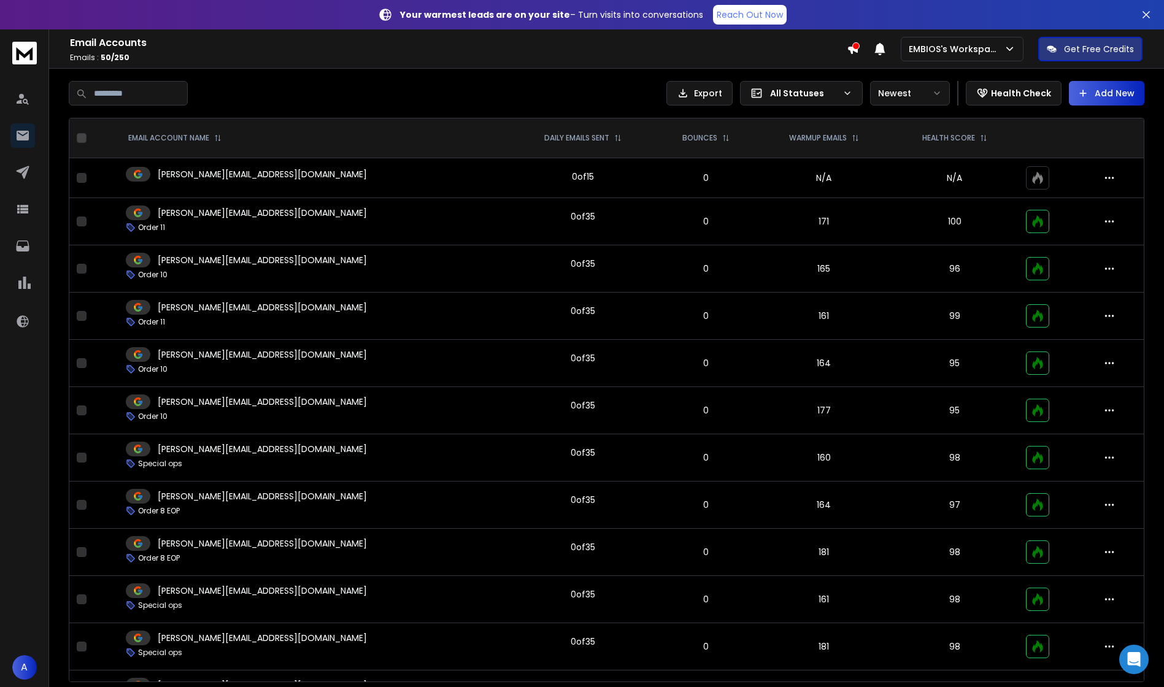
click at [168, 94] on input at bounding box center [128, 93] width 119 height 25
paste input "**********"
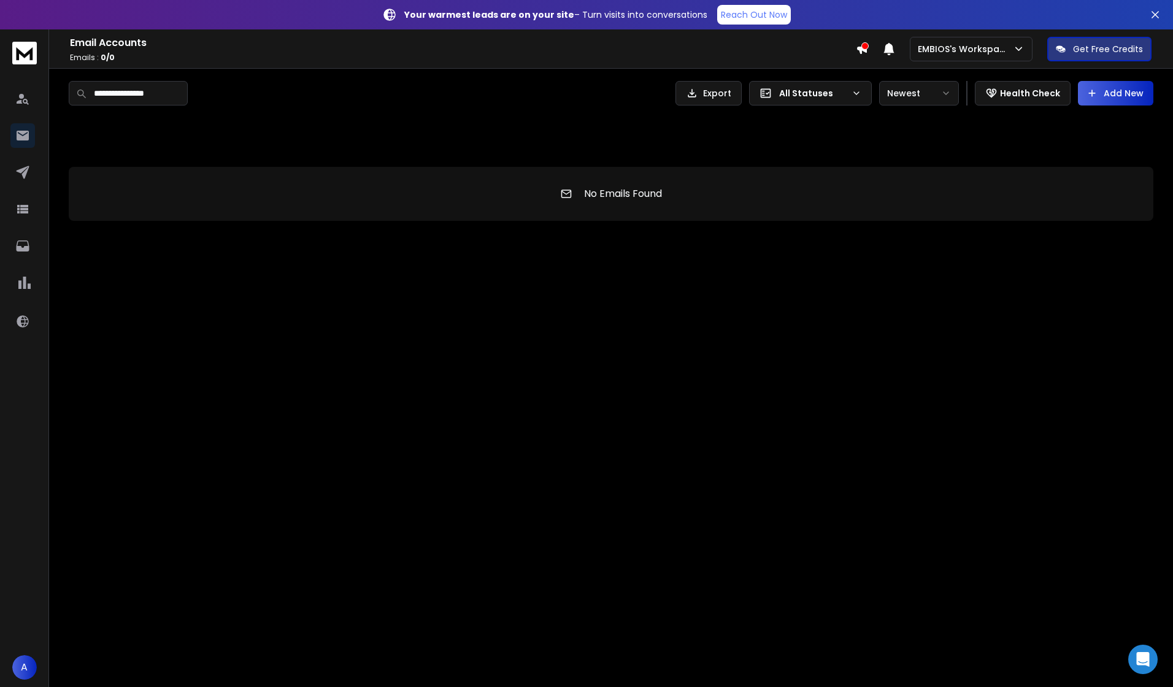
paste input "**********"
paste input
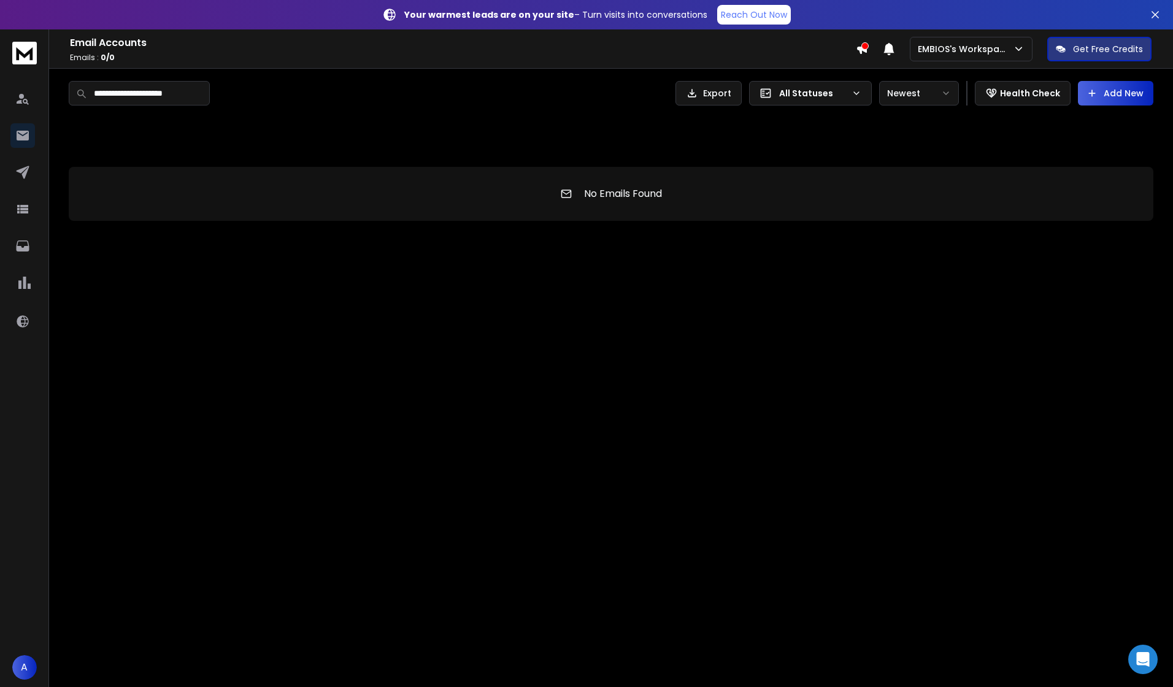
scroll to position [0, 0]
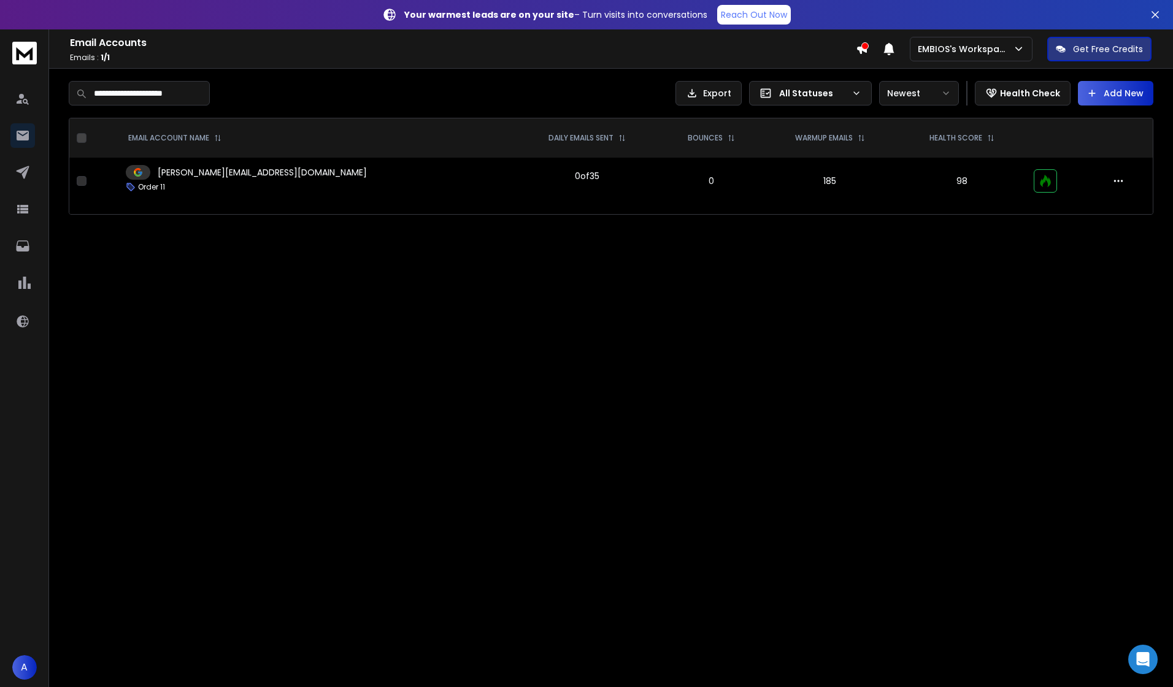
paste input "***"
type input "**********"
click at [1040, 176] on icon at bounding box center [1045, 177] width 10 height 12
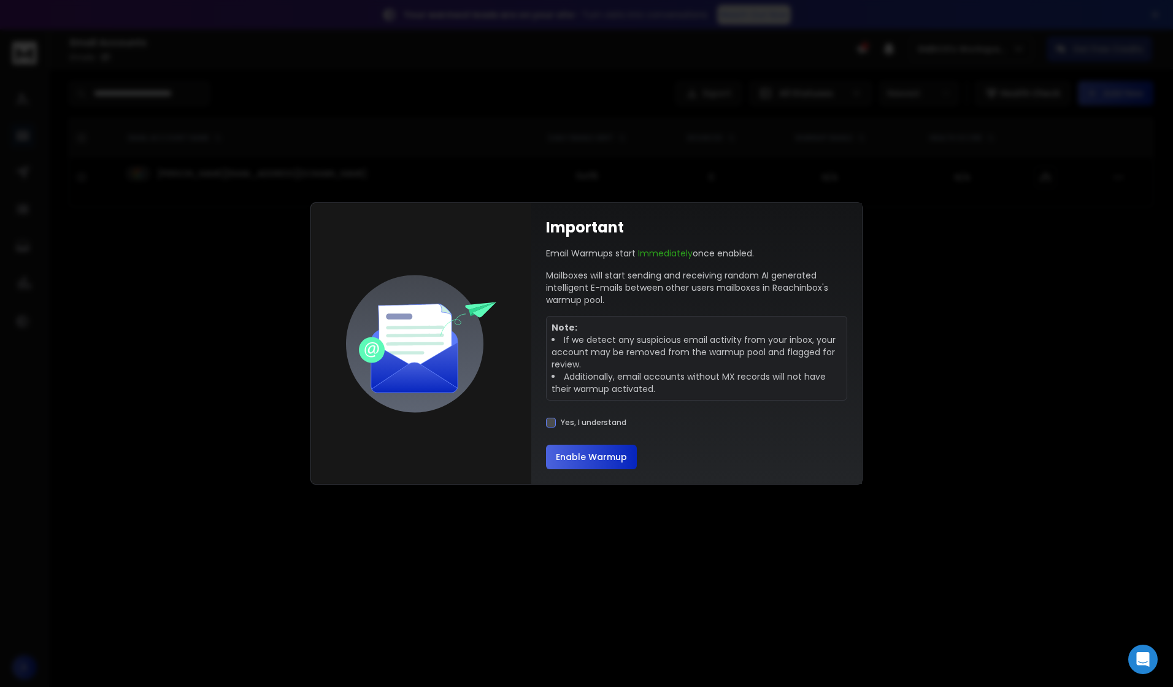
click at [550, 424] on button "Yes, I understand" at bounding box center [551, 423] width 10 height 10
click at [570, 456] on button "Enable Warmup" at bounding box center [591, 457] width 91 height 25
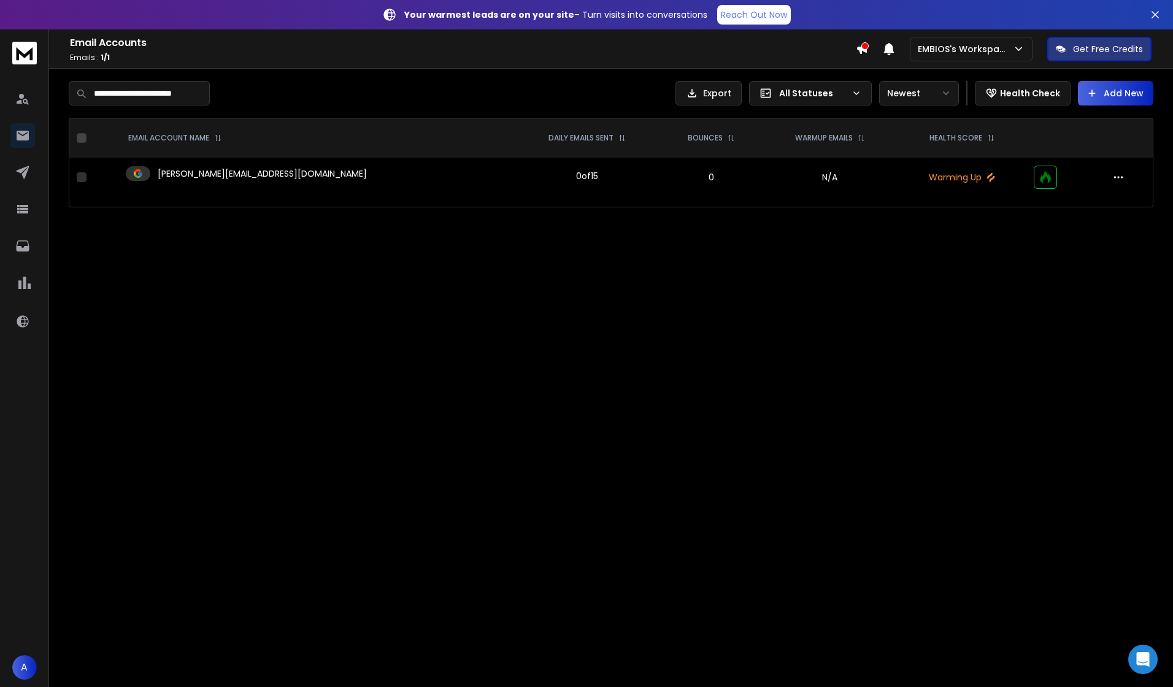
click at [80, 174] on button "button" at bounding box center [82, 177] width 10 height 10
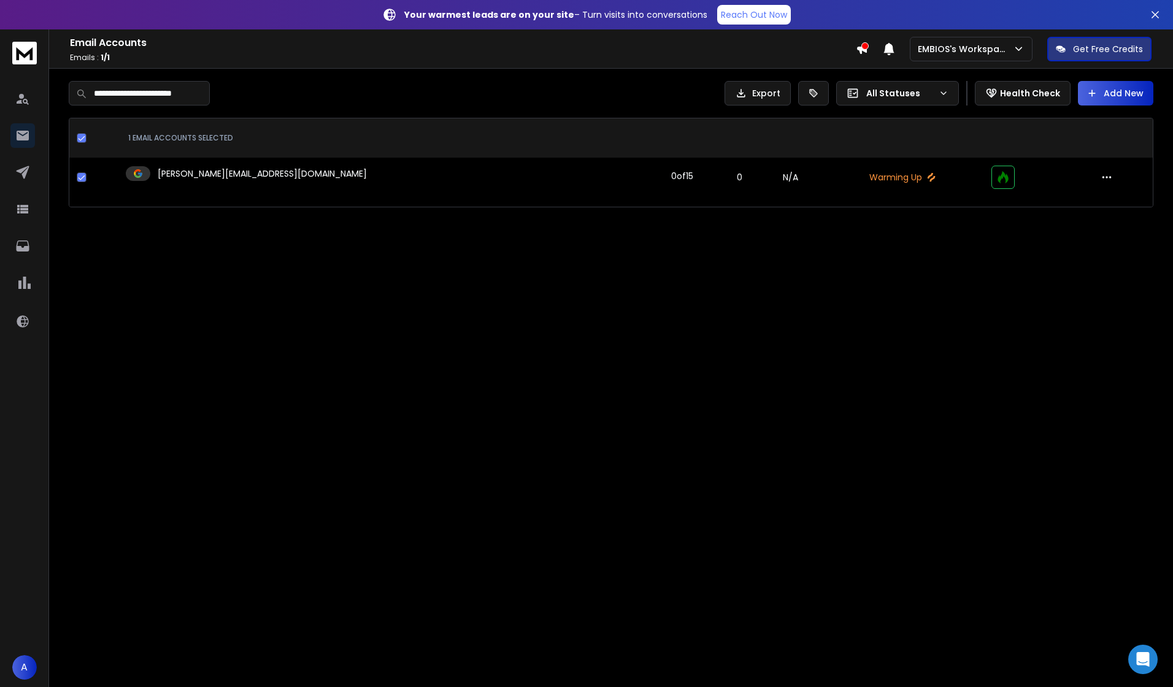
click at [440, 181] on td "[PERSON_NAME][EMAIL_ADDRESS][DOMAIN_NAME]" at bounding box center [381, 177] width 526 height 39
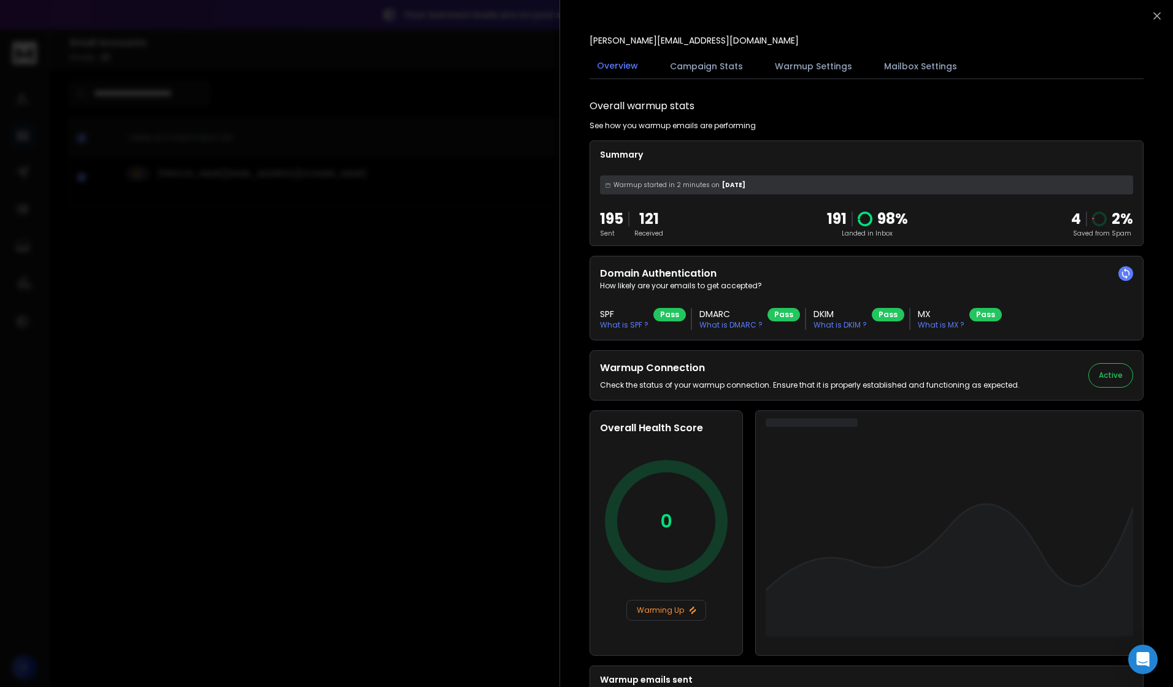
click at [720, 61] on button "Campaign Stats" at bounding box center [707, 66] width 88 height 27
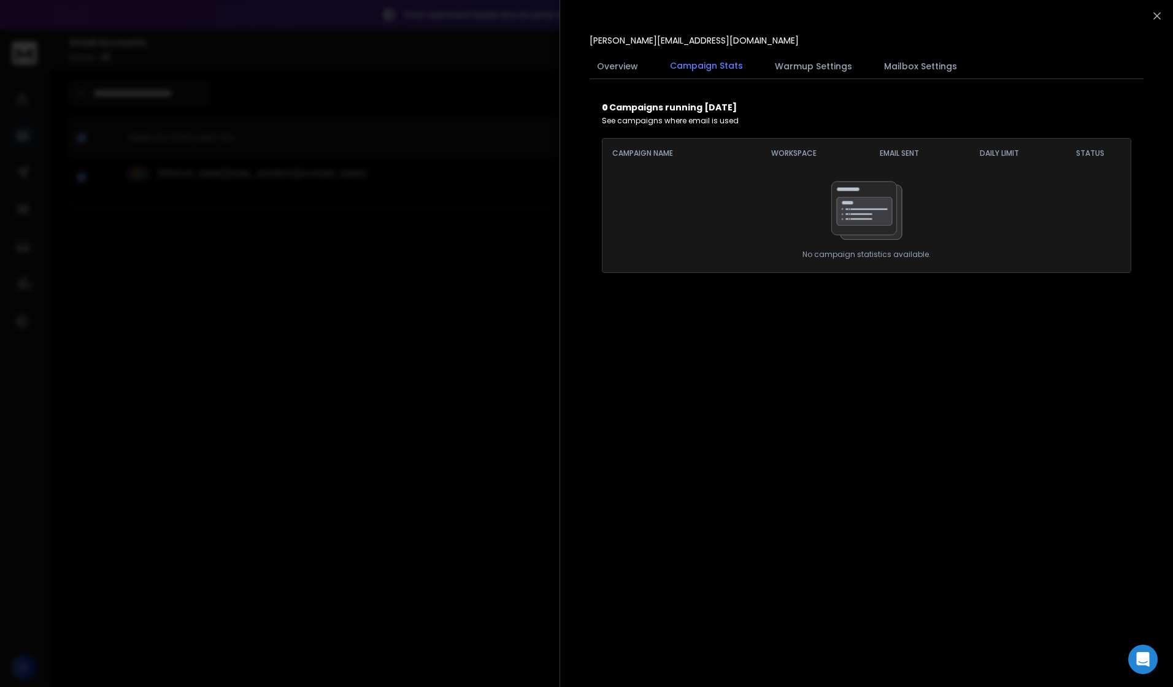
click at [814, 66] on button "Warmup Settings" at bounding box center [813, 66] width 92 height 27
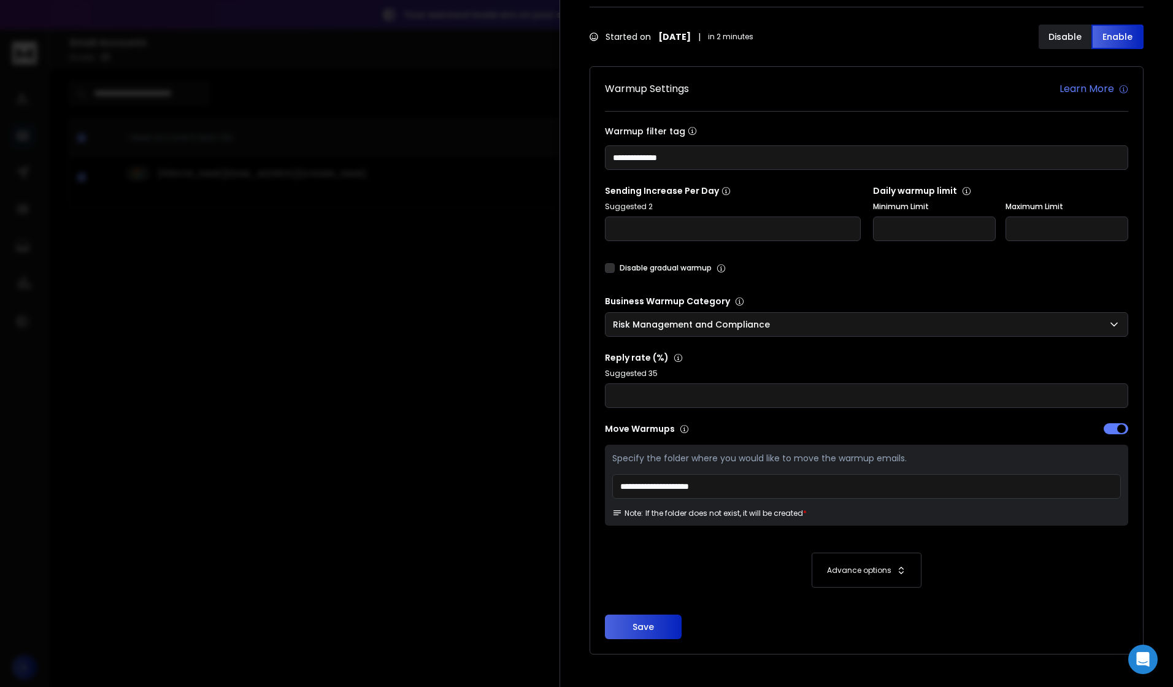
scroll to position [74, 0]
click at [878, 566] on p "Advance options" at bounding box center [859, 569] width 64 height 10
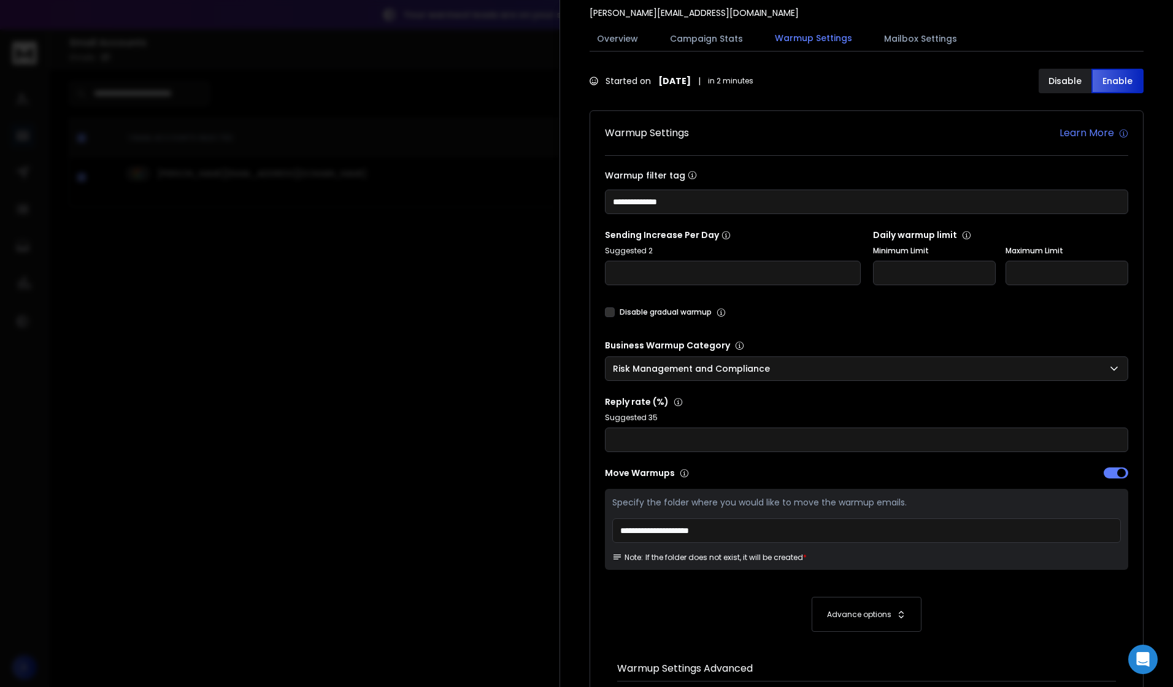
scroll to position [0, 0]
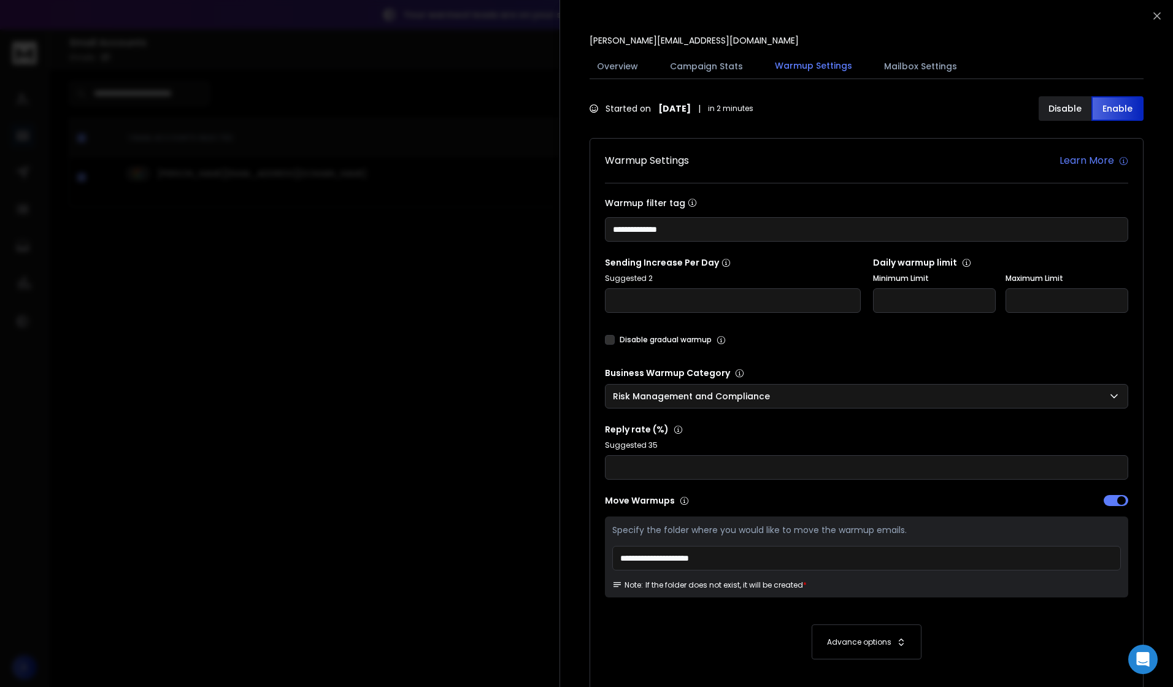
click at [921, 63] on button "Mailbox Settings" at bounding box center [921, 66] width 88 height 27
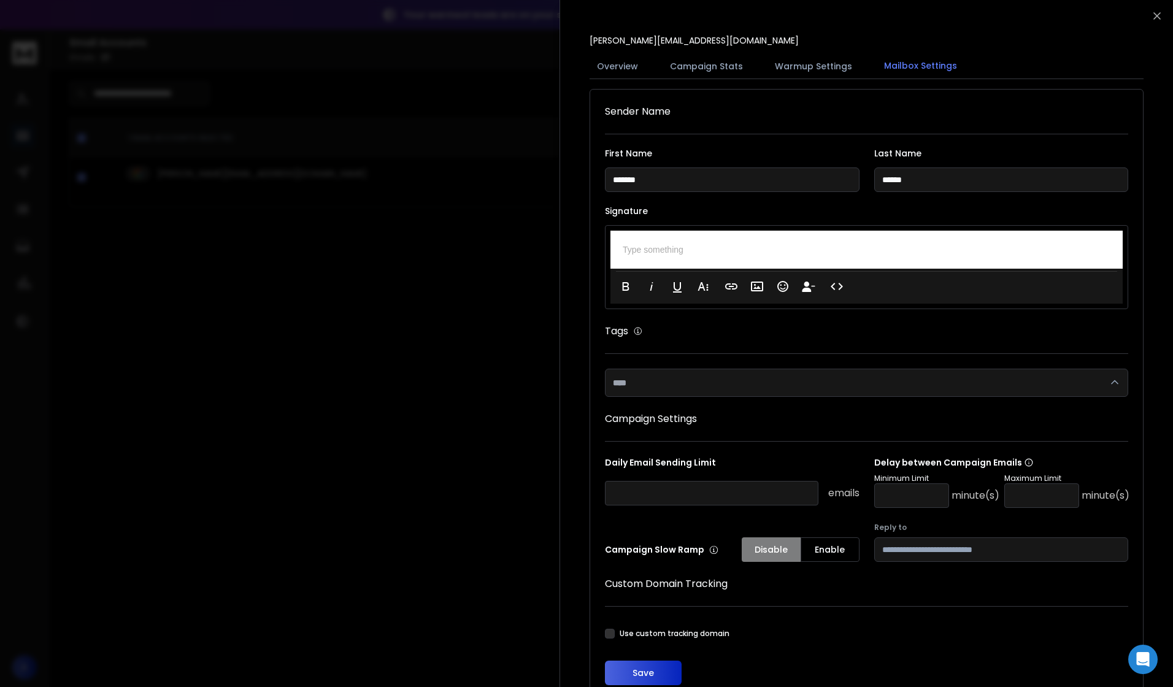
click at [644, 382] on input at bounding box center [656, 383] width 96 height 22
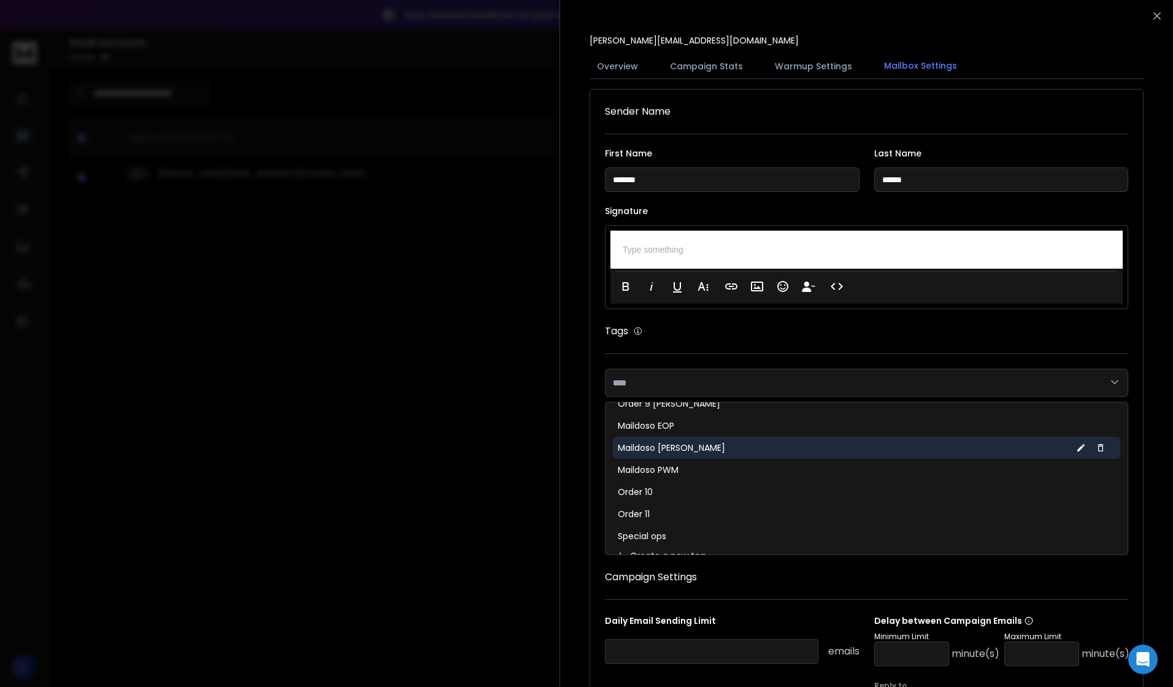
scroll to position [79, 0]
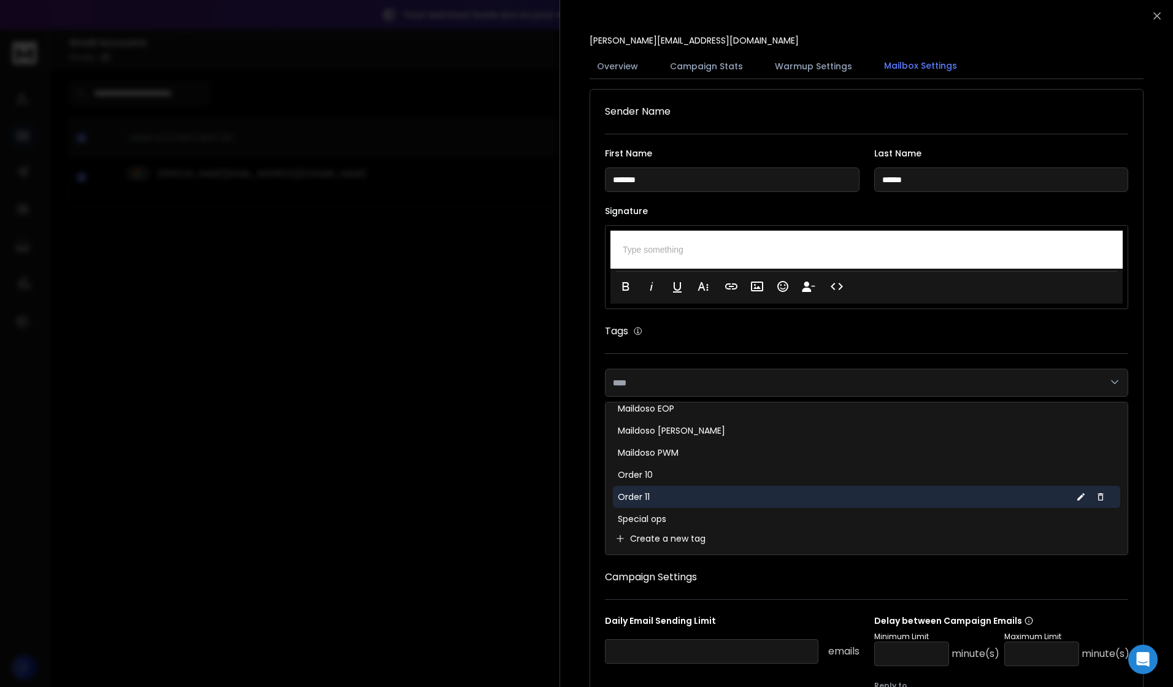
click at [645, 498] on p "Order 11" at bounding box center [634, 497] width 32 height 12
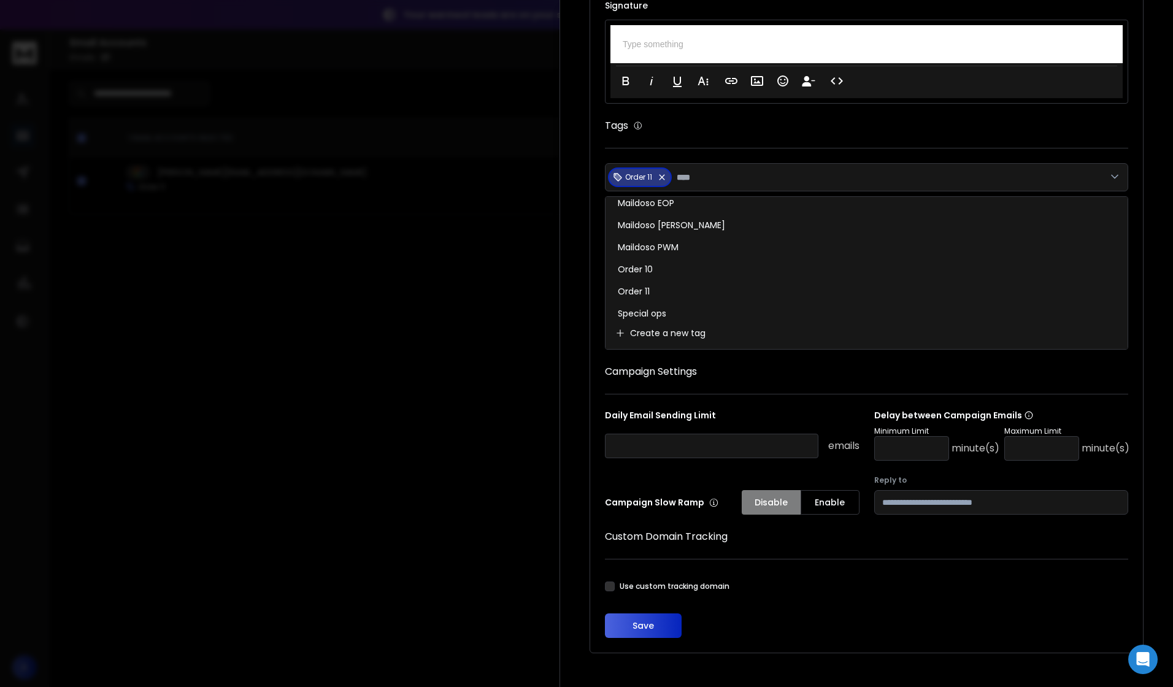
scroll to position [206, 0]
click at [614, 586] on button "Reply to" at bounding box center [610, 586] width 10 height 10
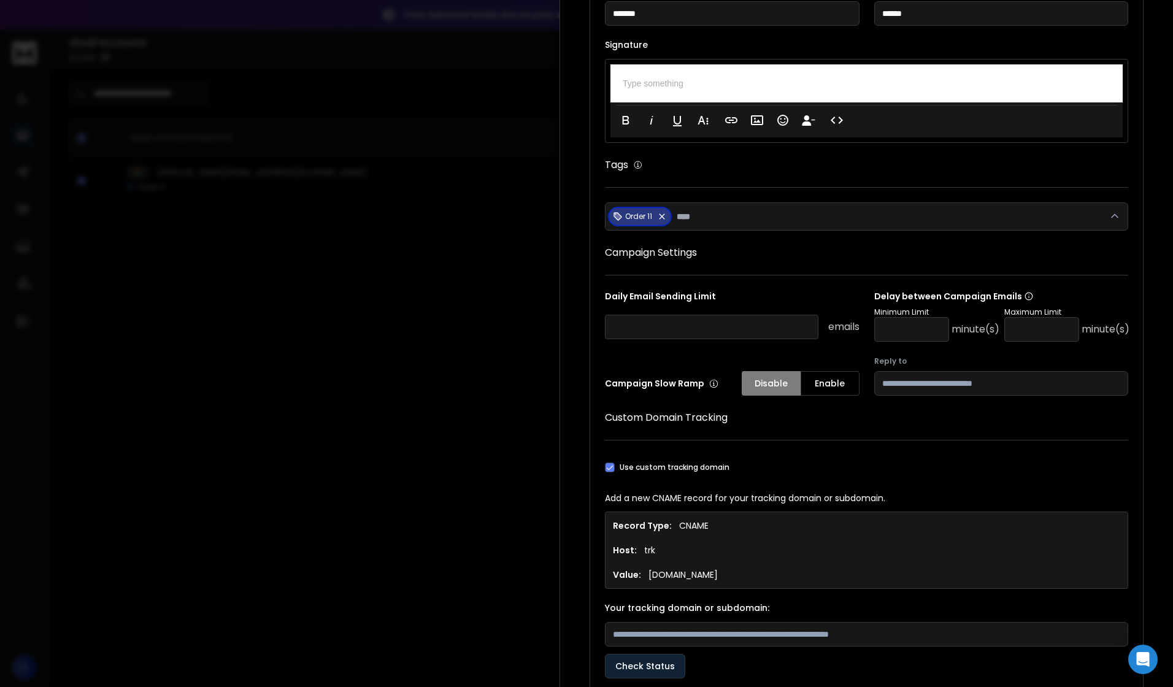
scroll to position [247, 0]
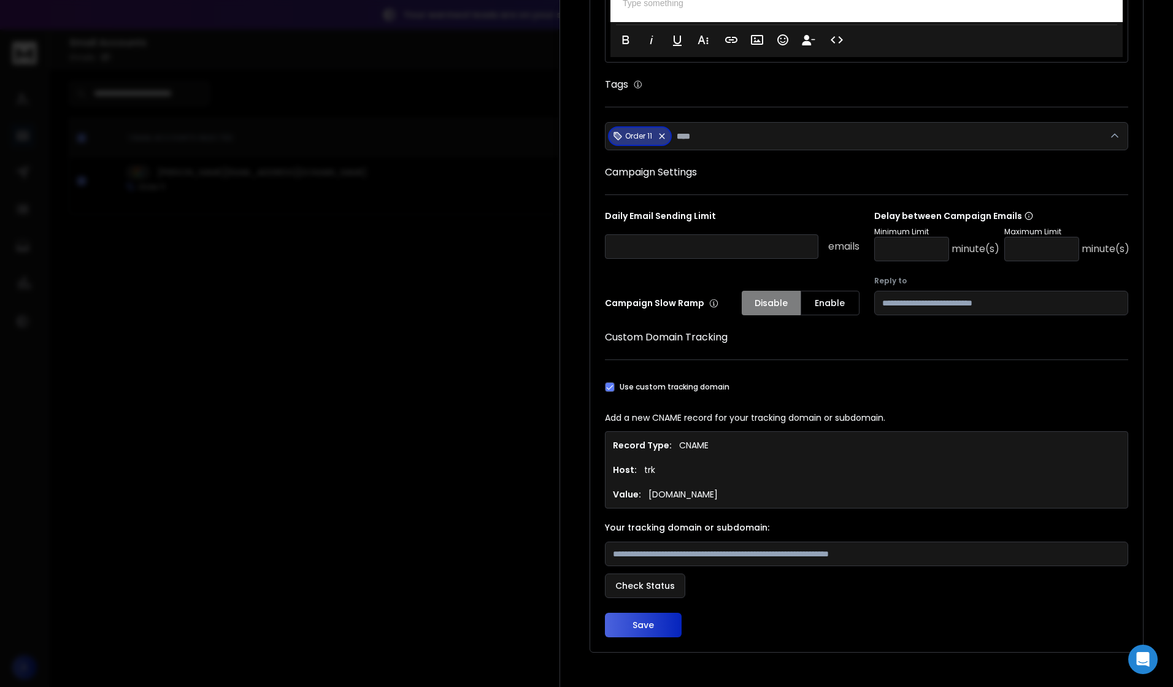
click at [657, 554] on input at bounding box center [866, 554] width 523 height 25
paste input "**********"
drag, startPoint x: 626, startPoint y: 554, endPoint x: 675, endPoint y: 569, distance: 50.8
click at [675, 569] on div "**********" at bounding box center [866, 505] width 523 height 187
type input "**********"
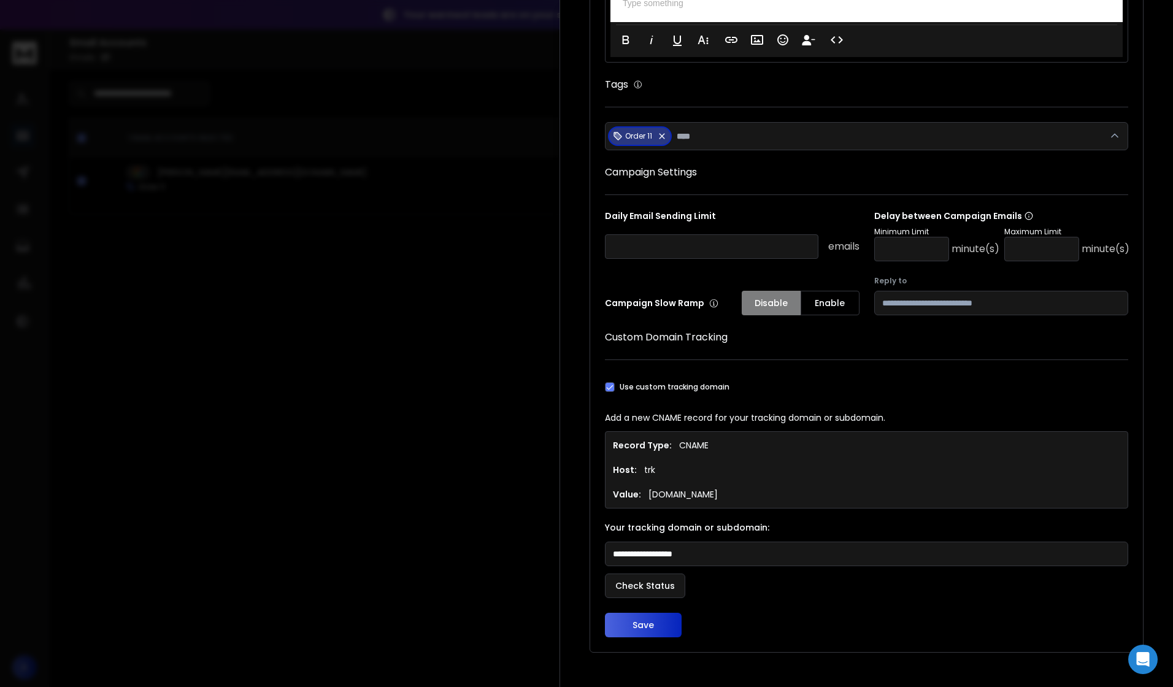
click at [652, 588] on button "Check Status" at bounding box center [645, 586] width 80 height 25
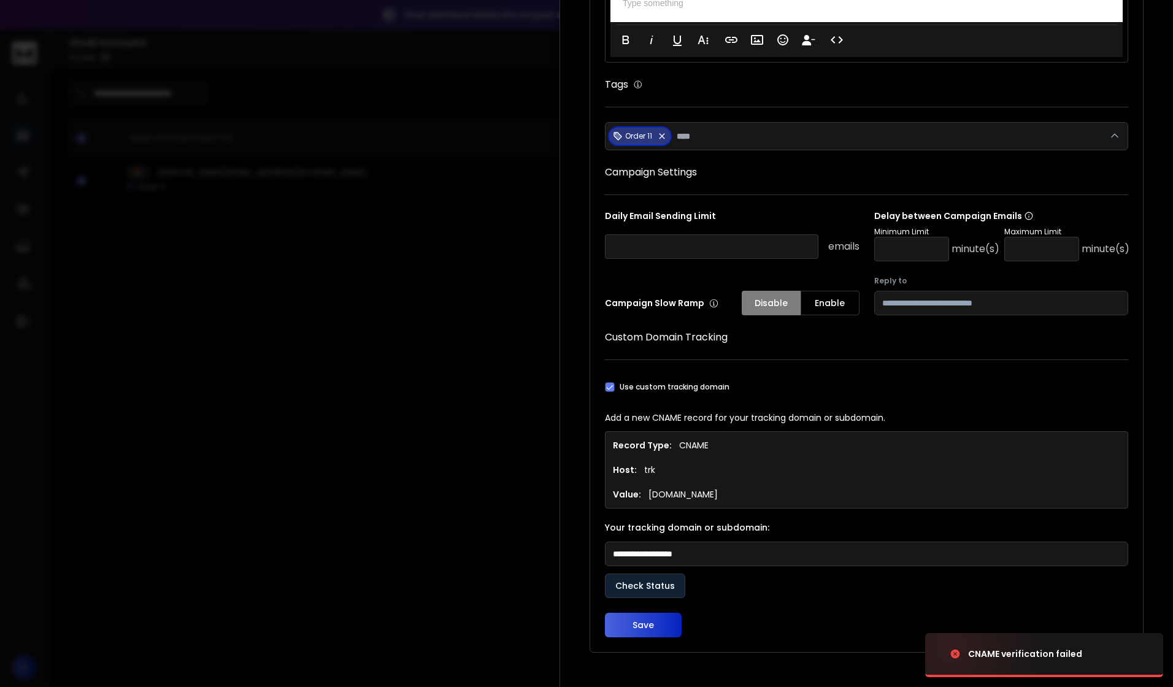
click at [647, 592] on button "Check Status" at bounding box center [645, 586] width 80 height 25
click at [646, 592] on button "Check Status" at bounding box center [645, 586] width 80 height 25
click at [645, 593] on button "Check Status" at bounding box center [645, 586] width 80 height 25
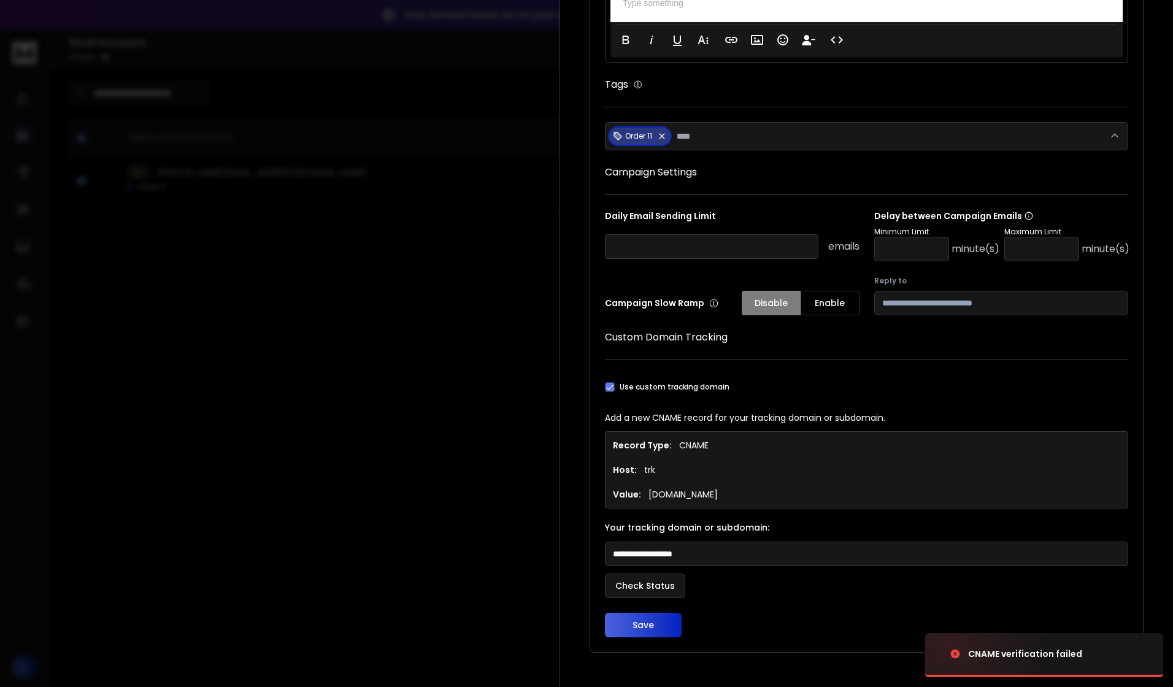
click at [638, 631] on button "Save" at bounding box center [643, 625] width 77 height 25
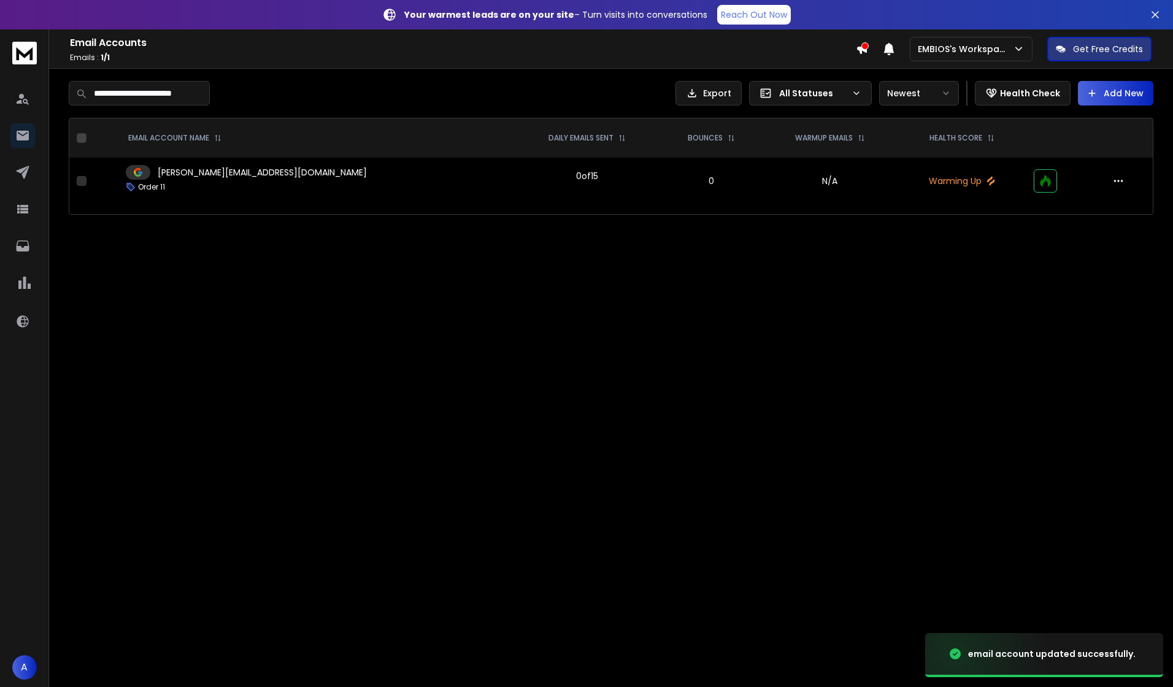
click at [802, 87] on p "All Statuses" at bounding box center [812, 93] width 67 height 12
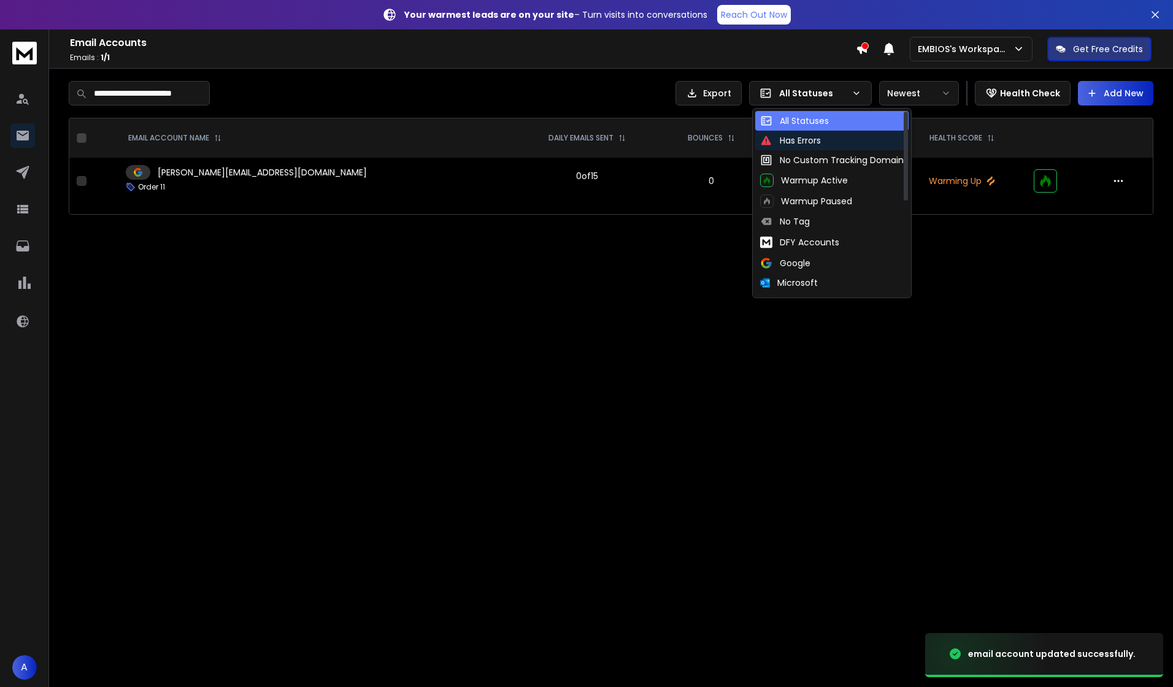
click at [793, 142] on div "Has Errors" at bounding box center [790, 140] width 61 height 12
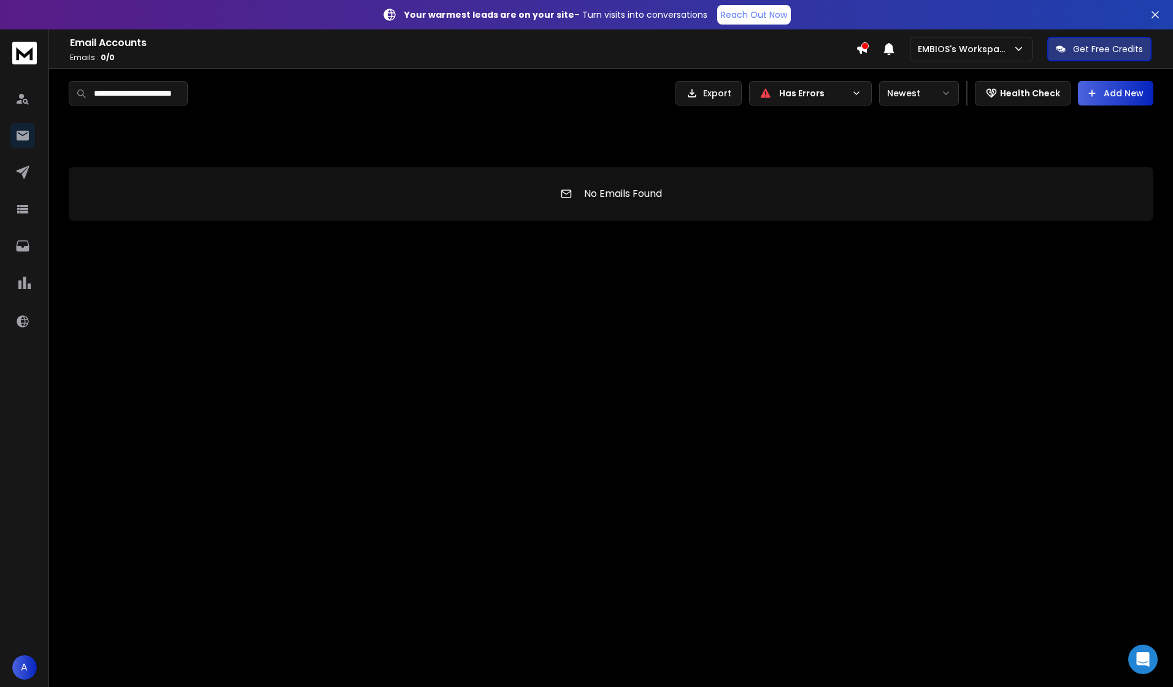
click at [798, 95] on p "Has Errors" at bounding box center [812, 93] width 67 height 12
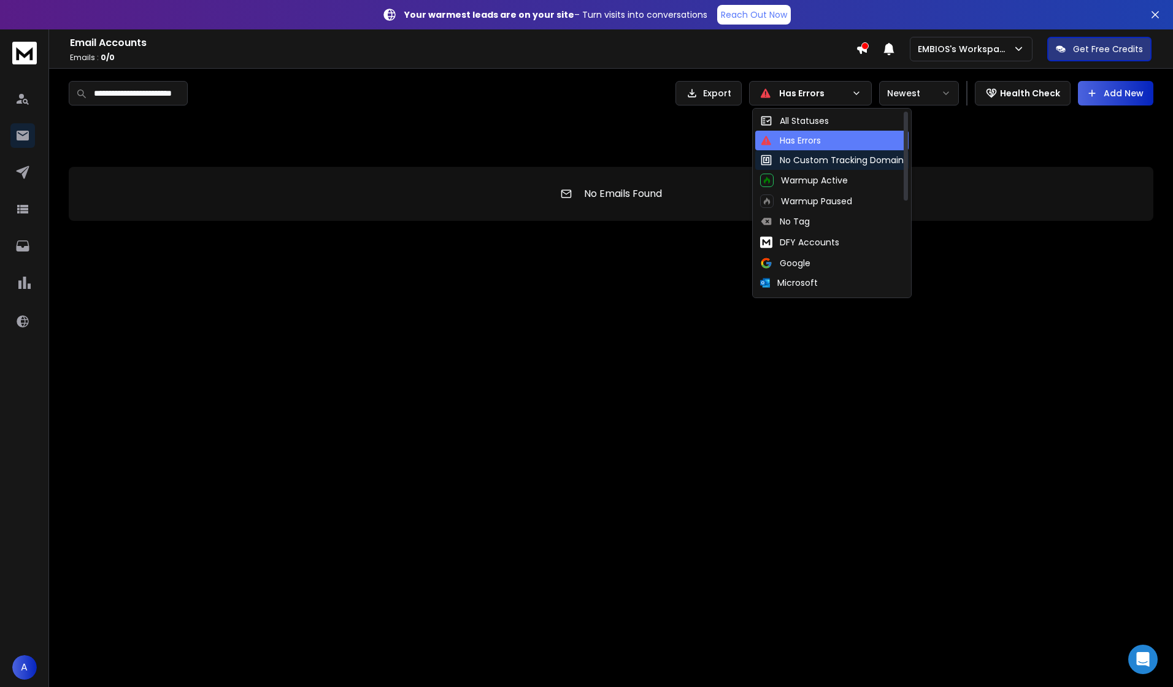
click at [790, 153] on div "No Custom Tracking Domain" at bounding box center [831, 160] width 153 height 20
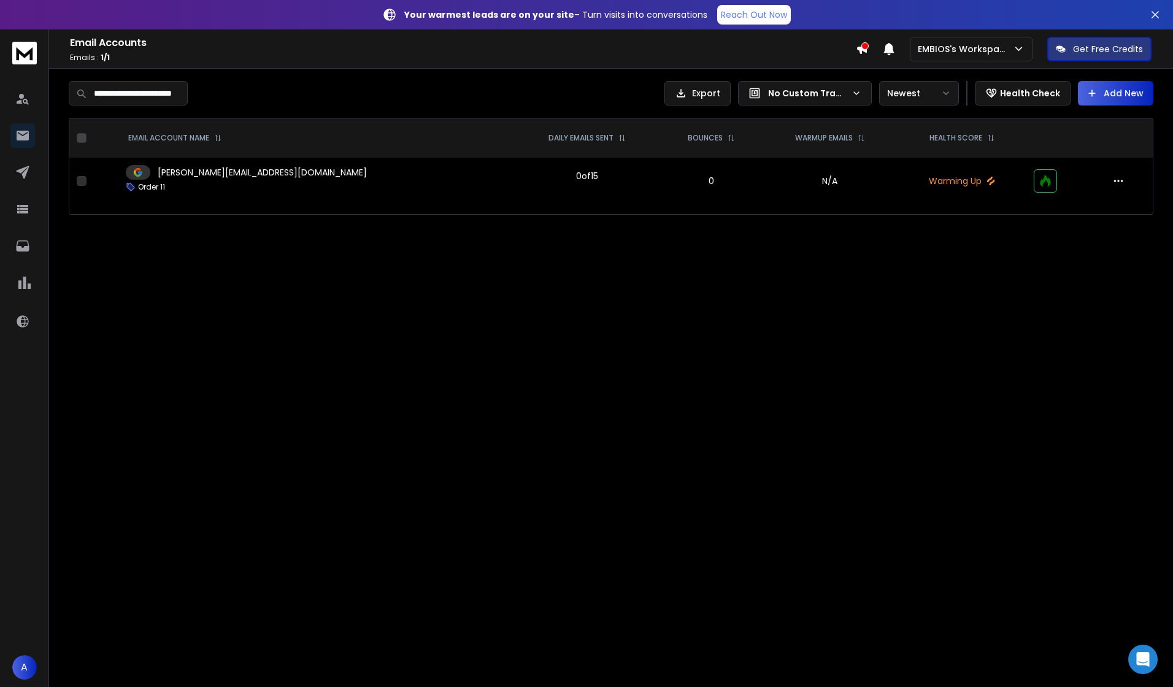
click at [801, 90] on p "No Custom Tracking Domain" at bounding box center [807, 93] width 79 height 12
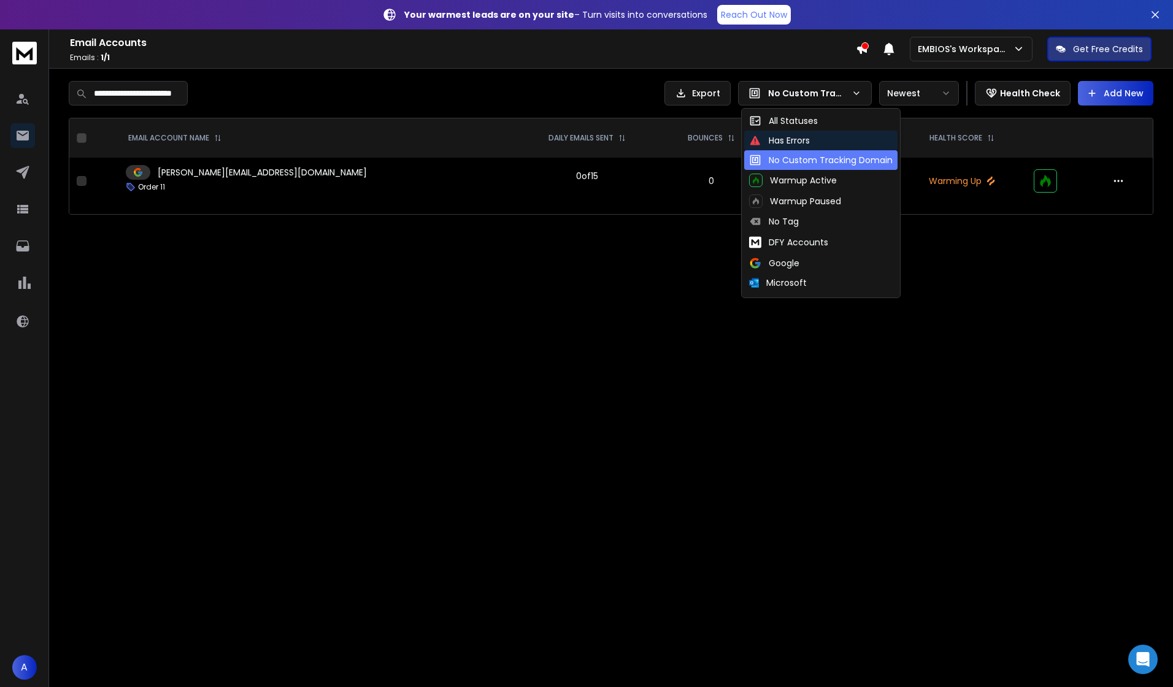
drag, startPoint x: 145, startPoint y: 93, endPoint x: 21, endPoint y: 72, distance: 126.3
click at [21, 72] on div "**********" at bounding box center [586, 128] width 1173 height 198
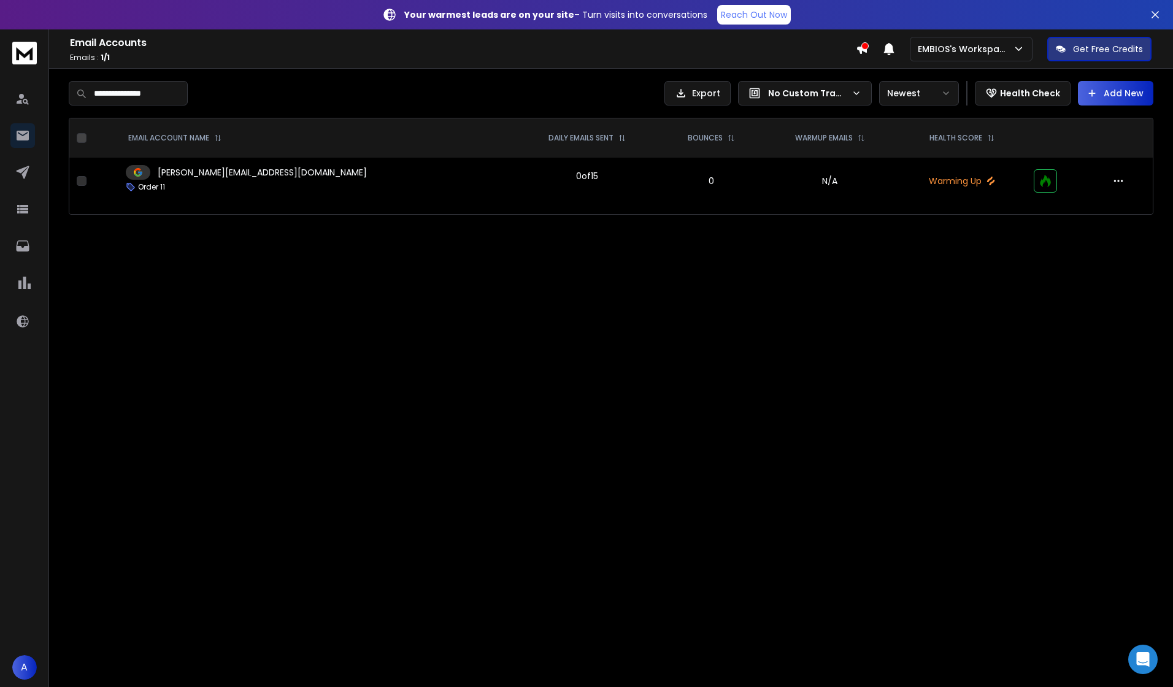
click at [182, 95] on input "**********" at bounding box center [128, 93] width 119 height 25
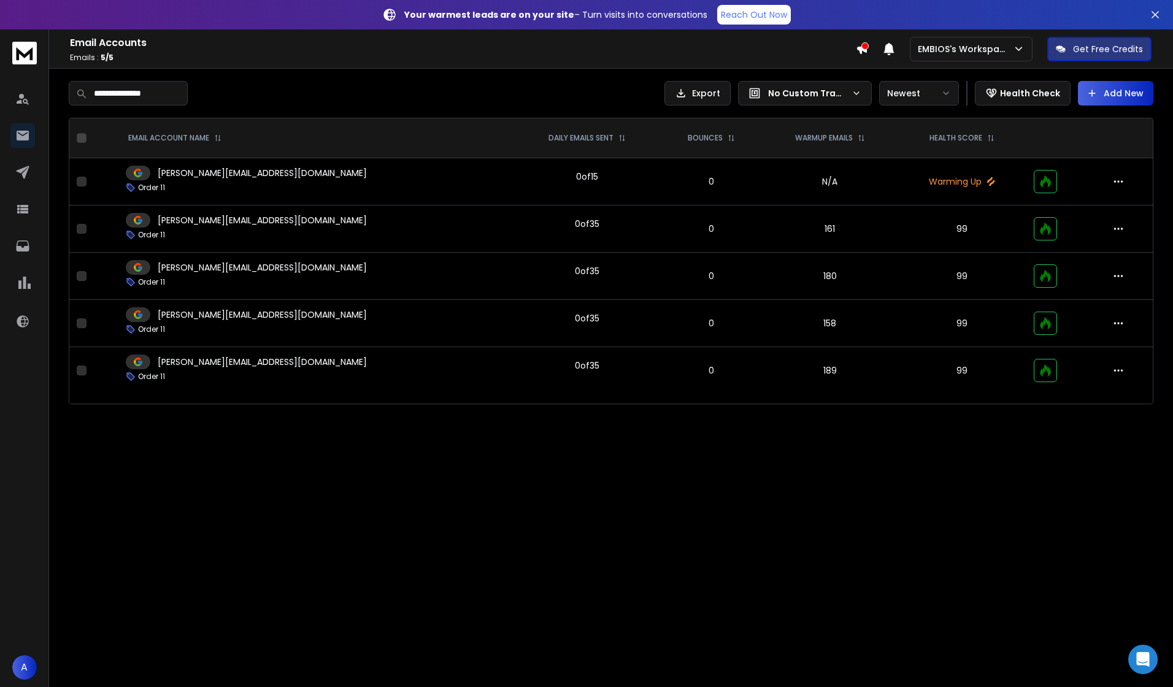
drag, startPoint x: 182, startPoint y: 95, endPoint x: 38, endPoint y: 97, distance: 143.6
click at [38, 97] on div "**********" at bounding box center [586, 222] width 1173 height 387
type input "**********"
click at [80, 135] on button "Select this Page" at bounding box center [82, 138] width 10 height 10
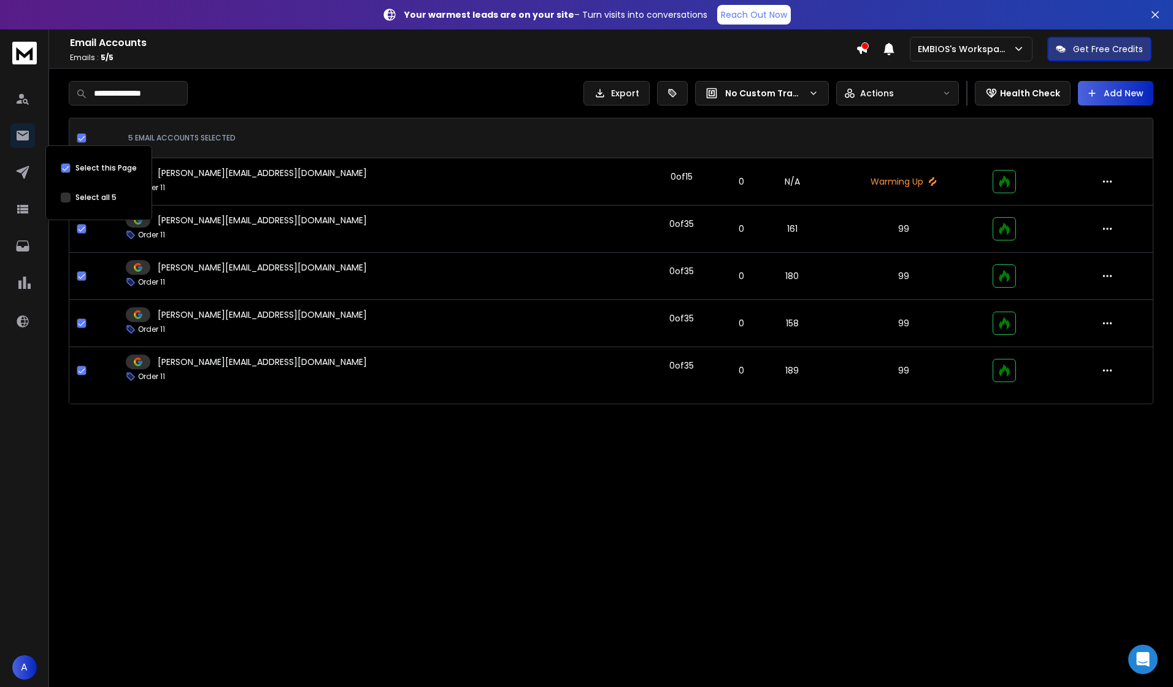
click at [786, 90] on p "No Custom Tracking Domain" at bounding box center [764, 93] width 79 height 12
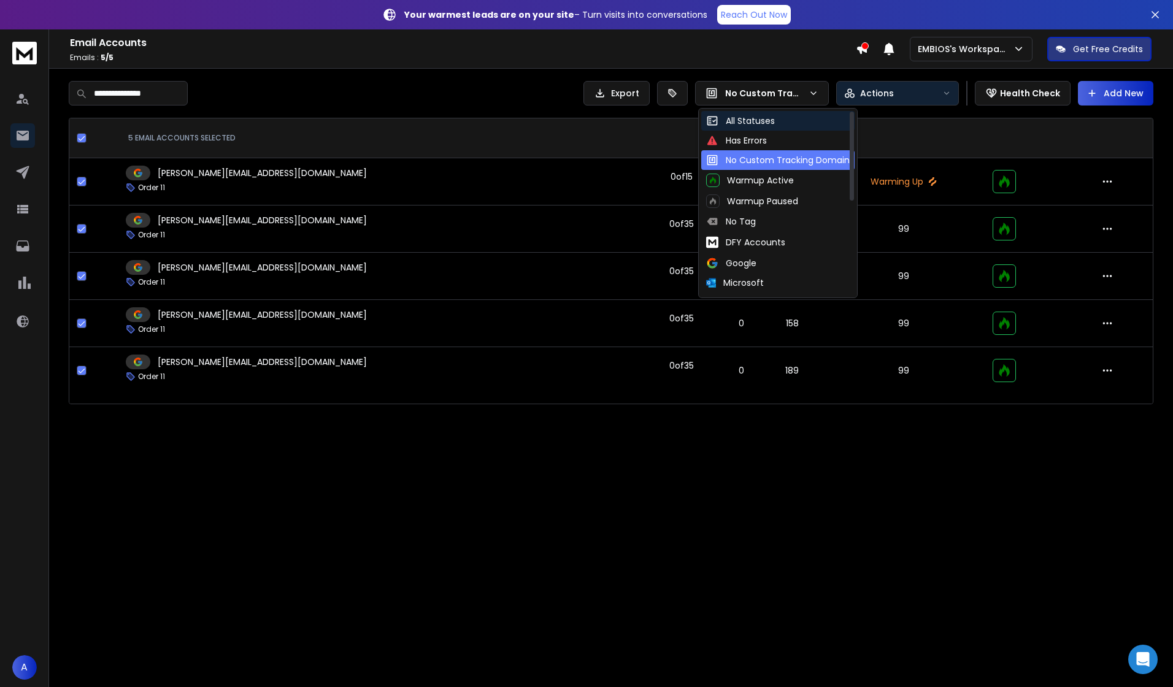
click at [888, 96] on p "Actions" at bounding box center [877, 93] width 34 height 12
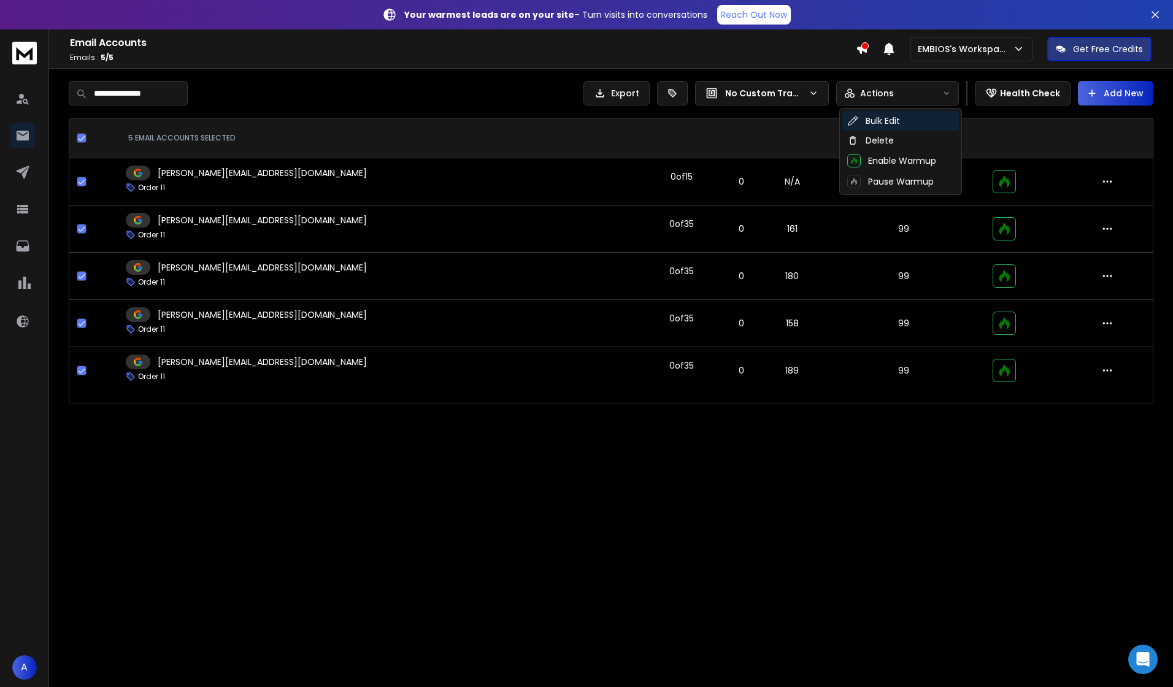
click at [874, 118] on div "Bulk Edit" at bounding box center [873, 121] width 53 height 12
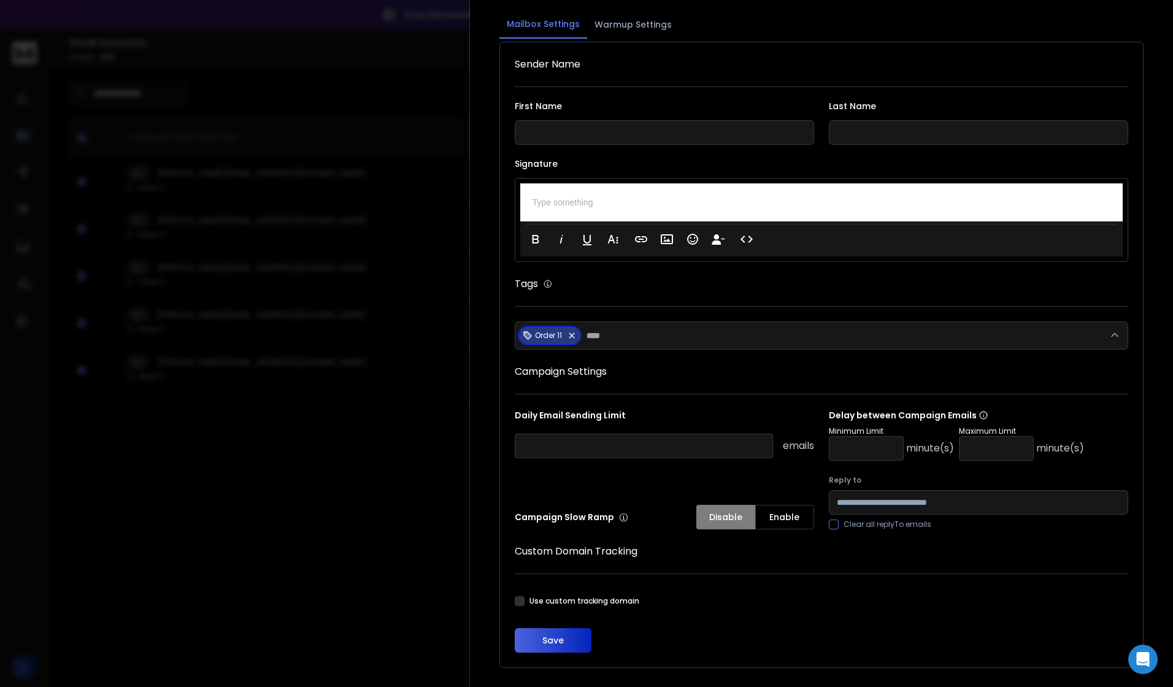
scroll to position [37, 0]
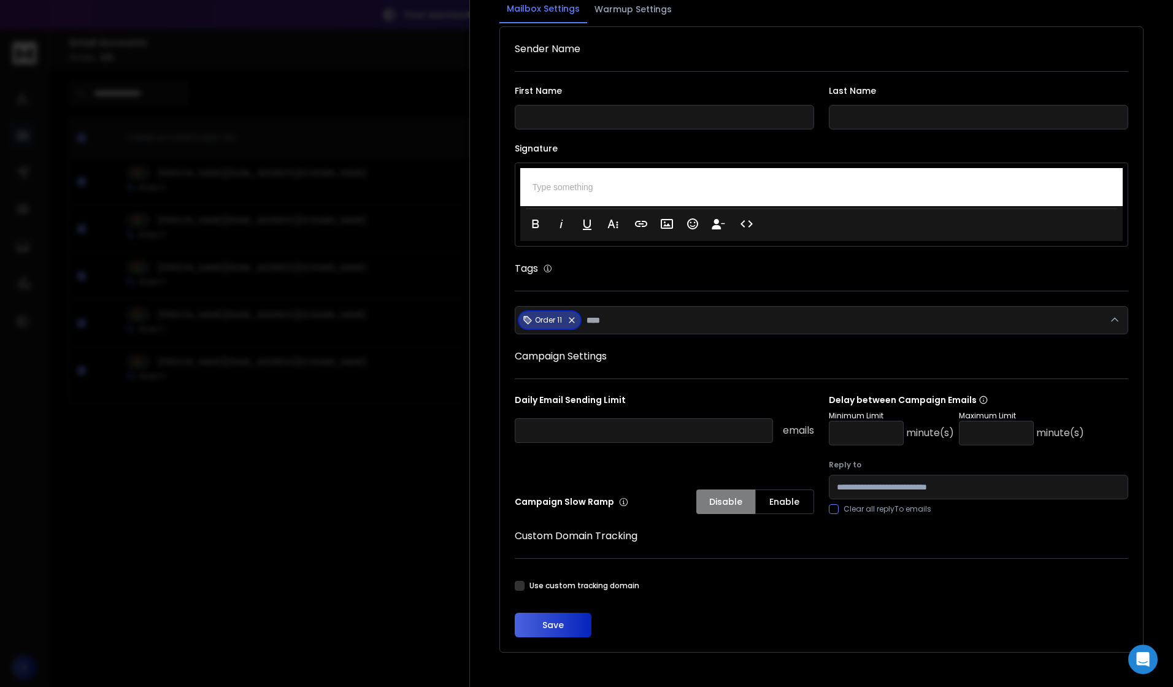
click at [539, 586] on label "Use custom tracking domain" at bounding box center [584, 586] width 110 height 10
click at [519, 584] on button "Reply to" at bounding box center [520, 586] width 10 height 10
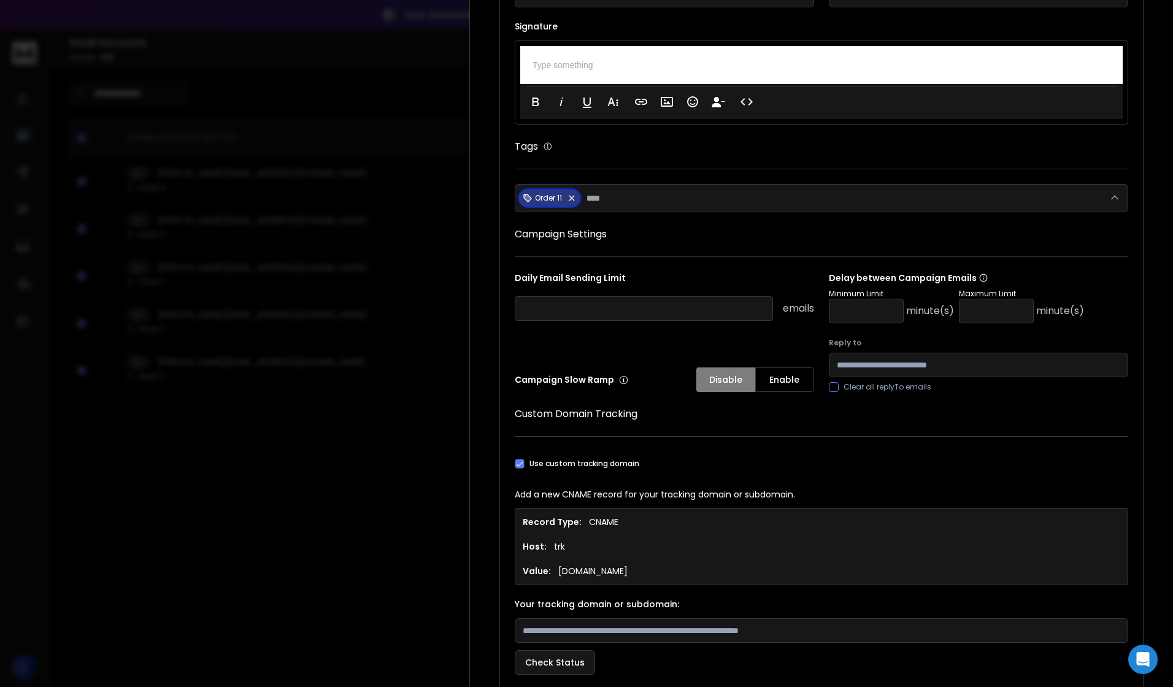
scroll to position [236, 0]
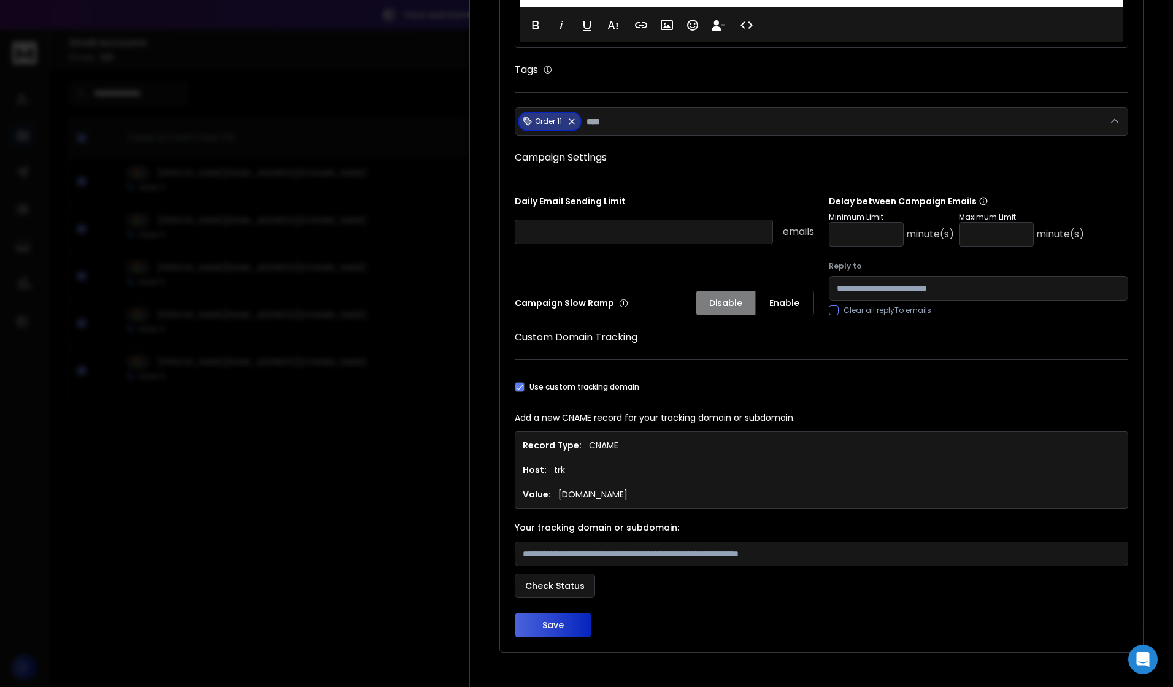
click at [588, 546] on input at bounding box center [822, 554] width 614 height 25
paste input "**********"
type input "**********"
click at [515, 574] on button "Check Status" at bounding box center [555, 586] width 80 height 25
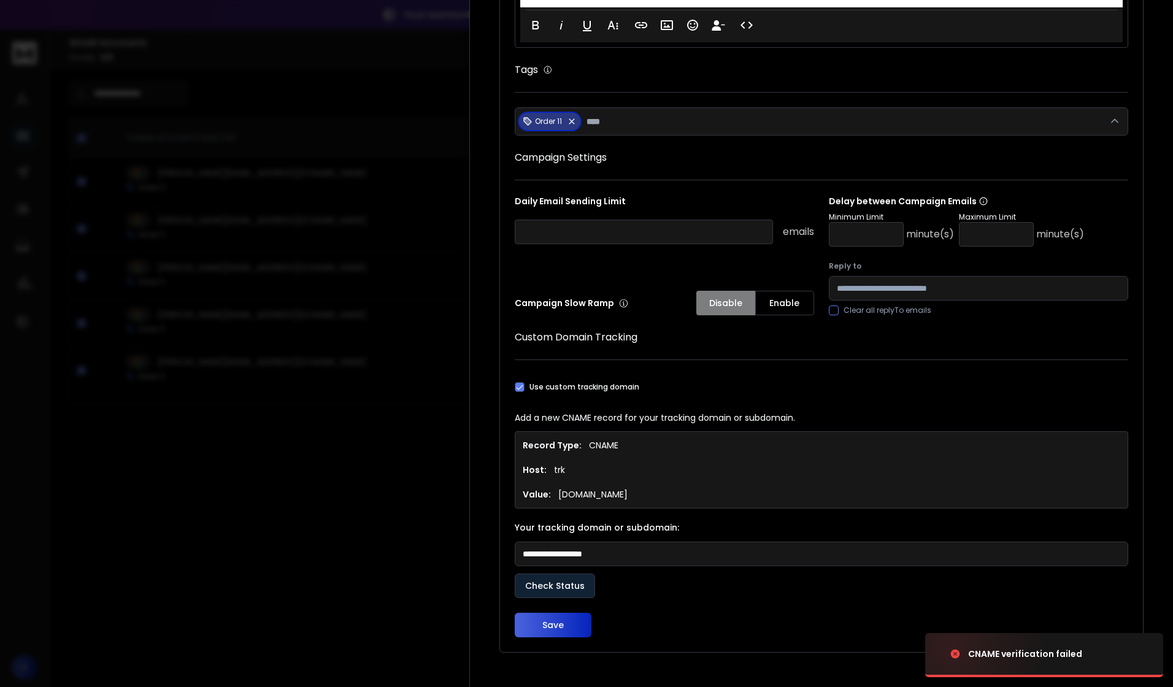
click at [555, 590] on button "Check Status" at bounding box center [555, 586] width 80 height 25
click at [549, 587] on button "Check Status" at bounding box center [555, 586] width 80 height 25
click at [548, 587] on button "Check Status" at bounding box center [555, 586] width 80 height 25
click at [548, 587] on div "Check Status" at bounding box center [822, 586] width 614 height 25
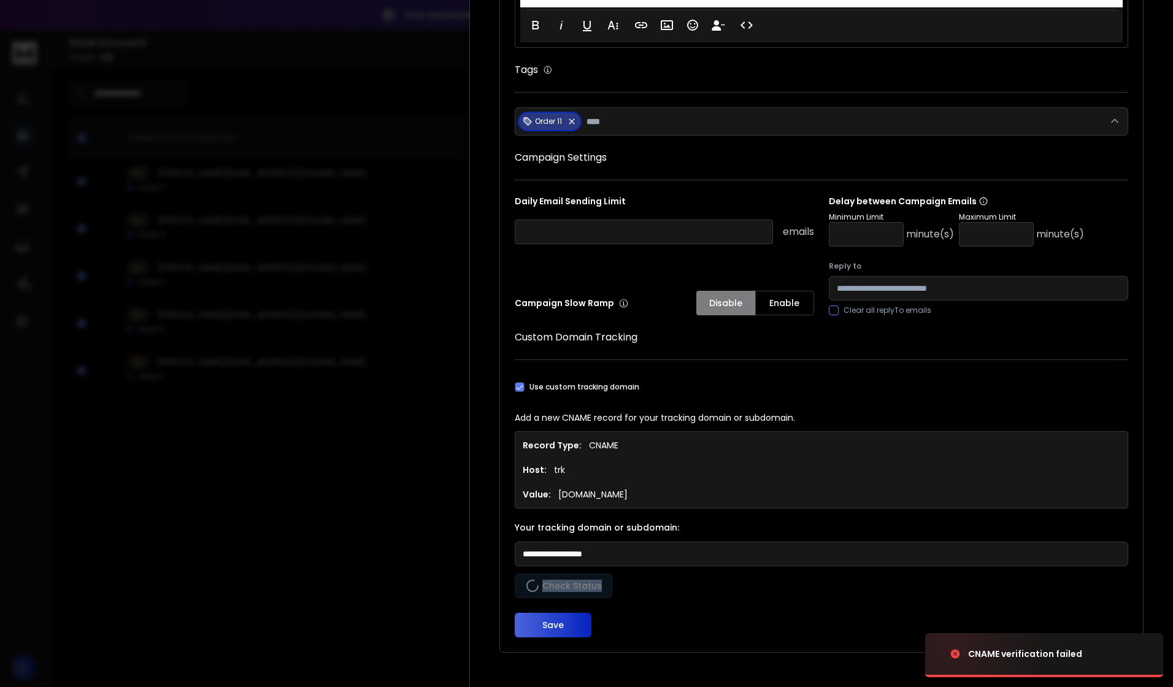
click at [548, 587] on div "Check Status" at bounding box center [822, 586] width 614 height 25
click at [547, 587] on button "Check Status" at bounding box center [555, 586] width 80 height 25
click at [547, 587] on div "Check Status" at bounding box center [822, 586] width 614 height 25
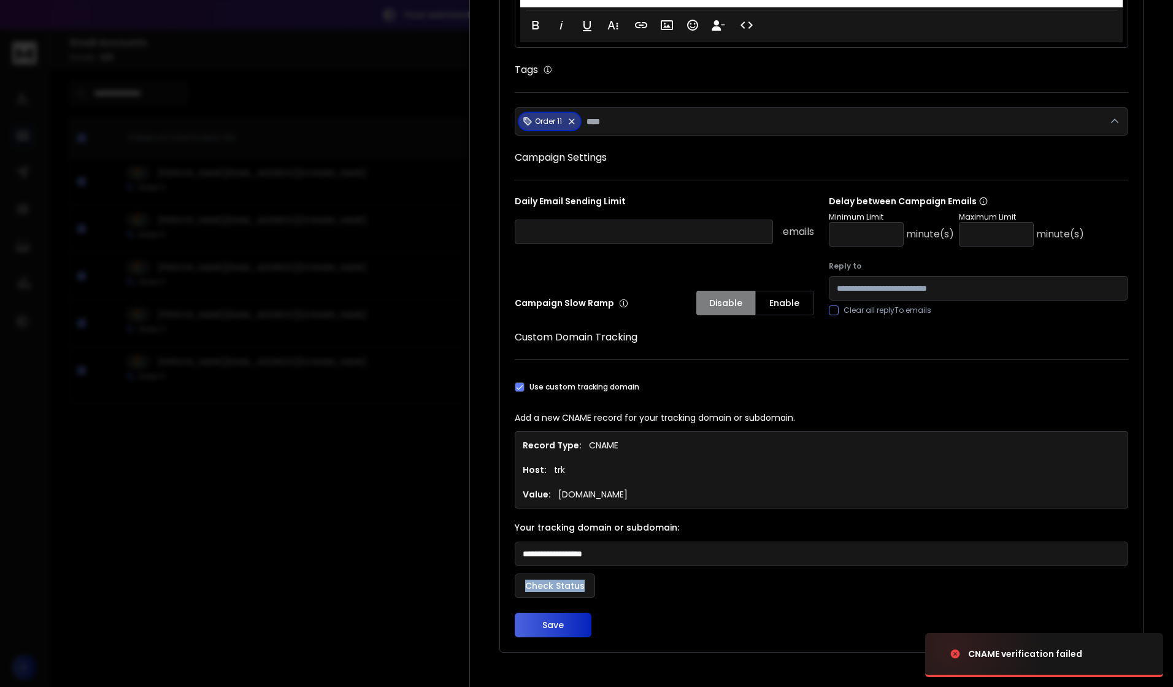
drag, startPoint x: 547, startPoint y: 587, endPoint x: 539, endPoint y: 617, distance: 31.3
click at [539, 617] on button "Save" at bounding box center [553, 625] width 77 height 25
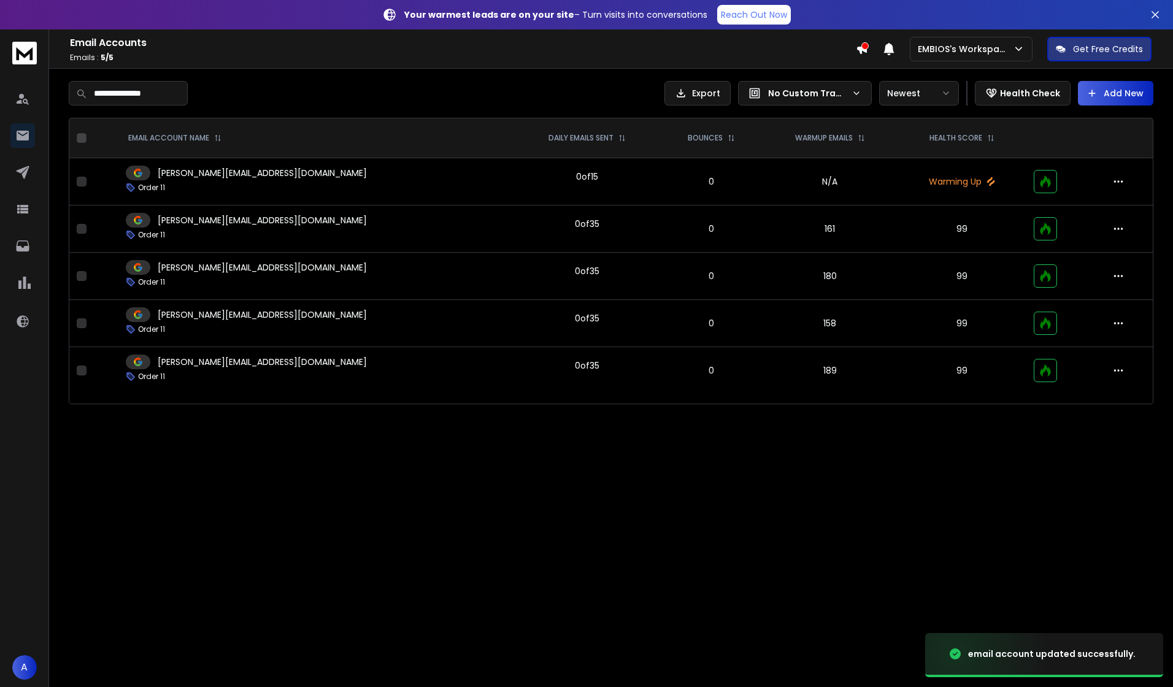
click at [393, 502] on div "**********" at bounding box center [586, 343] width 1173 height 687
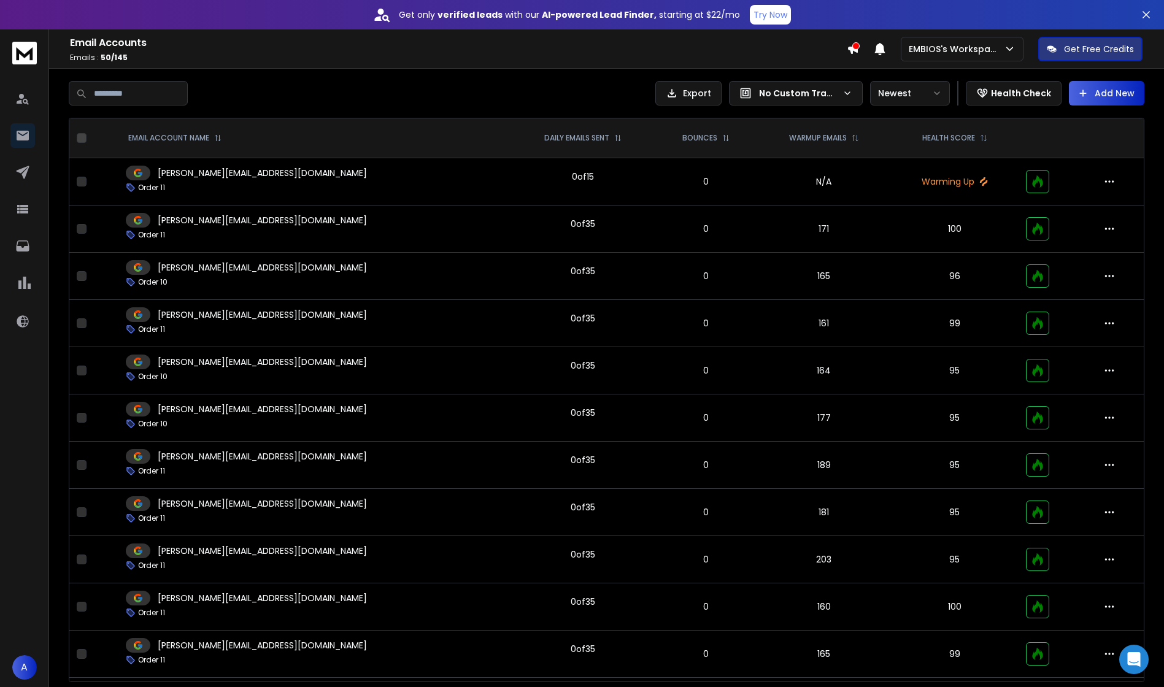
click at [824, 83] on div "No Custom Tracking Domain" at bounding box center [796, 93] width 134 height 25
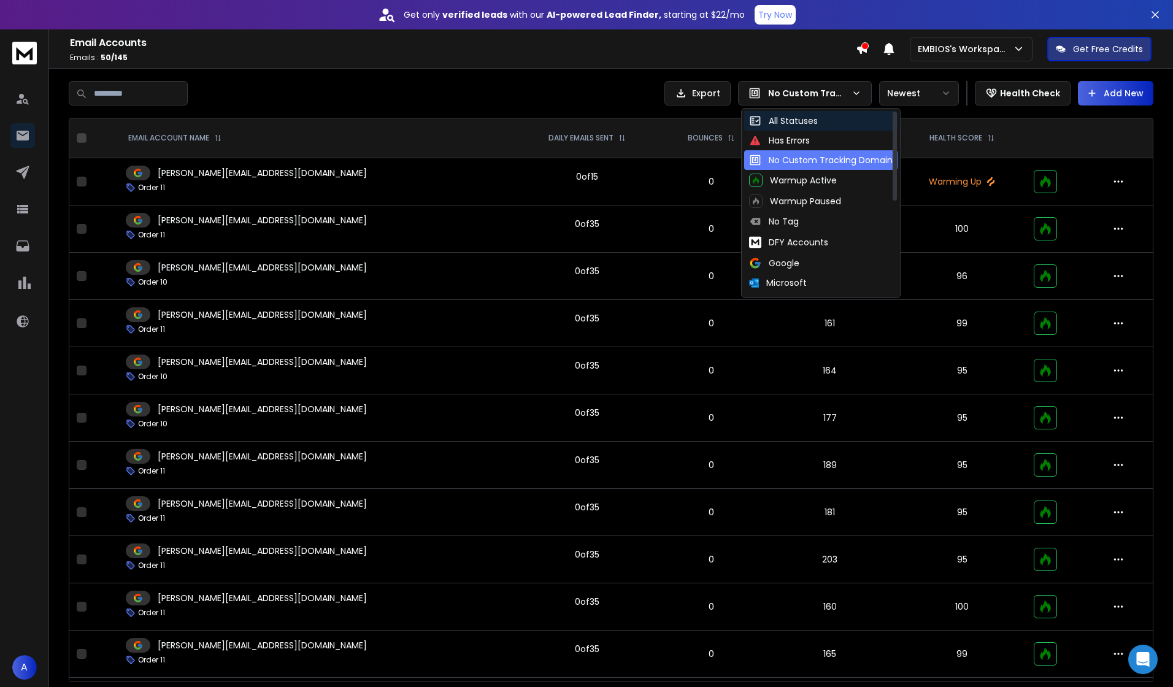
click at [787, 121] on div "All Statuses" at bounding box center [783, 121] width 69 height 12
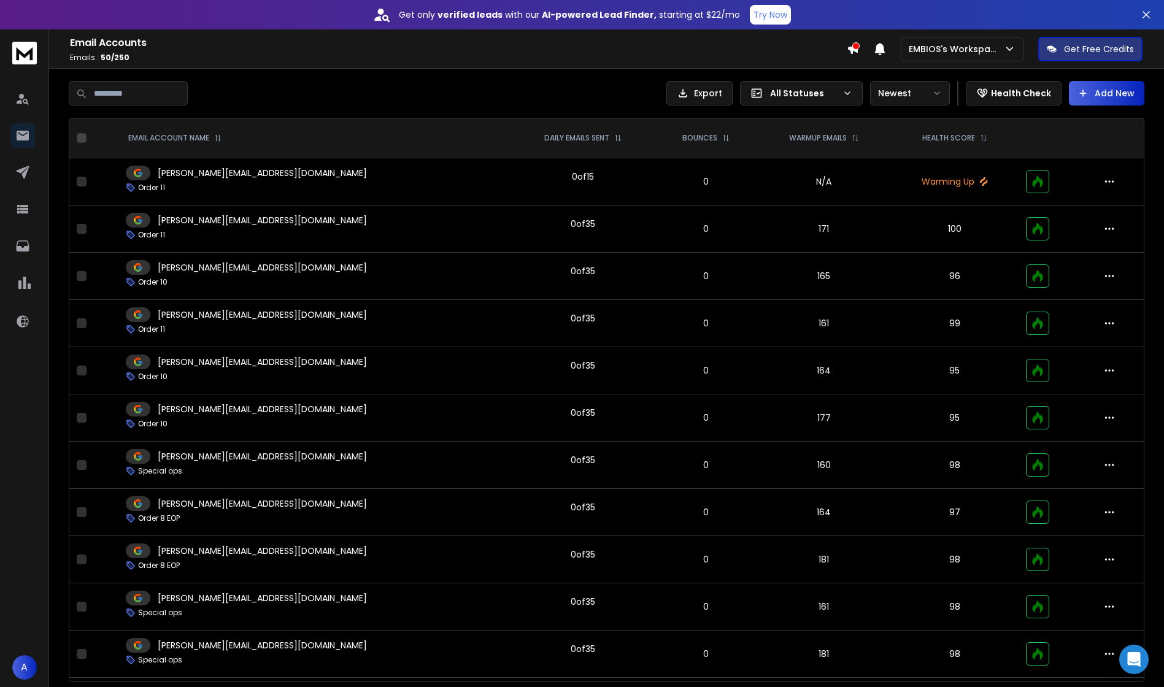
click at [774, 99] on div "All Statuses" at bounding box center [801, 93] width 123 height 25
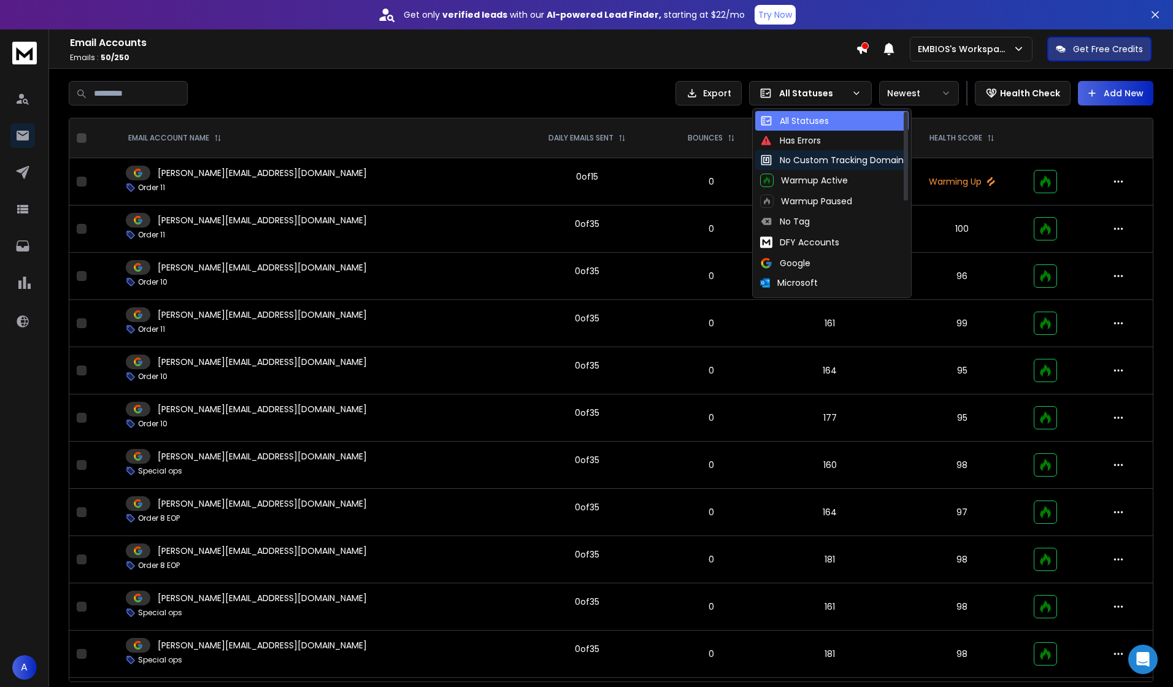
click at [787, 157] on div "No Custom Tracking Domain" at bounding box center [832, 160] width 144 height 12
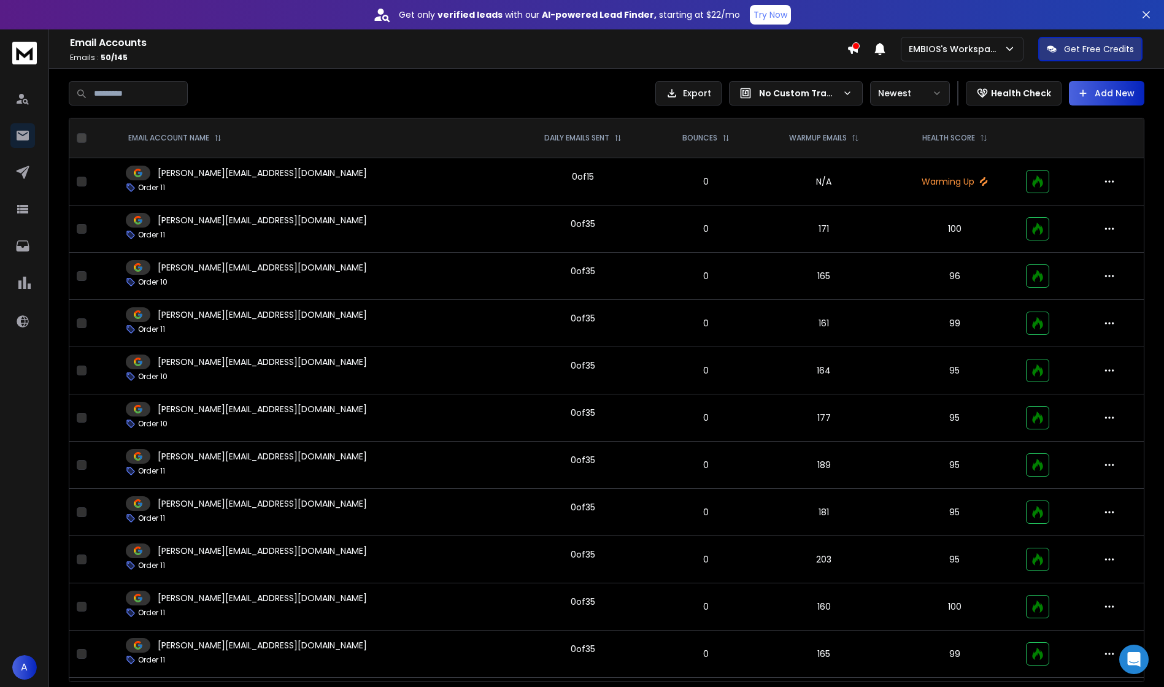
click at [815, 94] on p "No Custom Tracking Domain" at bounding box center [798, 93] width 79 height 12
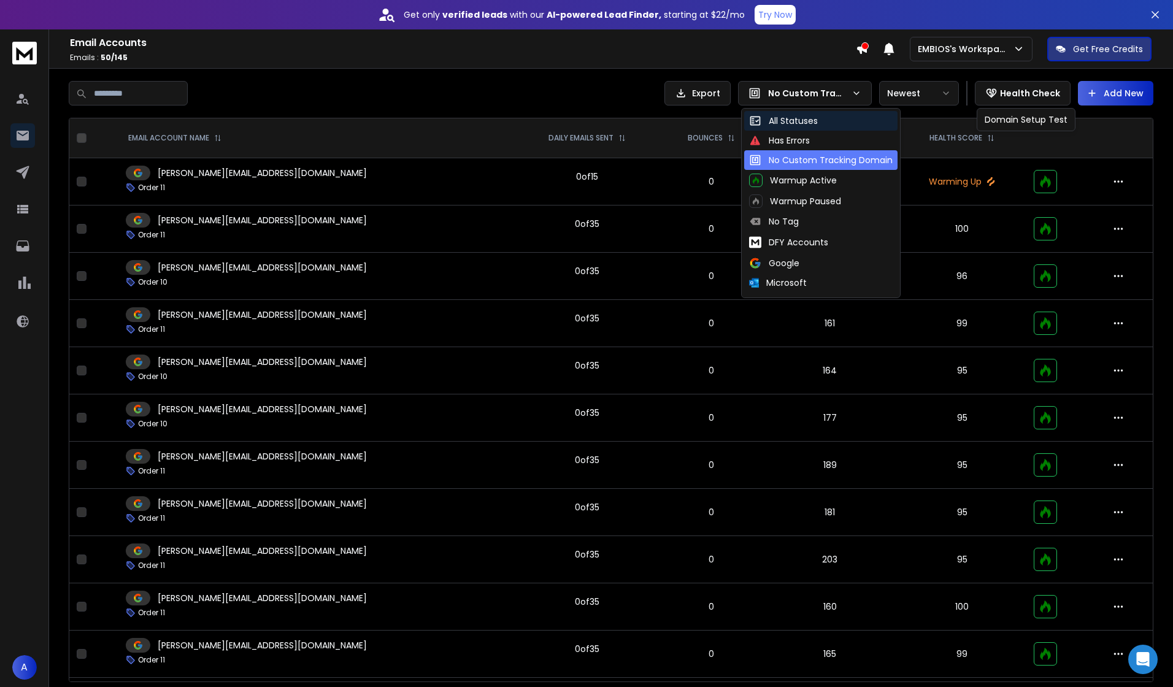
click at [991, 98] on icon at bounding box center [991, 93] width 12 height 12
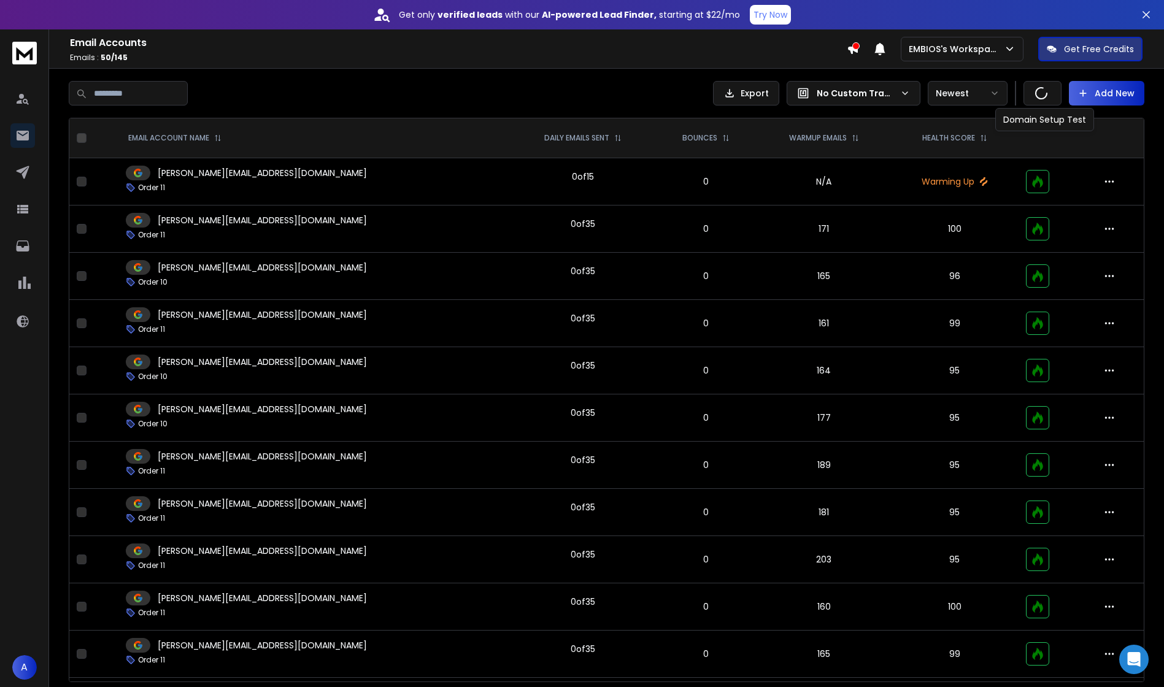
click at [822, 91] on p "No Custom Tracking Domain" at bounding box center [856, 93] width 79 height 12
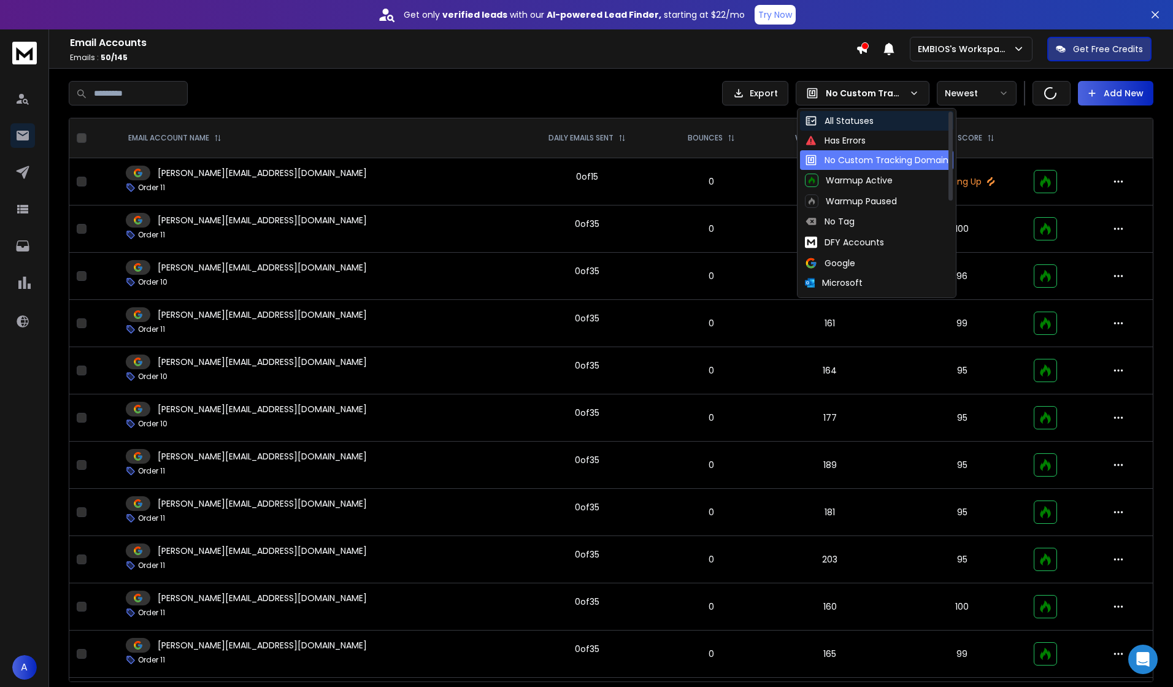
click at [834, 123] on div "All Statuses" at bounding box center [839, 121] width 69 height 12
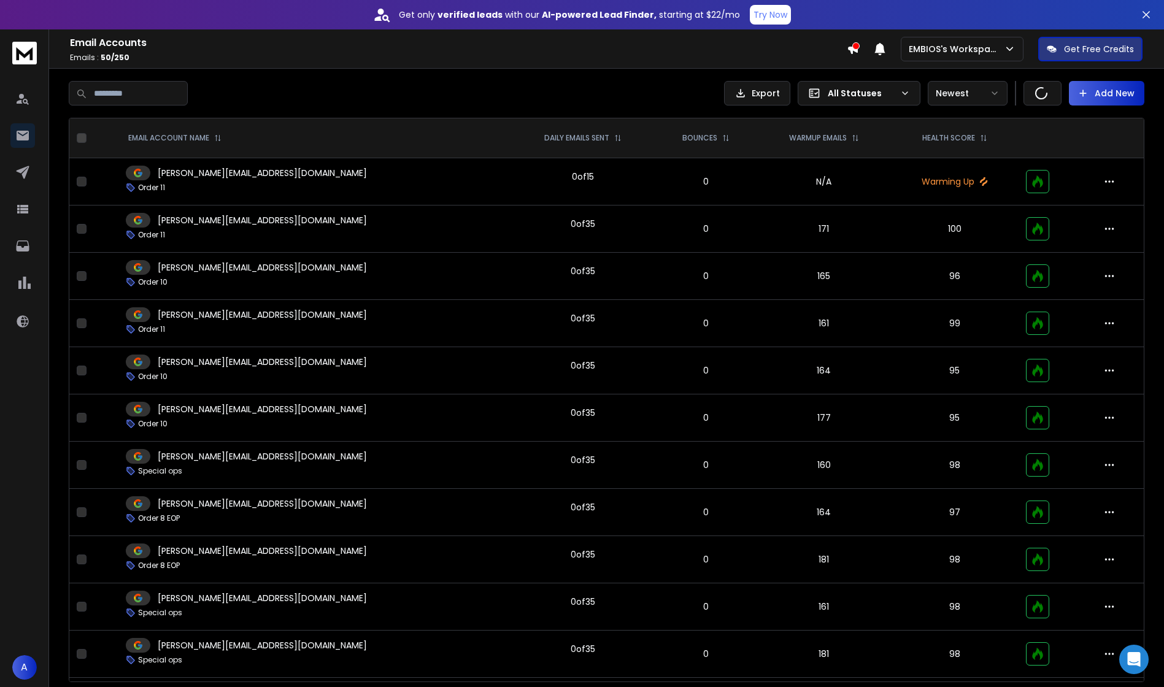
click at [821, 99] on div "All Statuses" at bounding box center [859, 93] width 123 height 25
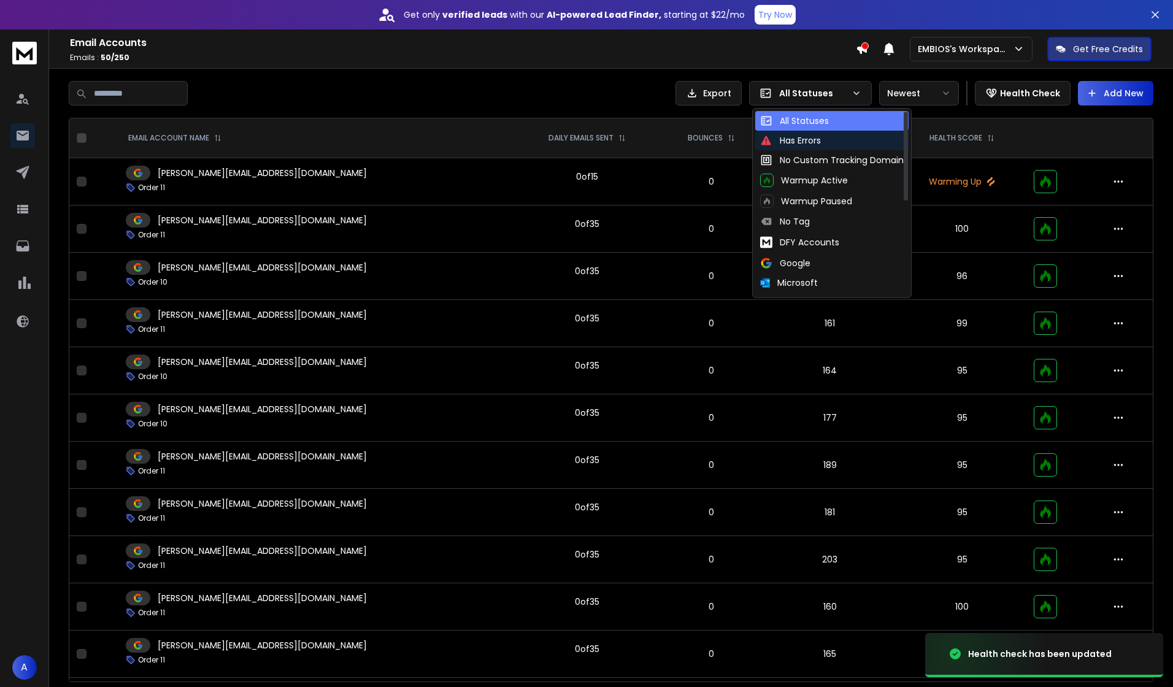
click at [811, 139] on div "Has Errors" at bounding box center [790, 140] width 61 height 12
